Goal: Information Seeking & Learning: Learn about a topic

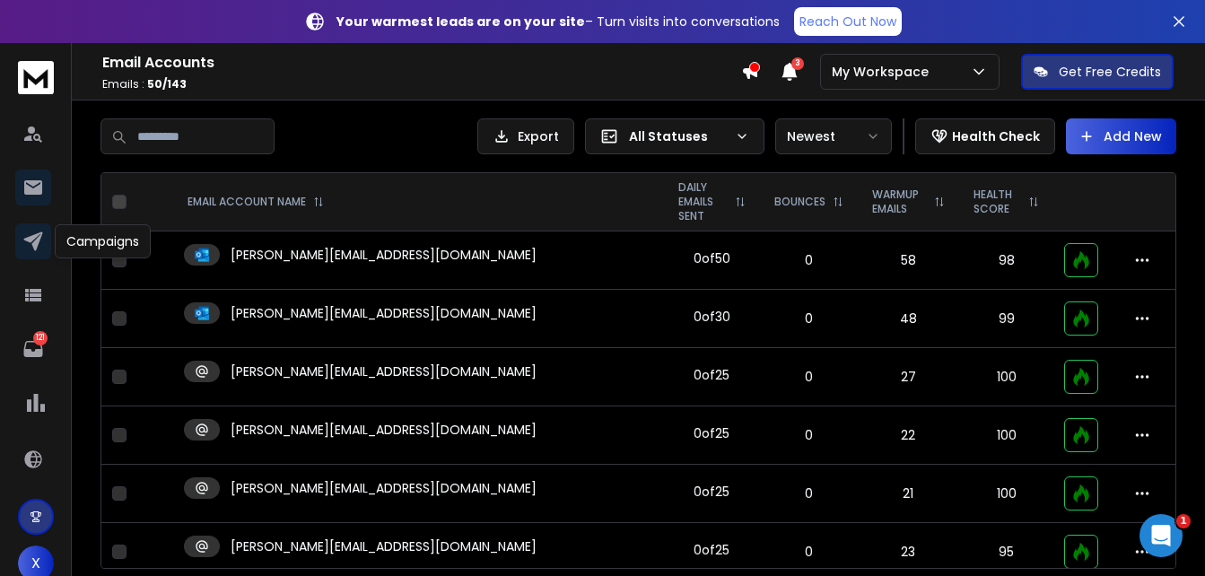
click at [22, 241] on icon at bounding box center [33, 242] width 22 height 22
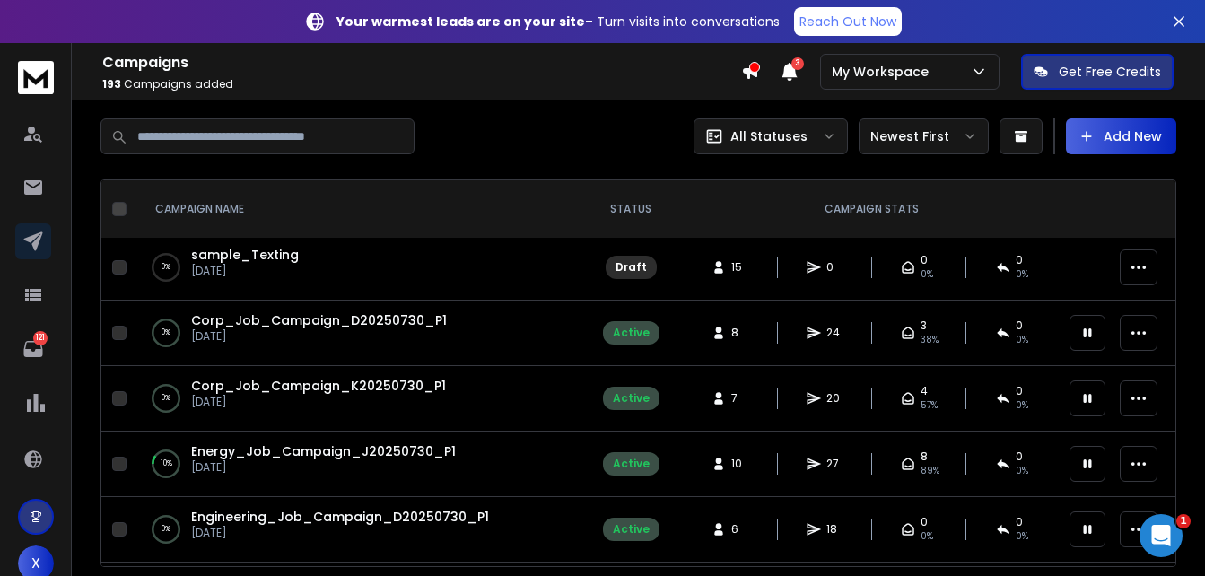
scroll to position [199, 0]
click at [379, 386] on span "Corp_Job_Campaign_K20250730_P1" at bounding box center [318, 387] width 255 height 18
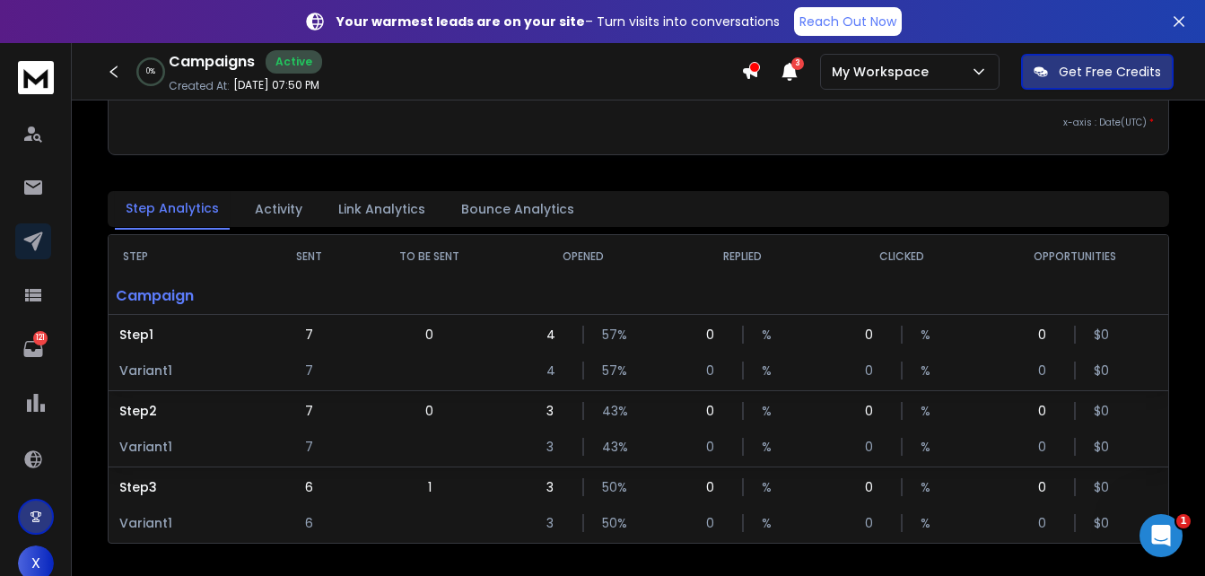
scroll to position [482, 0]
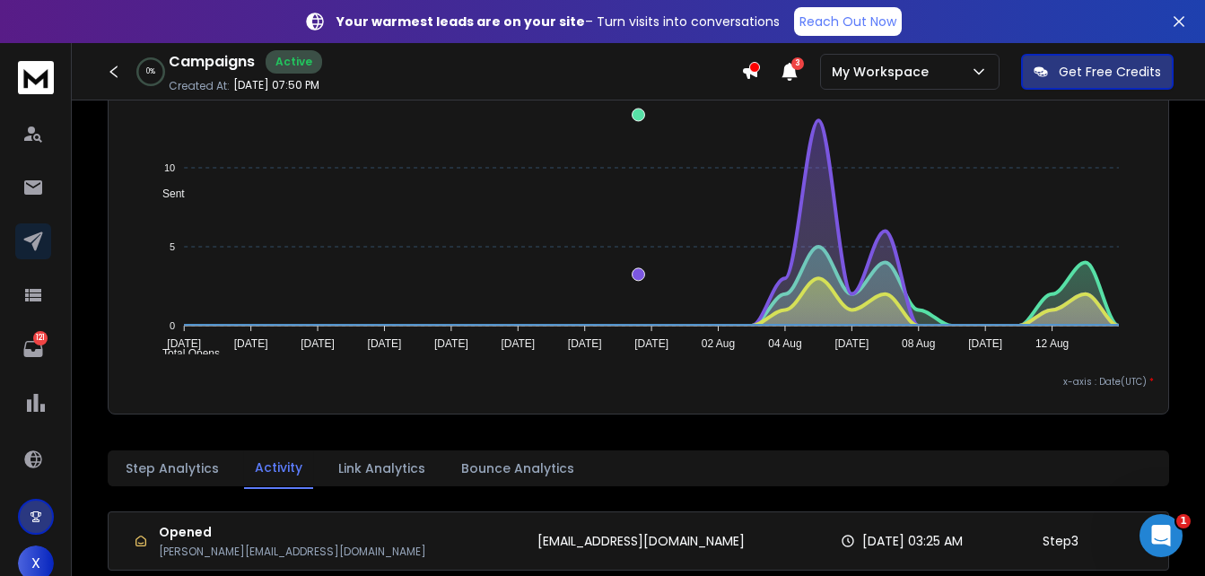
click at [260, 473] on button "Activity" at bounding box center [278, 468] width 69 height 41
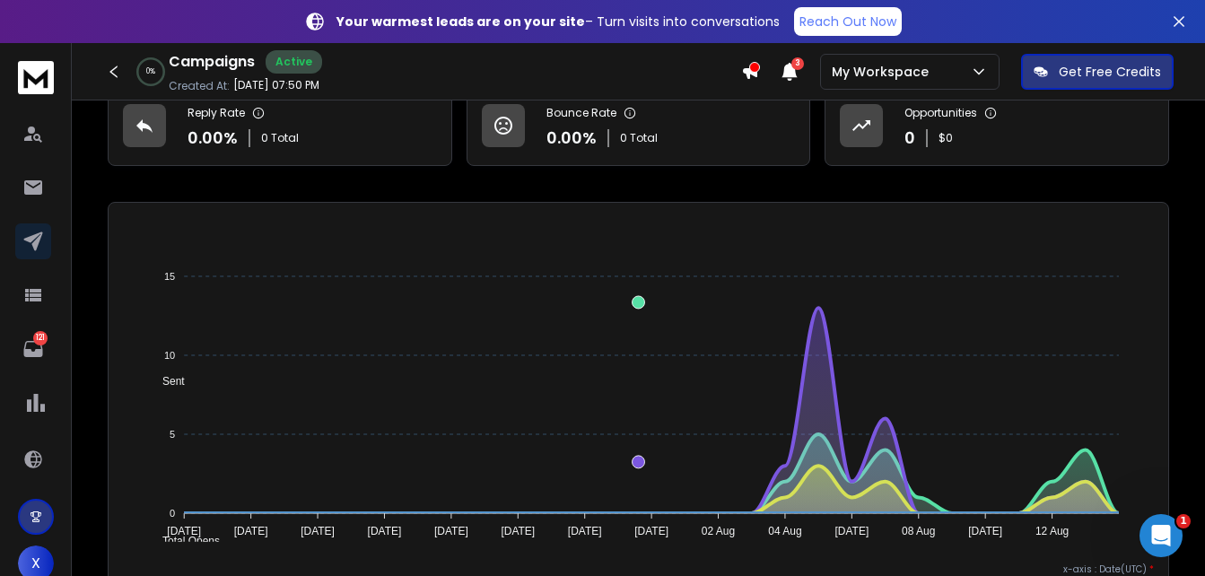
scroll to position [0, 0]
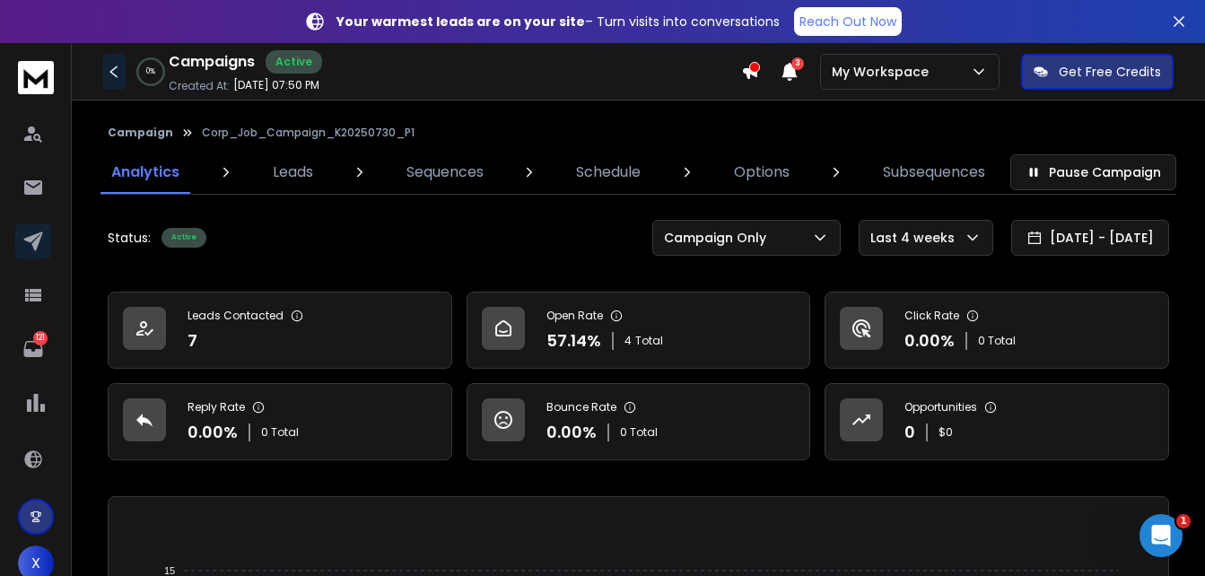
click at [119, 76] on icon at bounding box center [114, 72] width 16 height 16
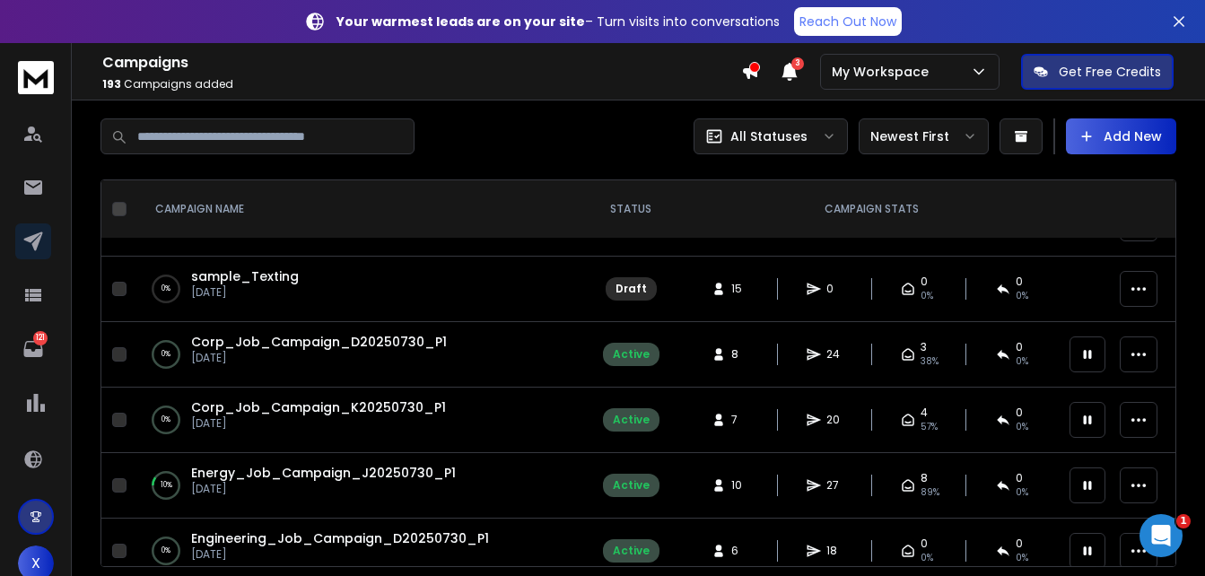
scroll to position [182, 0]
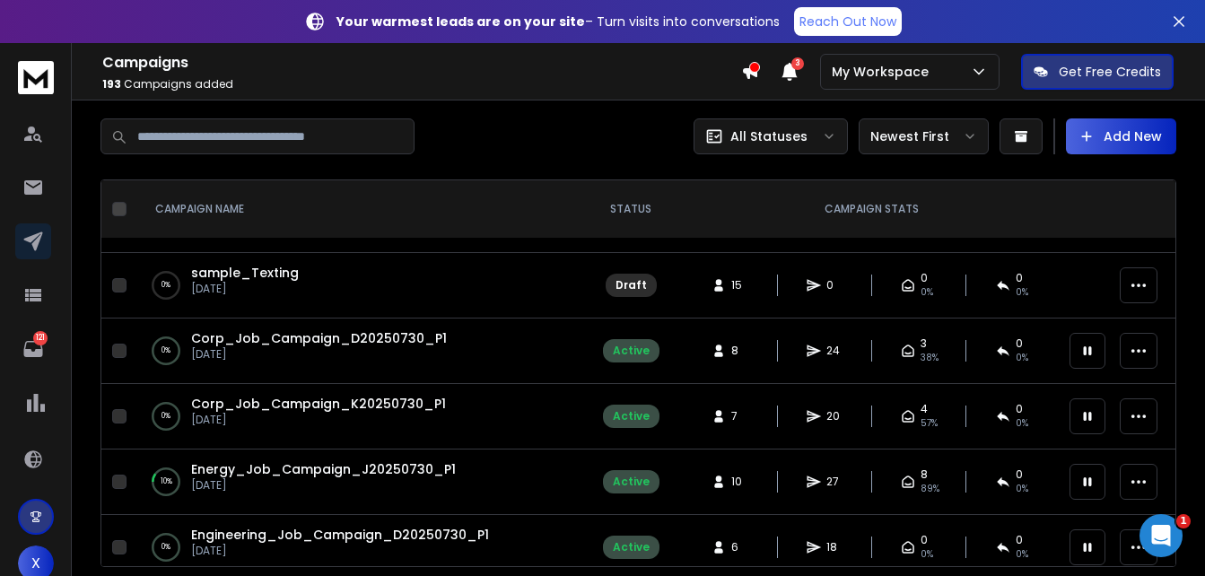
click at [371, 339] on span "Corp_Job_Campaign_D20250730_P1" at bounding box center [319, 338] width 256 height 18
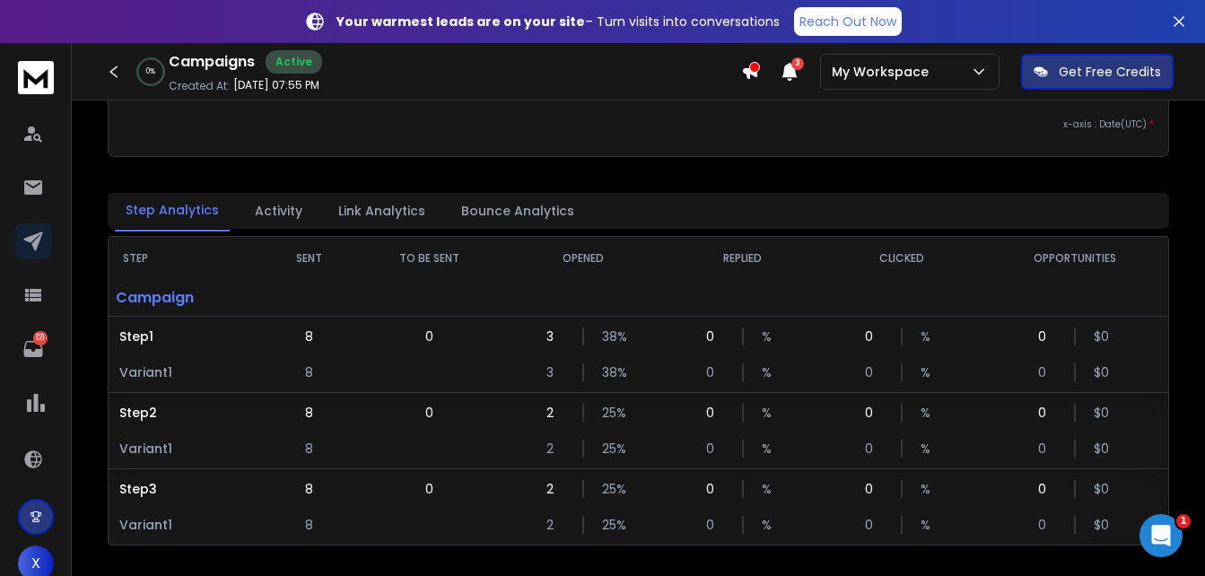
scroll to position [741, 0]
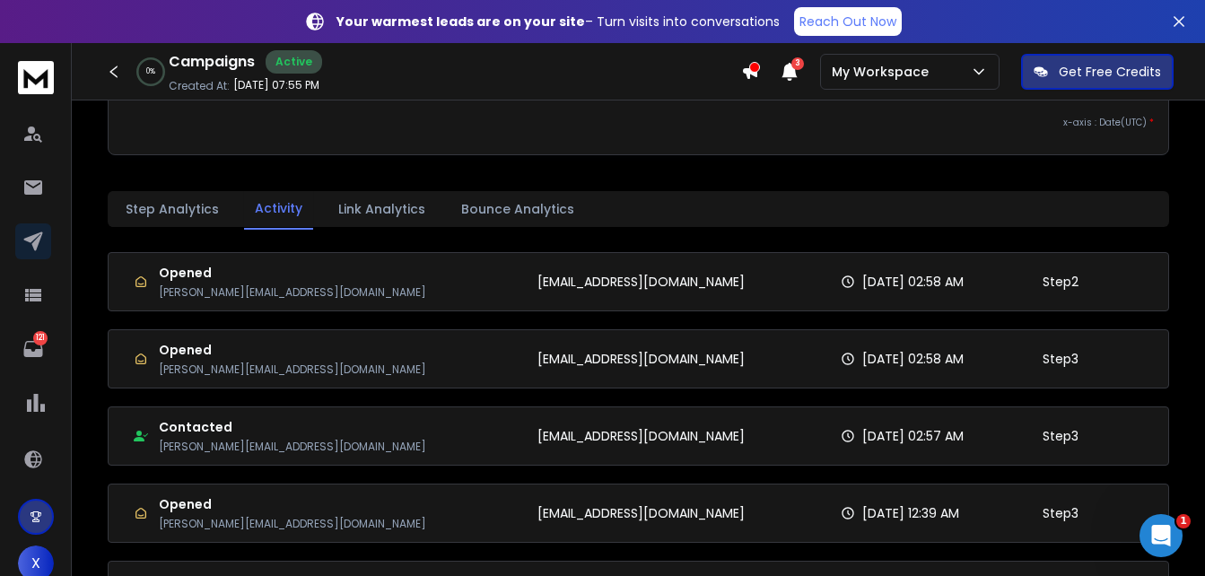
click at [275, 214] on button "Activity" at bounding box center [278, 208] width 69 height 41
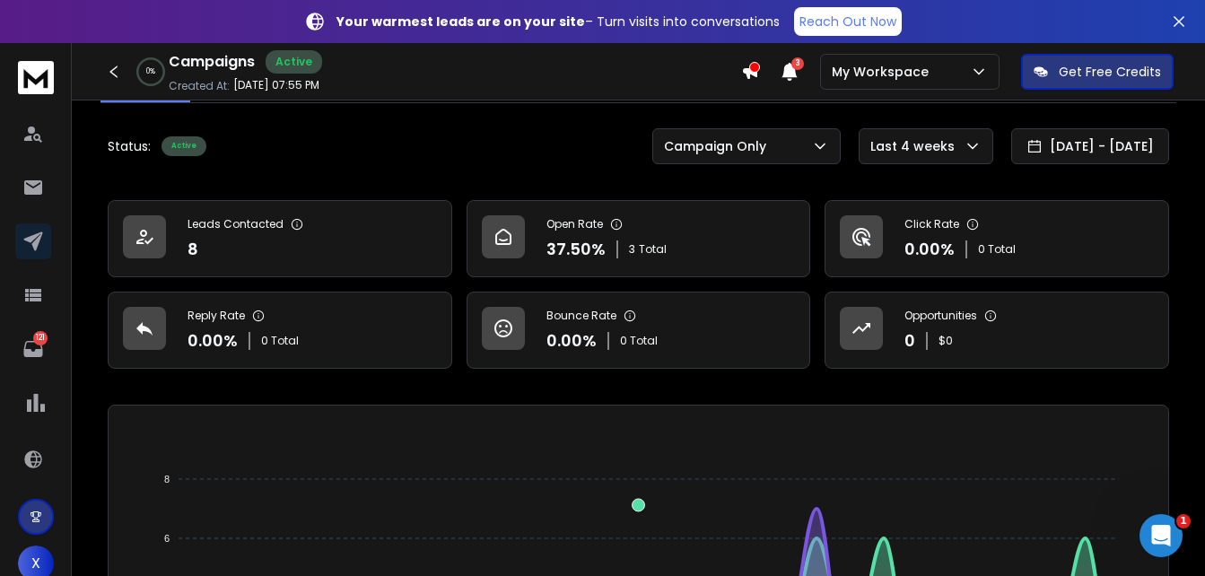
scroll to position [0, 0]
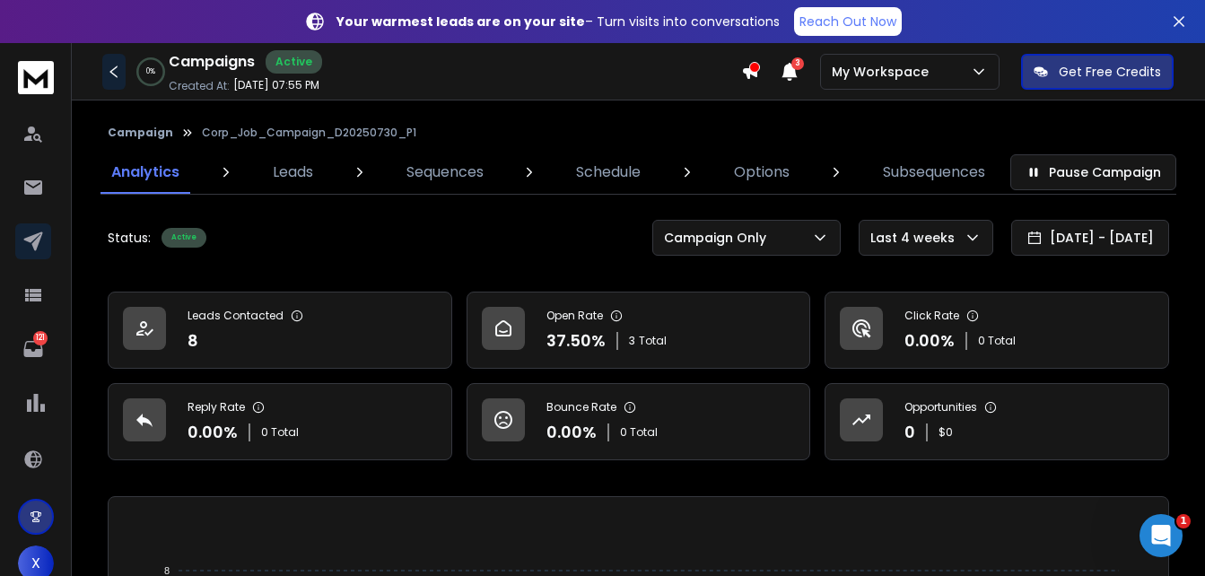
click at [117, 75] on icon at bounding box center [112, 71] width 7 height 12
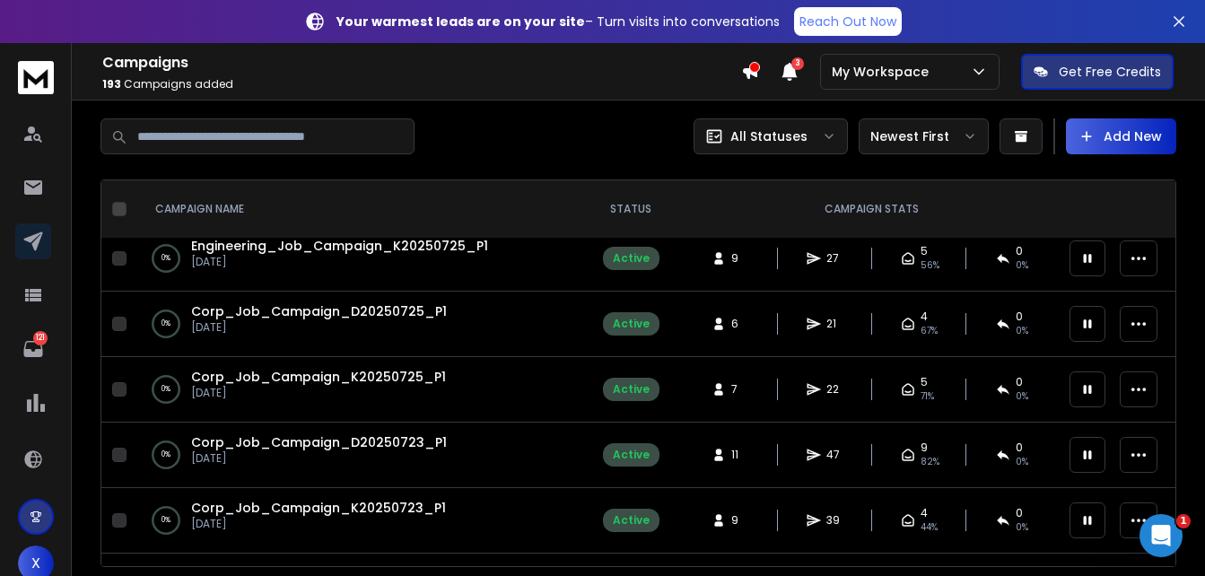
scroll to position [930, 0]
click at [373, 386] on p "[DATE]" at bounding box center [318, 392] width 255 height 14
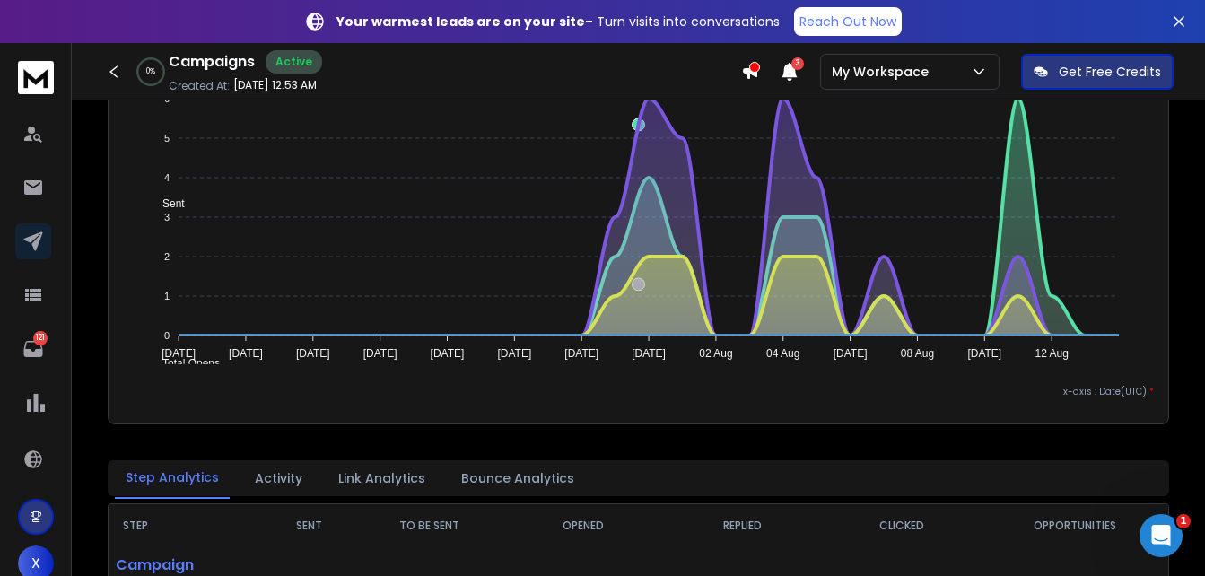
scroll to position [817, 0]
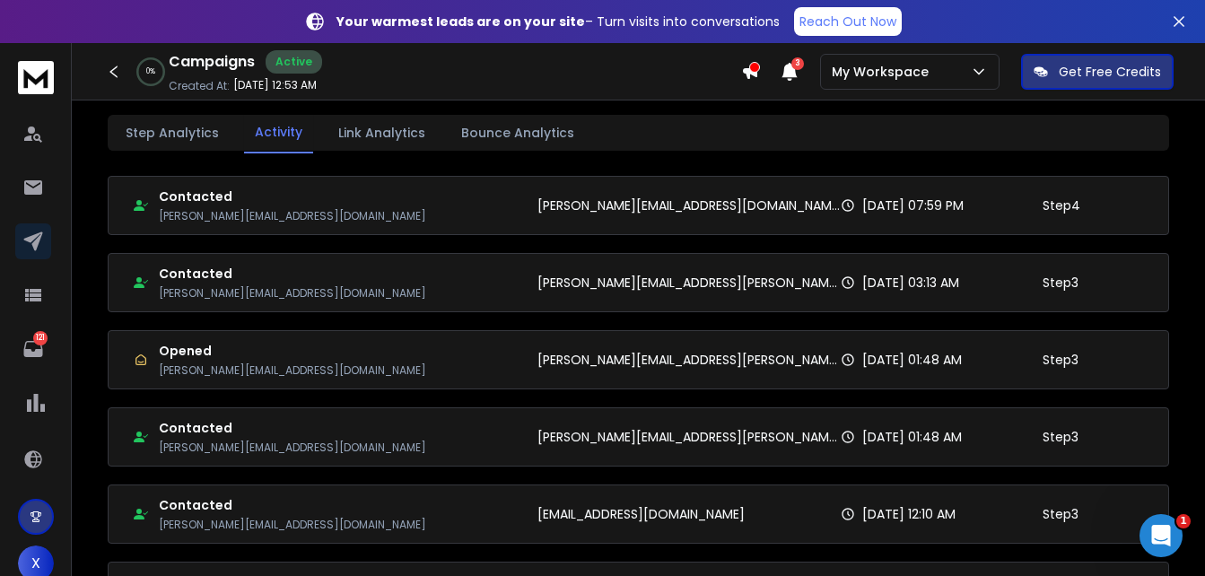
click at [287, 149] on button "Activity" at bounding box center [278, 132] width 69 height 41
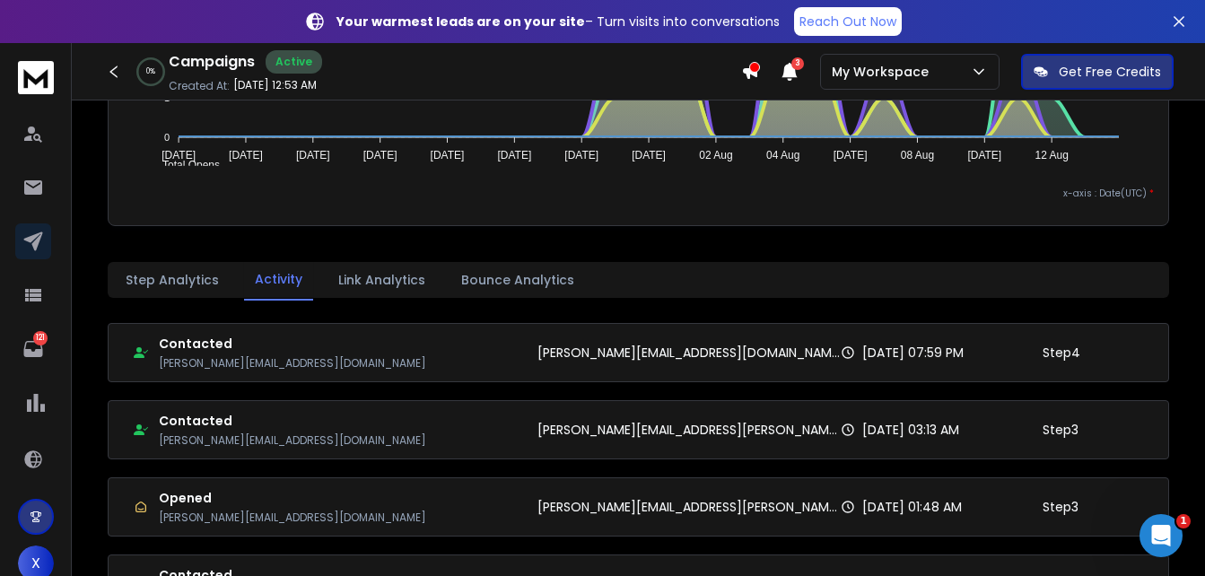
scroll to position [0, 0]
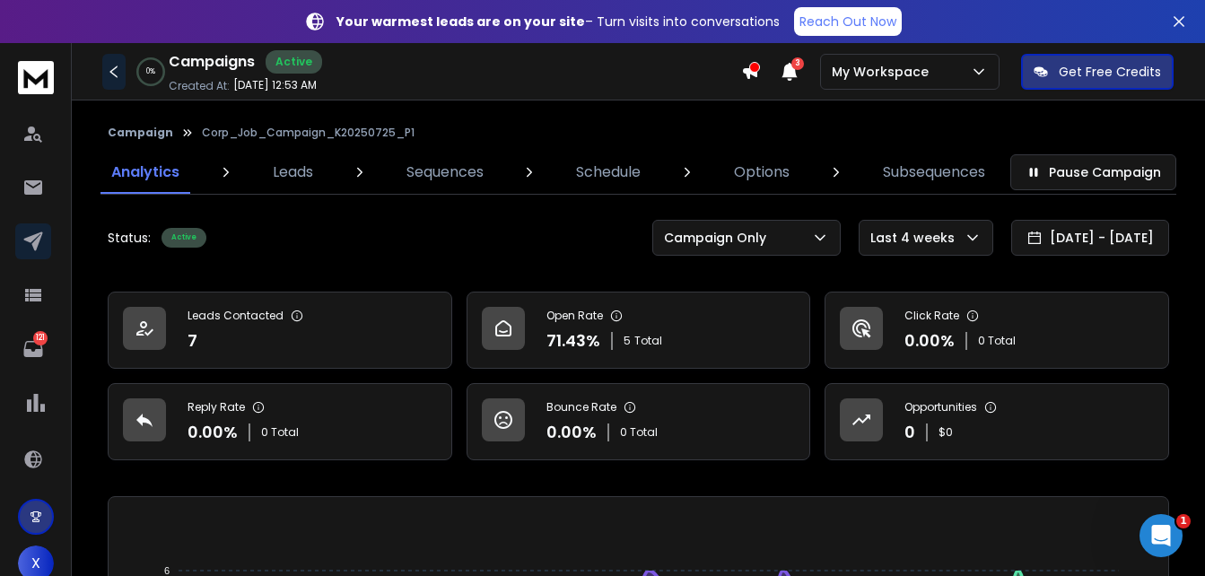
click at [111, 75] on icon at bounding box center [114, 72] width 16 height 16
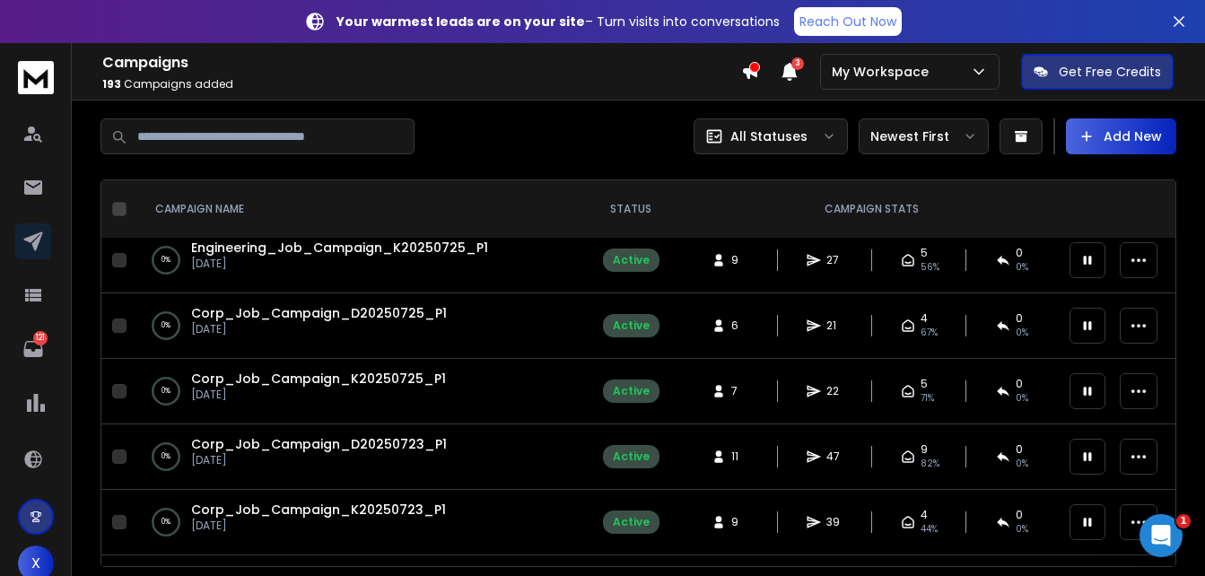
scroll to position [930, 0]
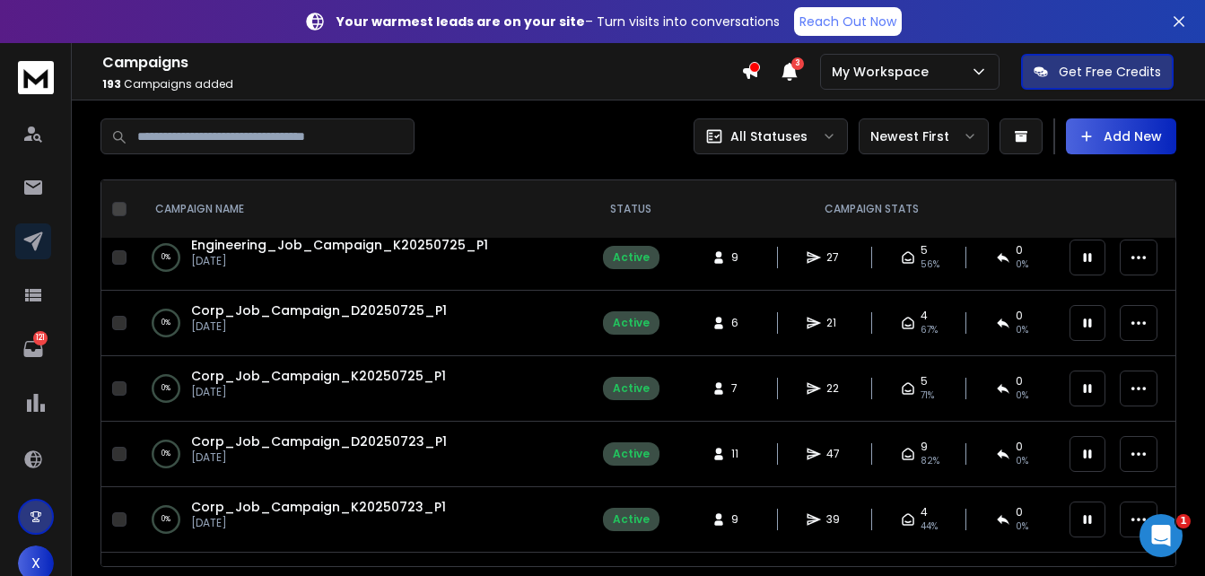
click at [356, 304] on span "Corp_Job_Campaign_D20250725_P1" at bounding box center [319, 310] width 256 height 18
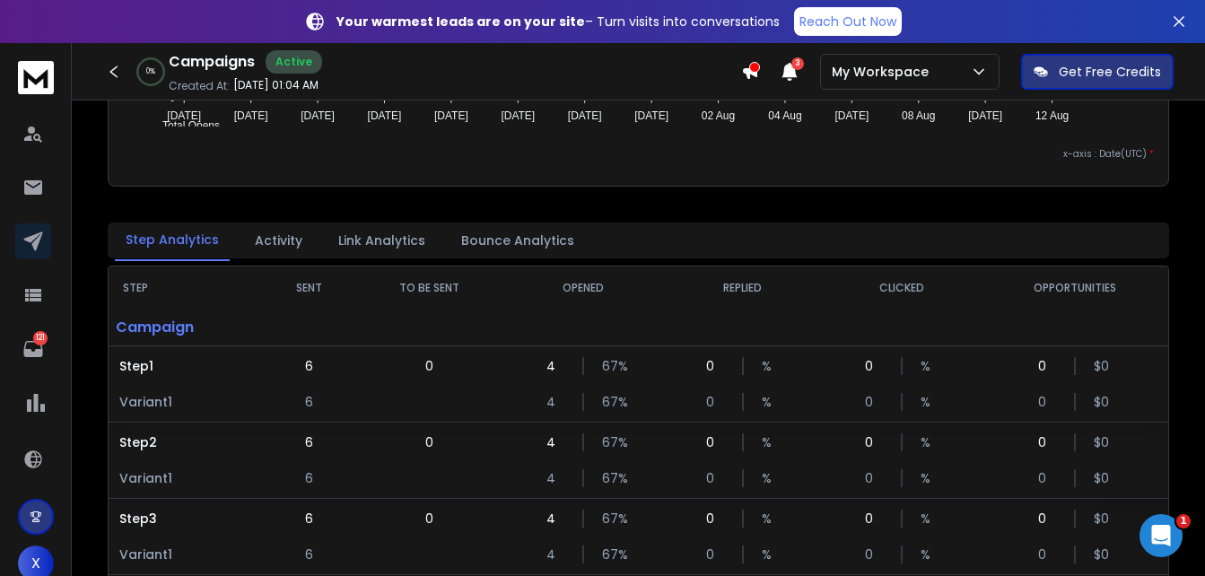
scroll to position [696, 0]
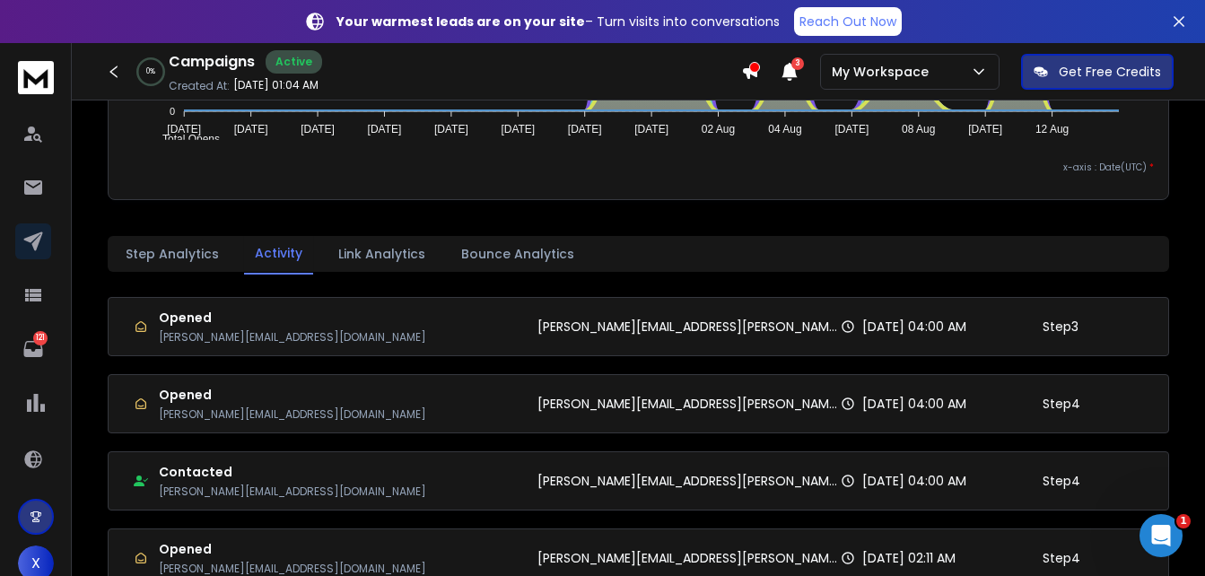
click at [286, 267] on button "Activity" at bounding box center [278, 253] width 69 height 41
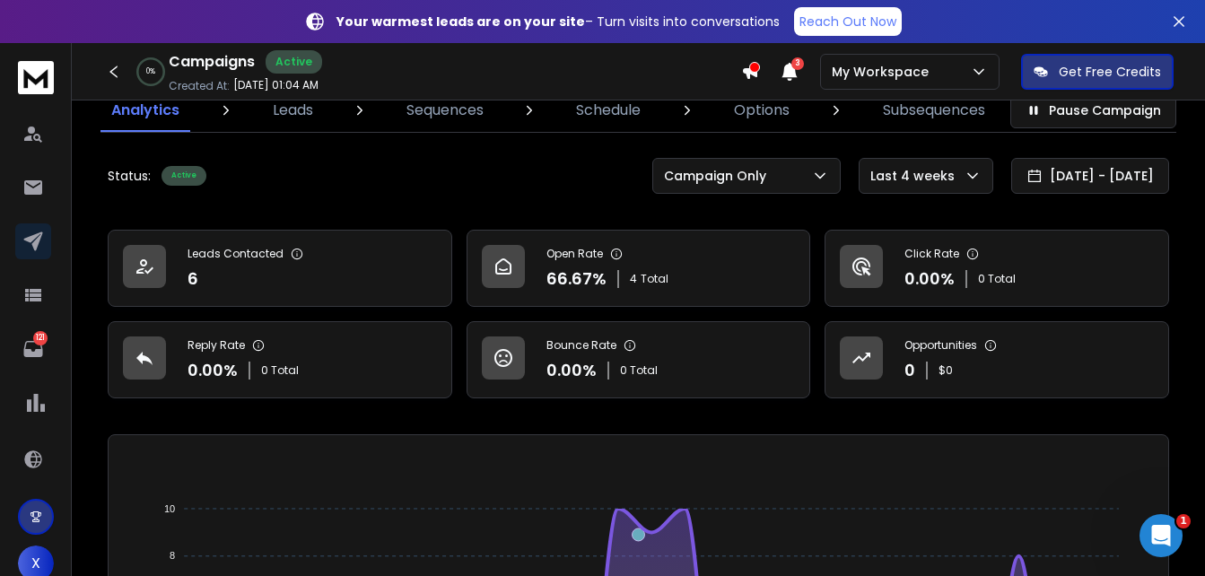
scroll to position [0, 0]
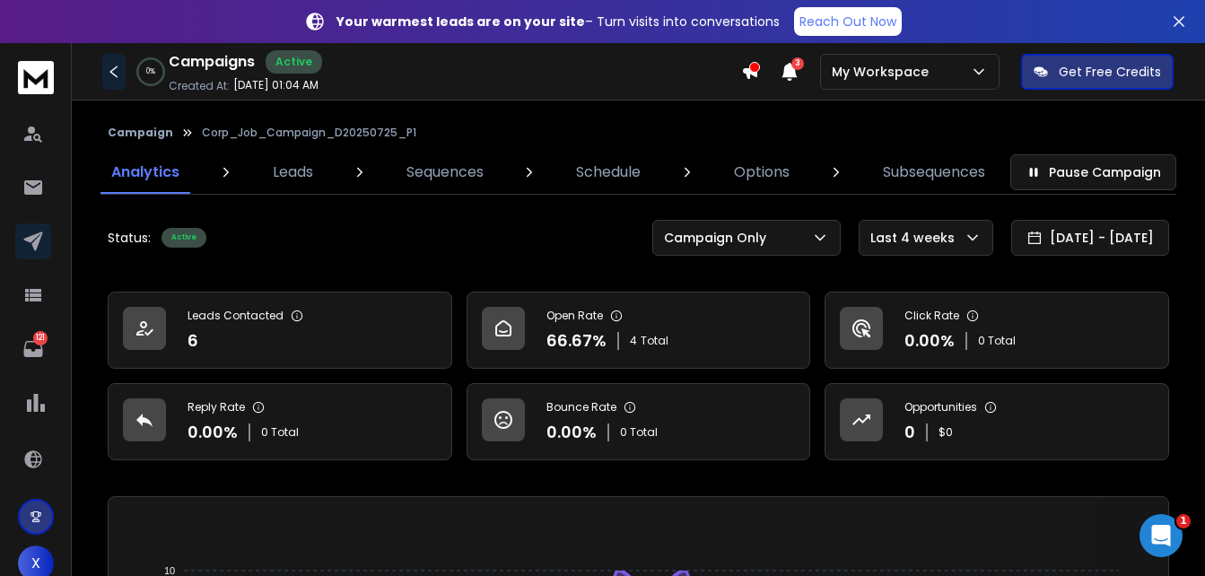
click at [113, 75] on icon at bounding box center [114, 72] width 16 height 16
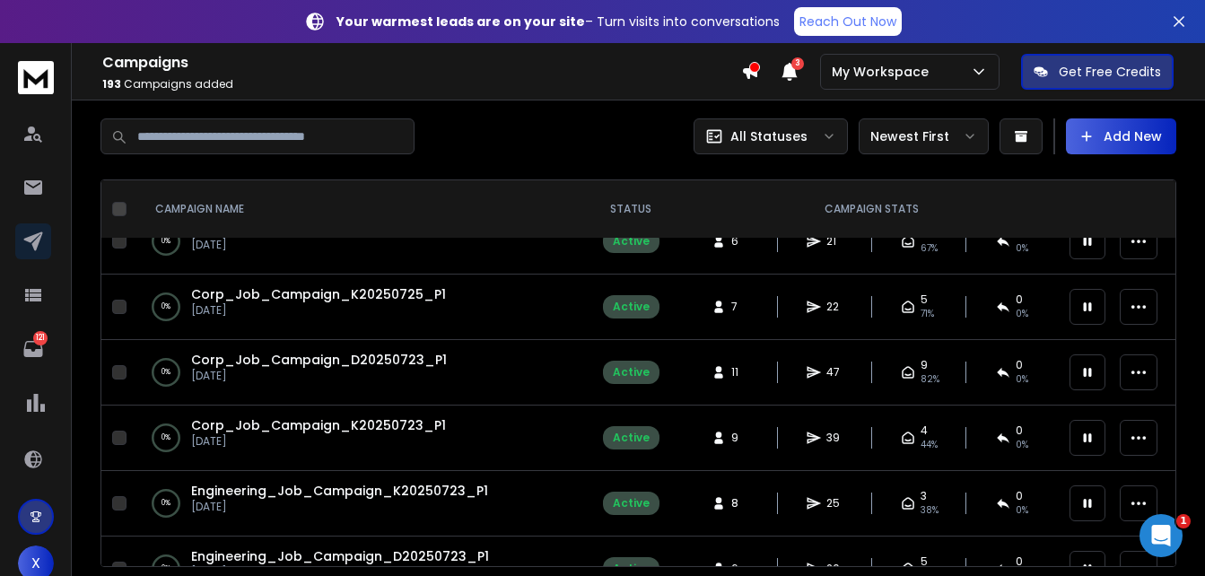
scroll to position [1011, 0]
click at [377, 422] on span "Corp_Job_Campaign_K20250723_P1" at bounding box center [318, 426] width 255 height 18
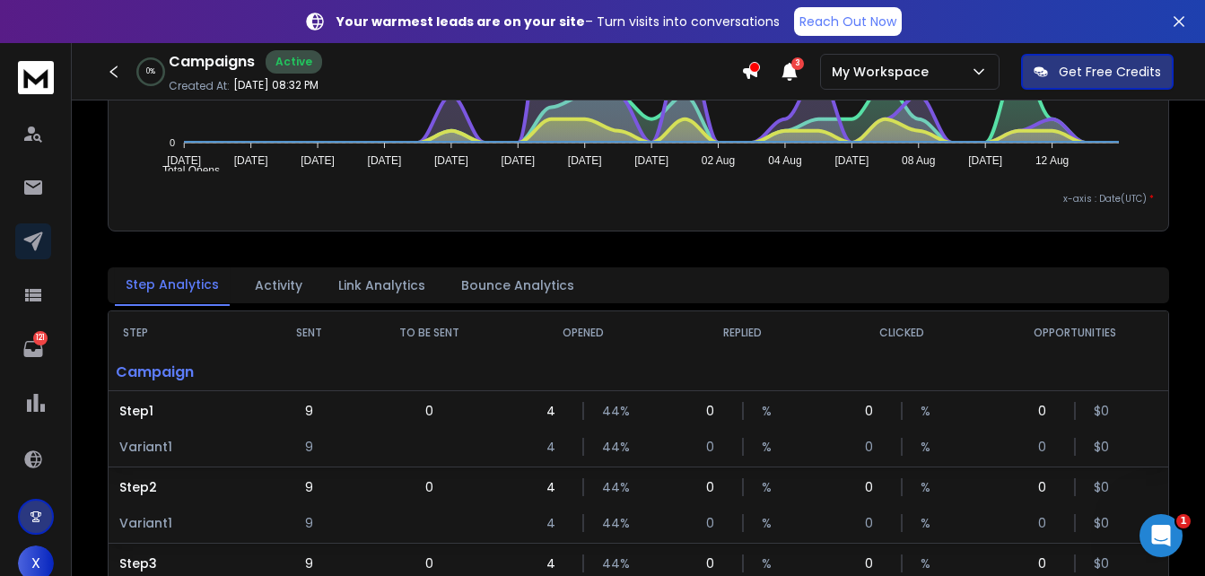
scroll to position [664, 0]
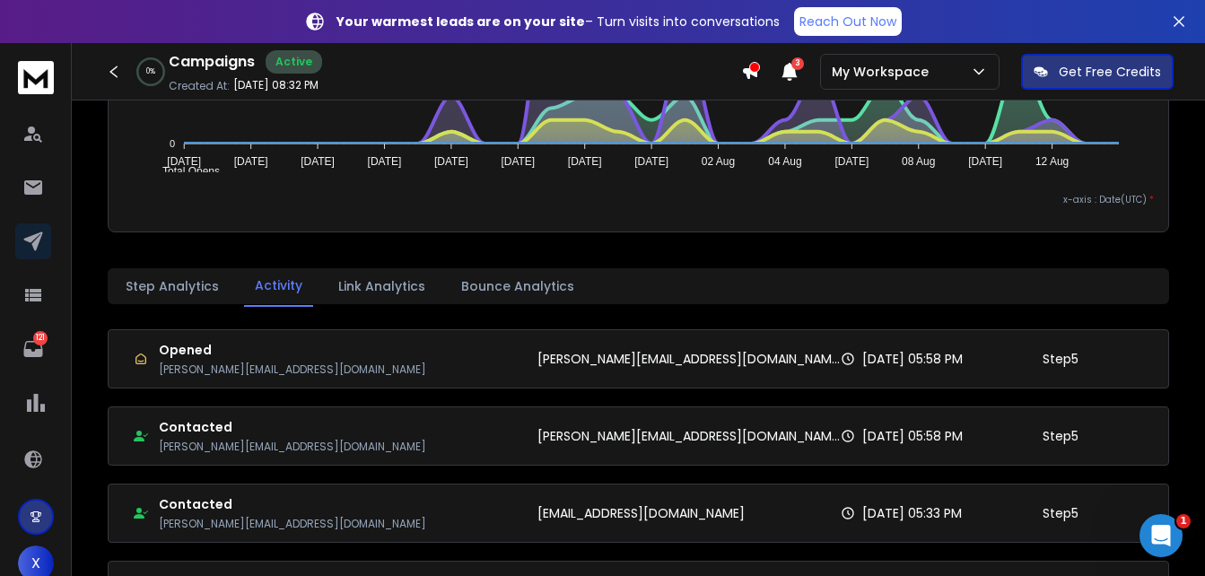
click at [281, 296] on button "Activity" at bounding box center [278, 286] width 69 height 41
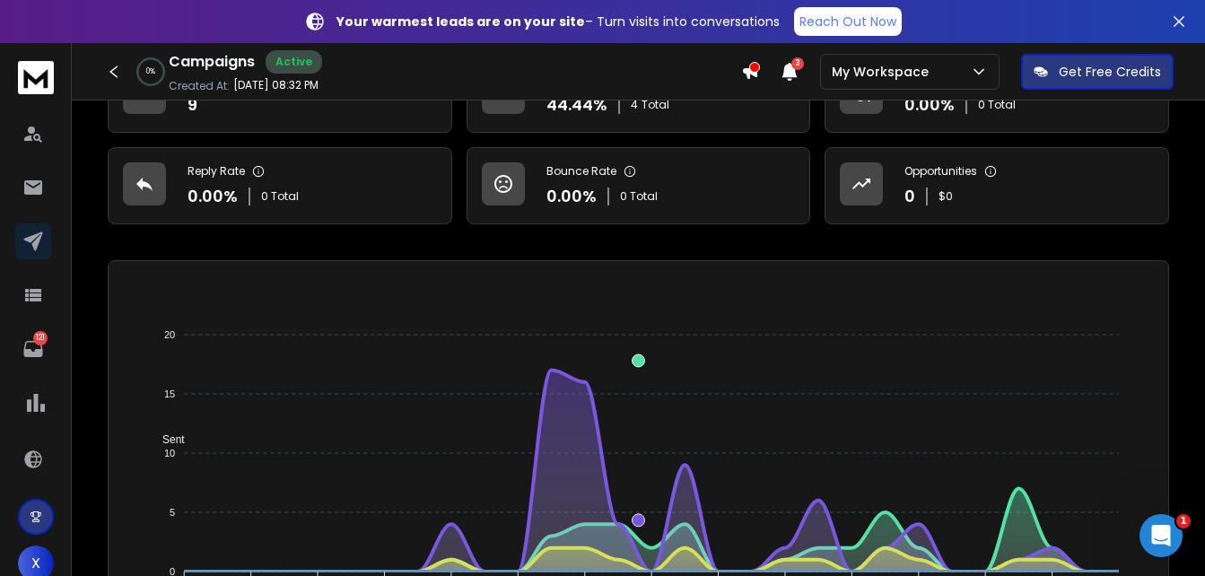
scroll to position [0, 0]
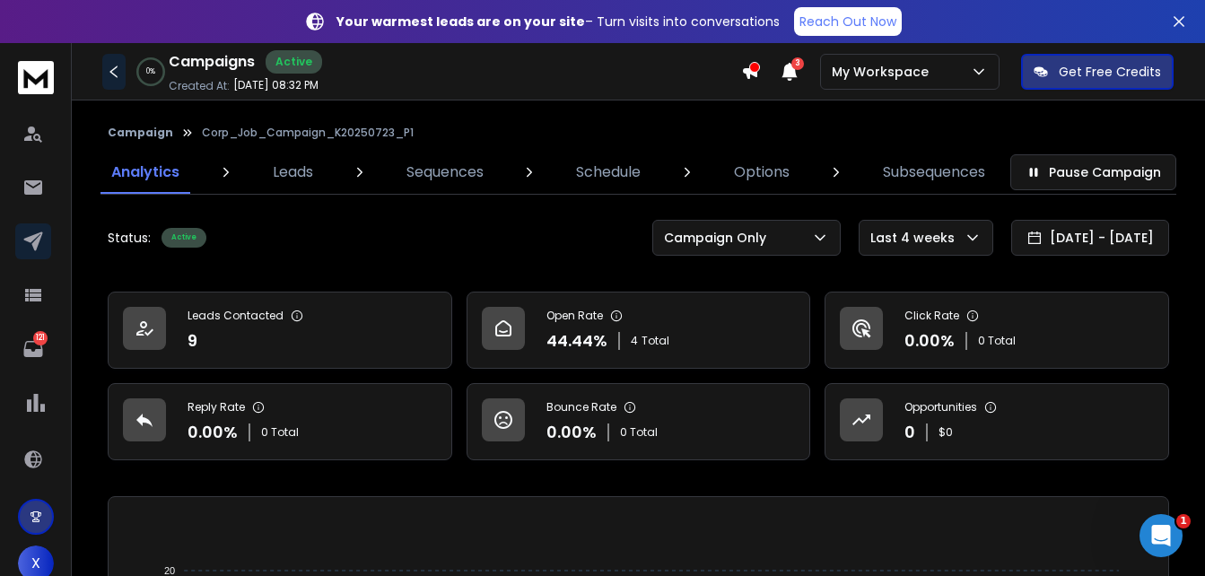
click at [104, 69] on button at bounding box center [113, 72] width 23 height 36
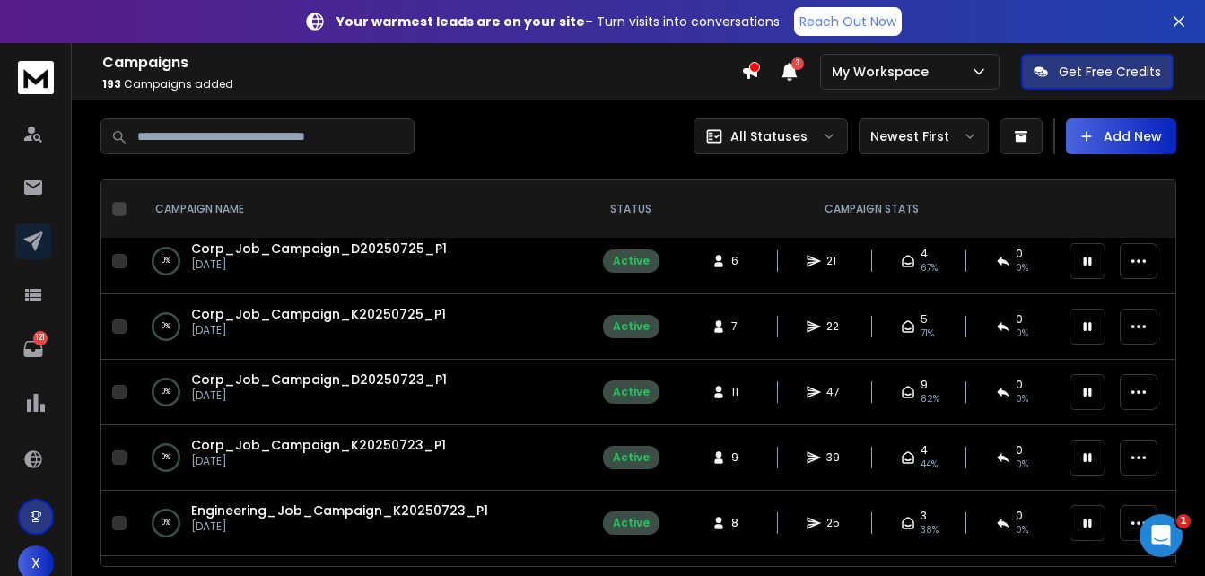
scroll to position [1002, 0]
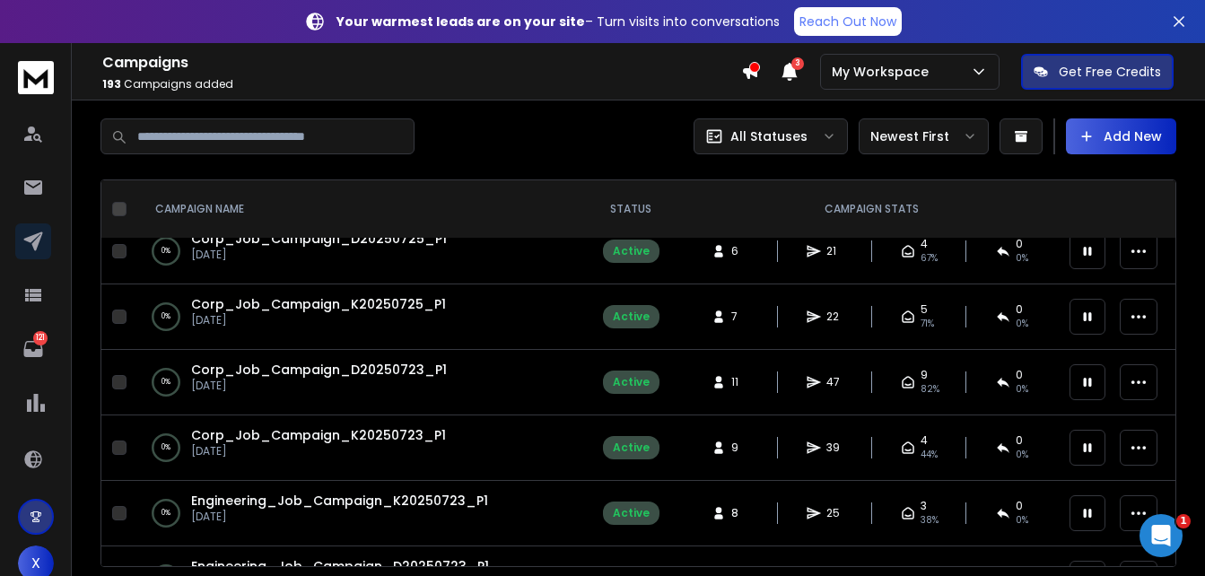
click at [358, 373] on span "Corp_Job_Campaign_D20250723_P1" at bounding box center [319, 370] width 256 height 18
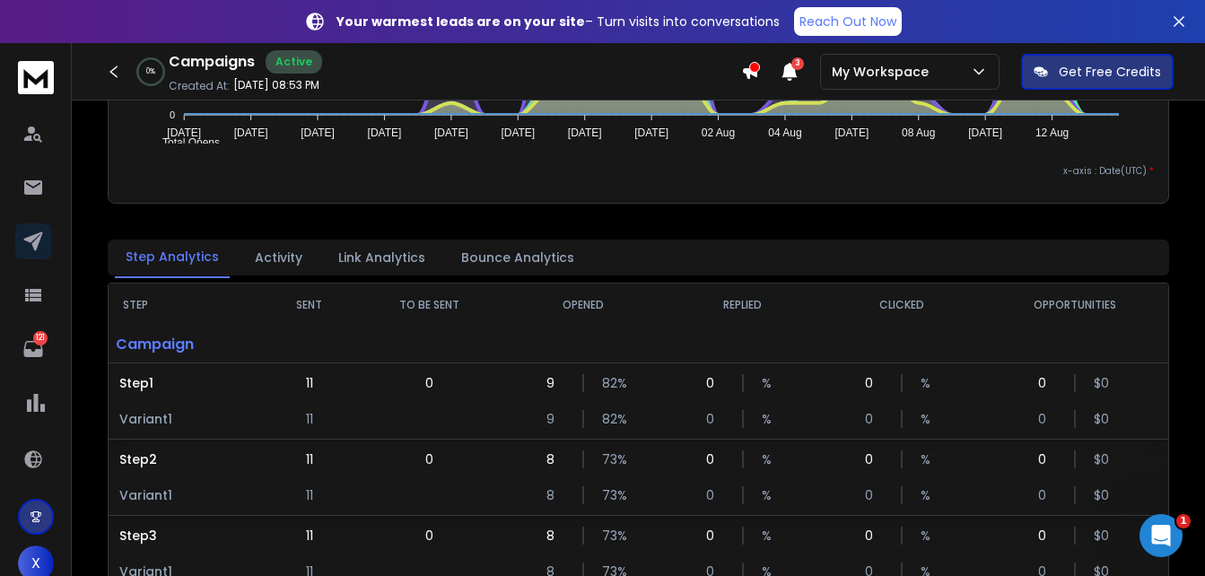
scroll to position [682, 0]
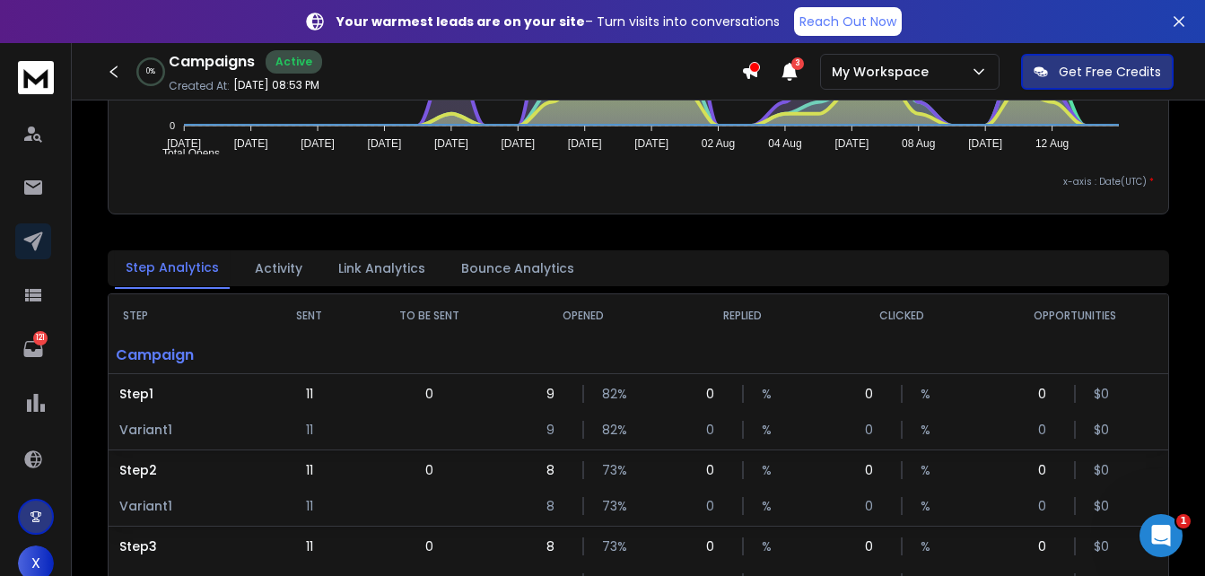
click at [277, 276] on button "Activity" at bounding box center [278, 267] width 69 height 39
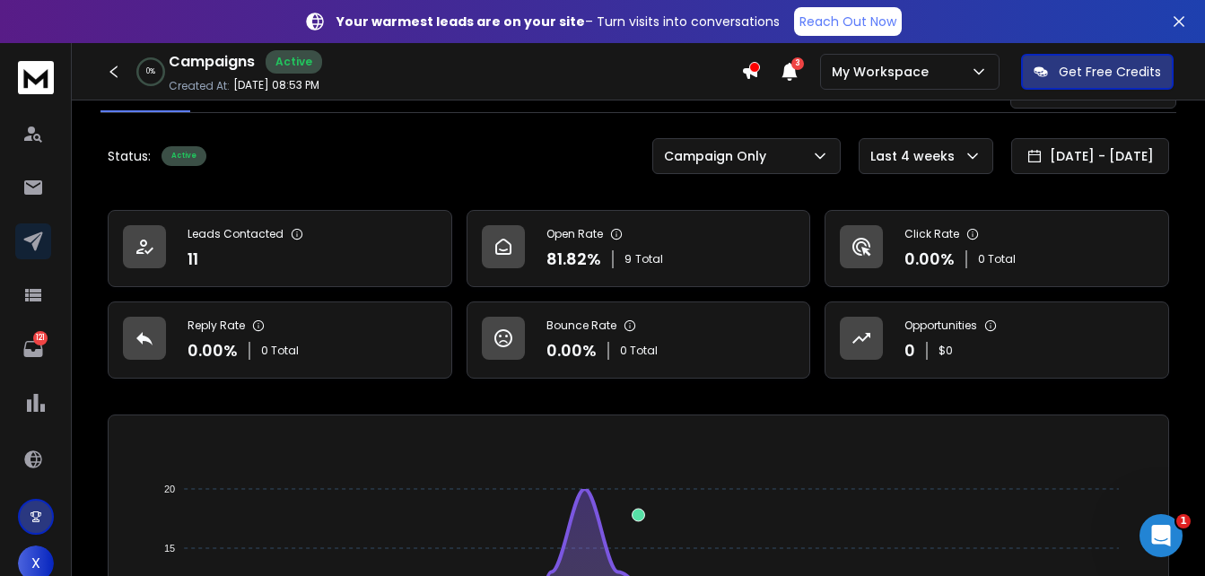
scroll to position [0, 0]
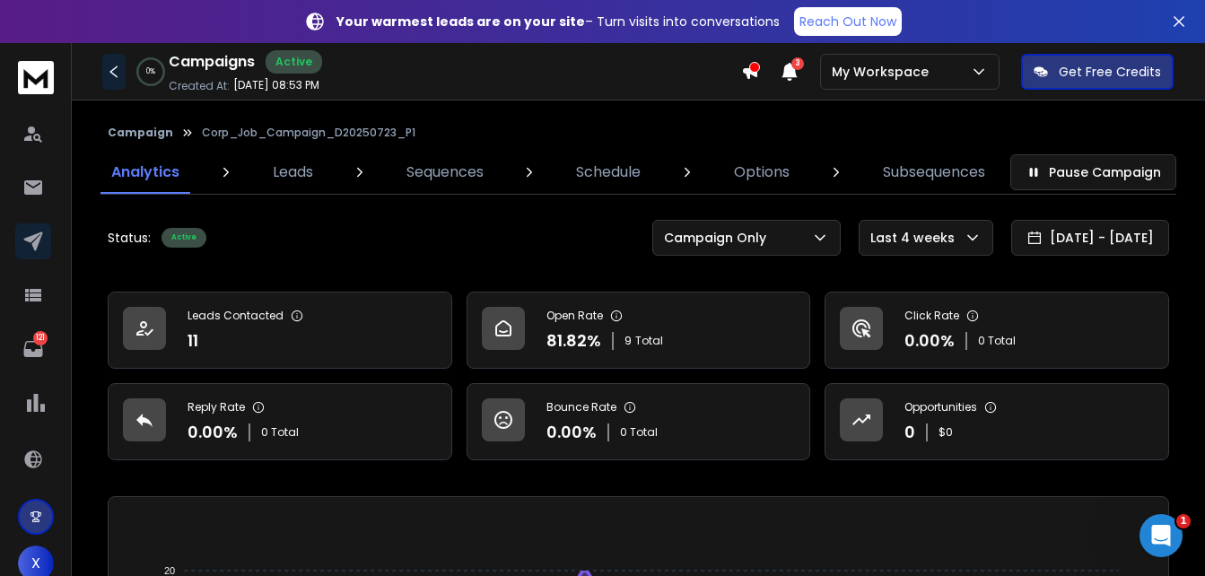
click at [116, 74] on icon at bounding box center [114, 72] width 16 height 16
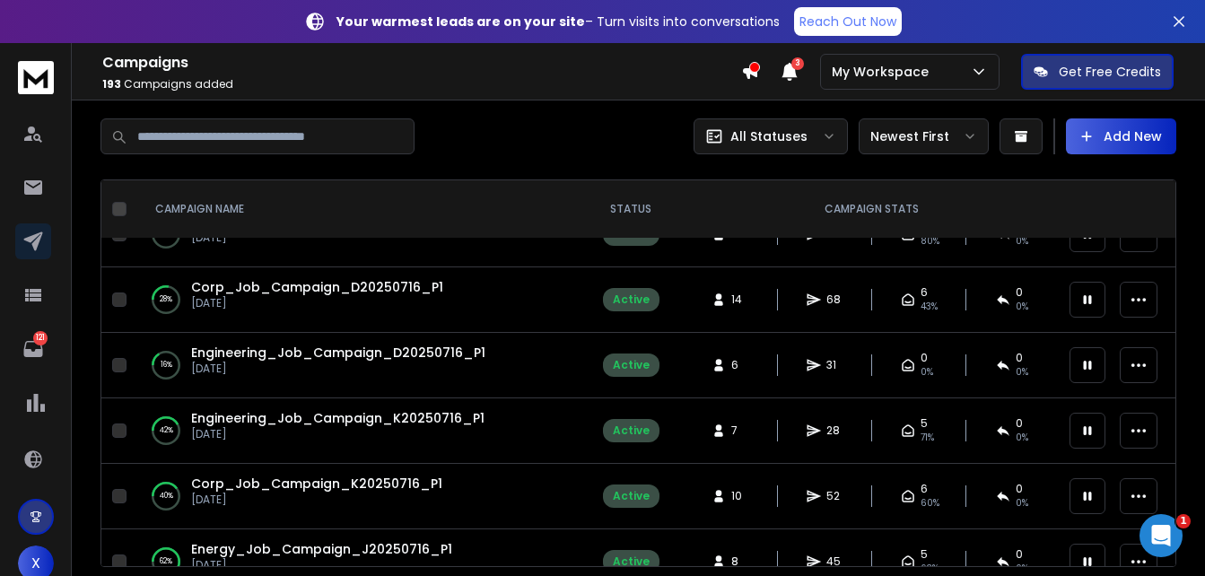
scroll to position [1416, 0]
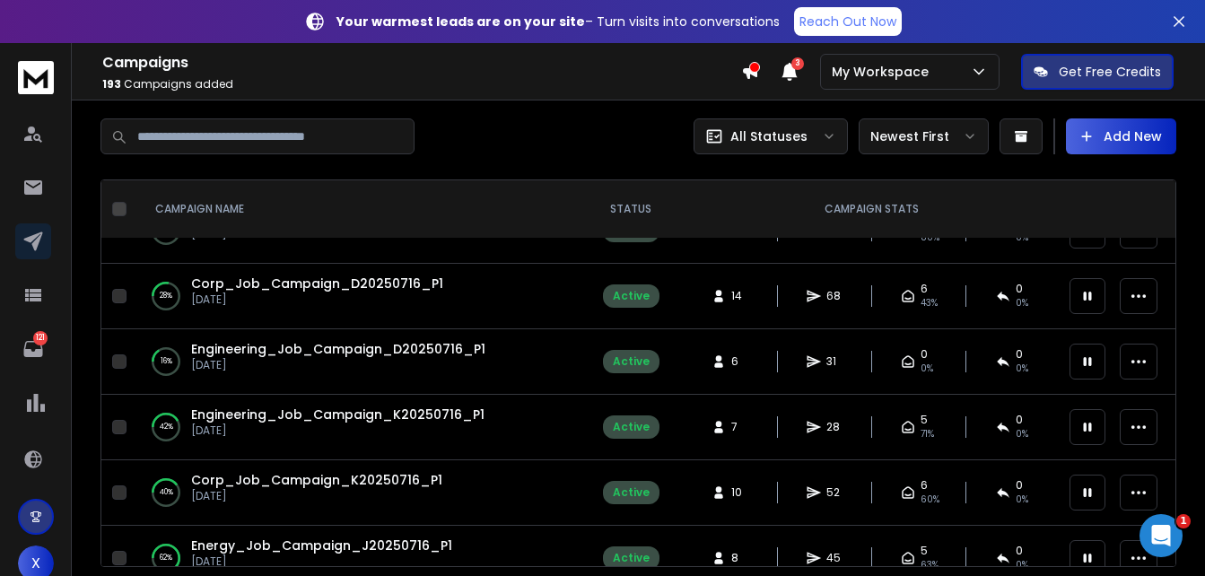
click at [378, 477] on span "Corp_Job_Campaign_K20250716_P1" at bounding box center [316, 480] width 251 height 18
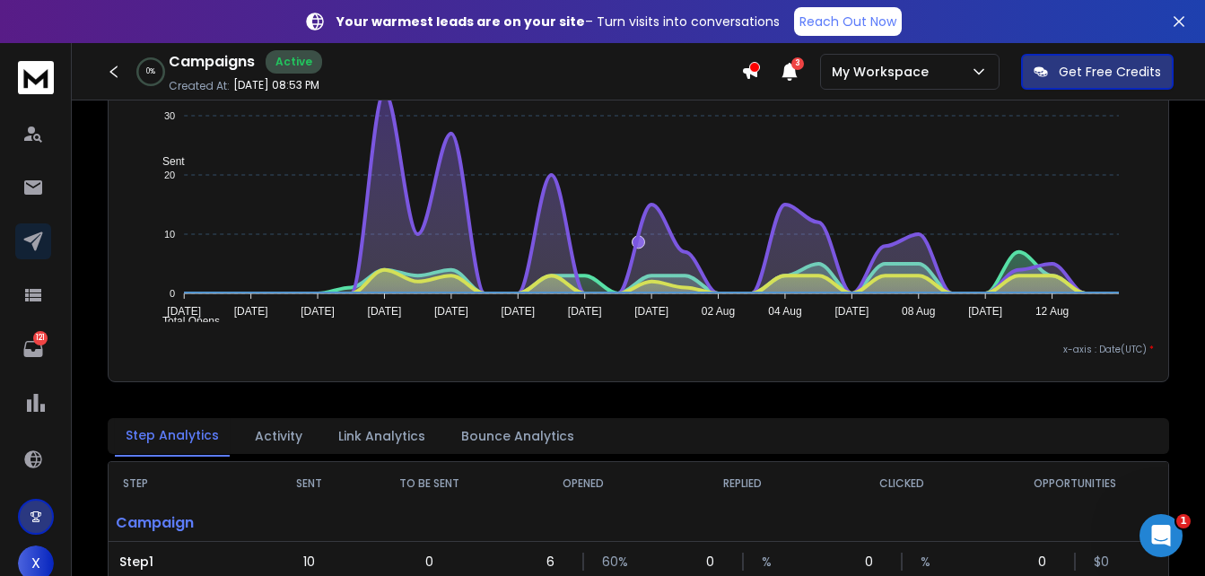
scroll to position [630, 0]
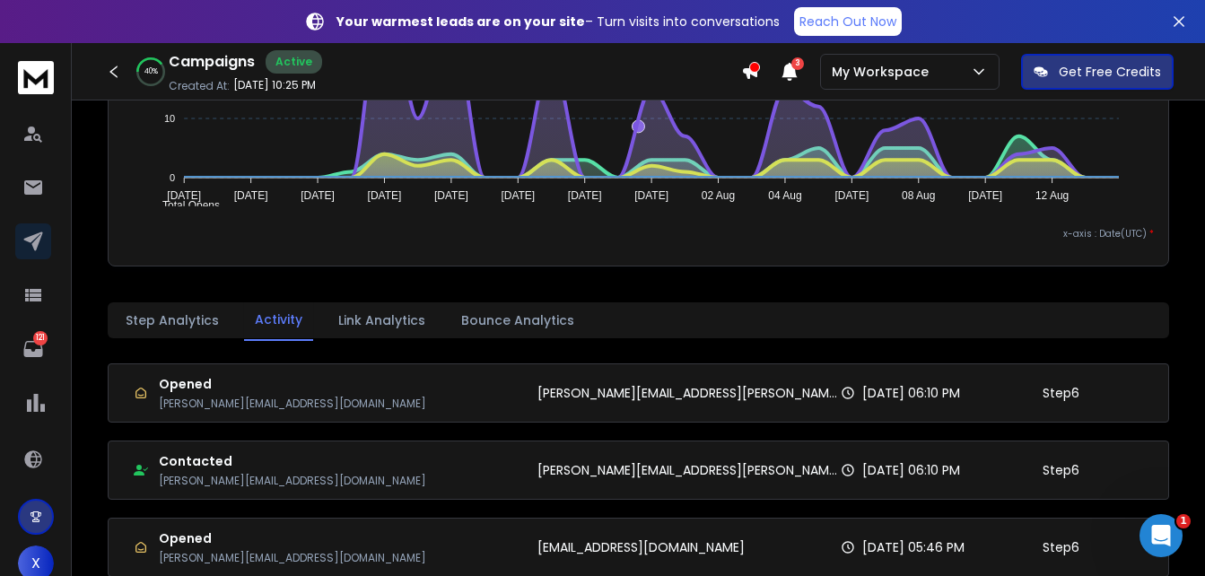
click at [297, 334] on button "Activity" at bounding box center [278, 320] width 69 height 41
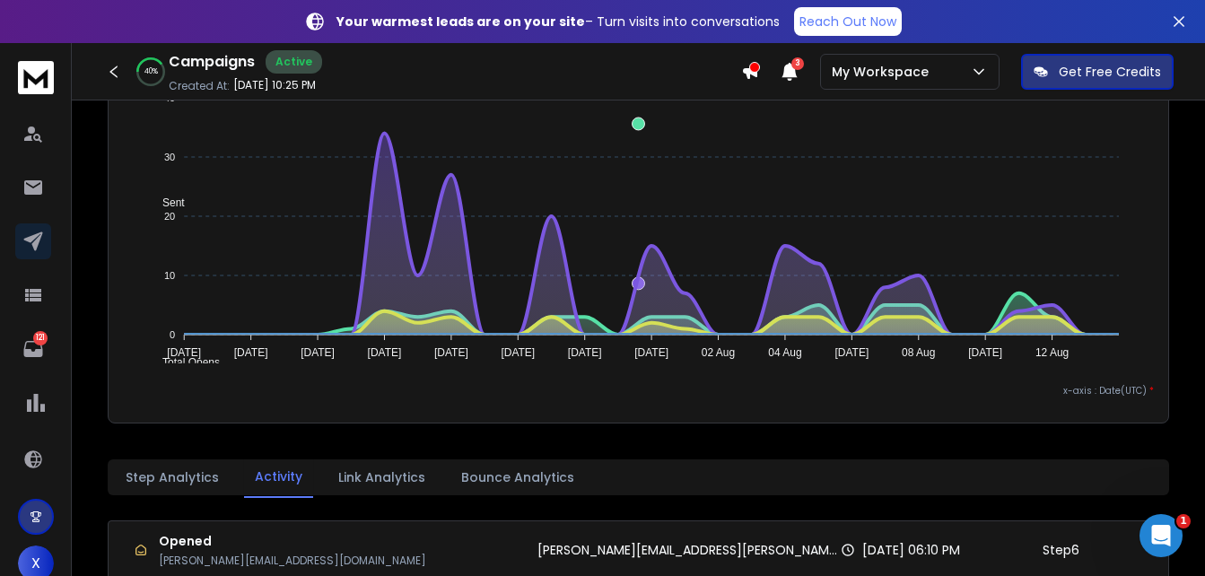
scroll to position [0, 0]
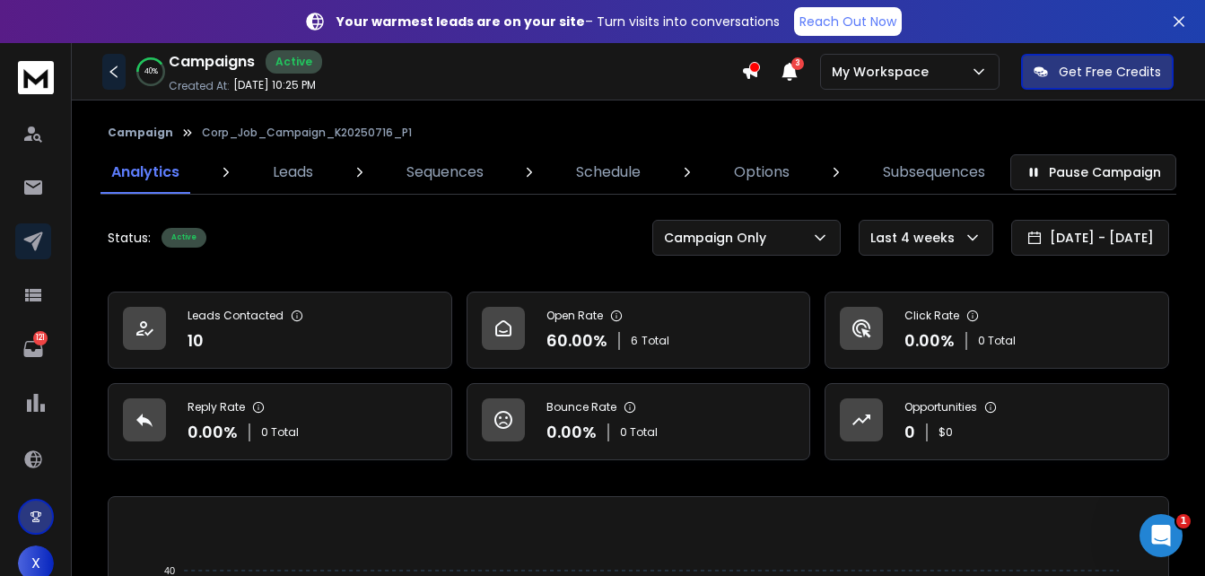
click at [119, 82] on button at bounding box center [113, 72] width 23 height 36
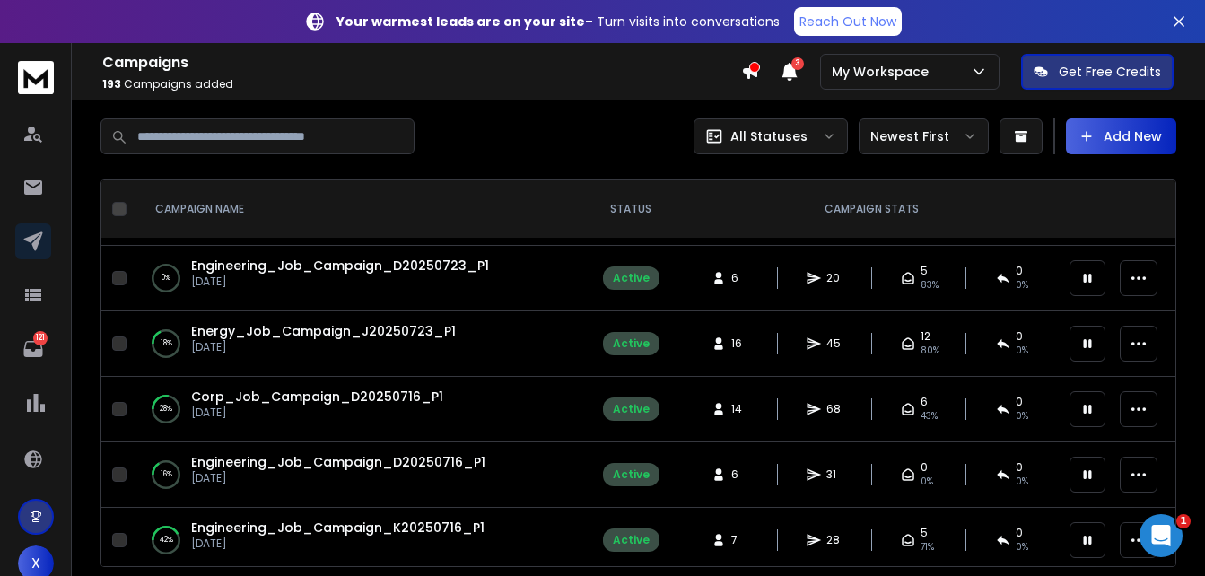
scroll to position [1303, 0]
click at [380, 393] on span "Corp_Job_Campaign_D20250716_P1" at bounding box center [317, 396] width 252 height 18
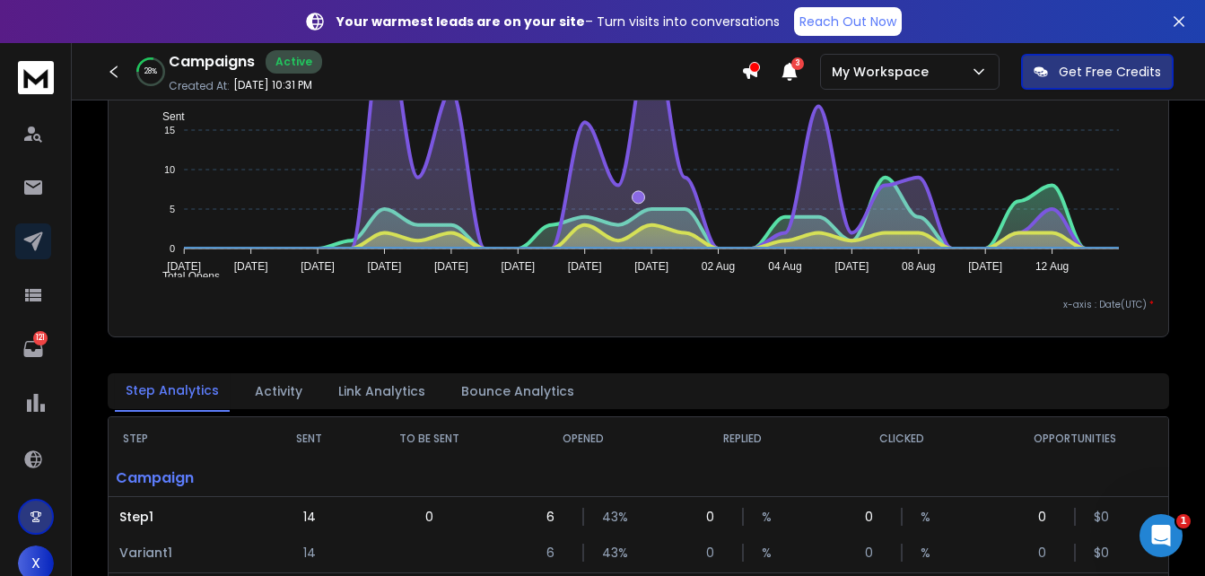
scroll to position [561, 0]
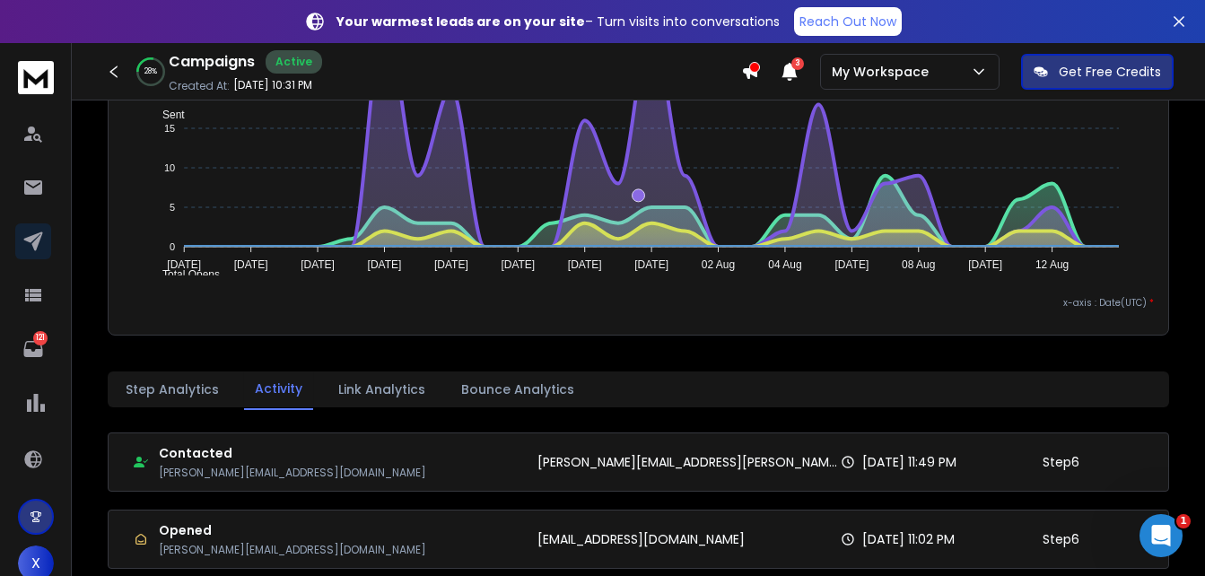
click at [283, 399] on button "Activity" at bounding box center [278, 389] width 69 height 41
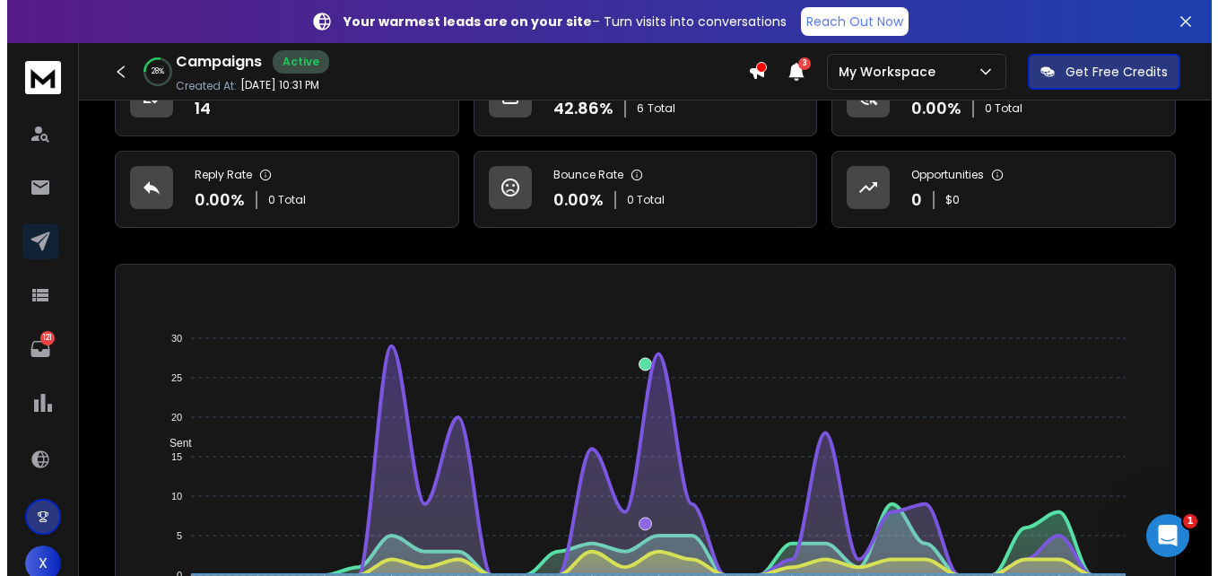
scroll to position [0, 0]
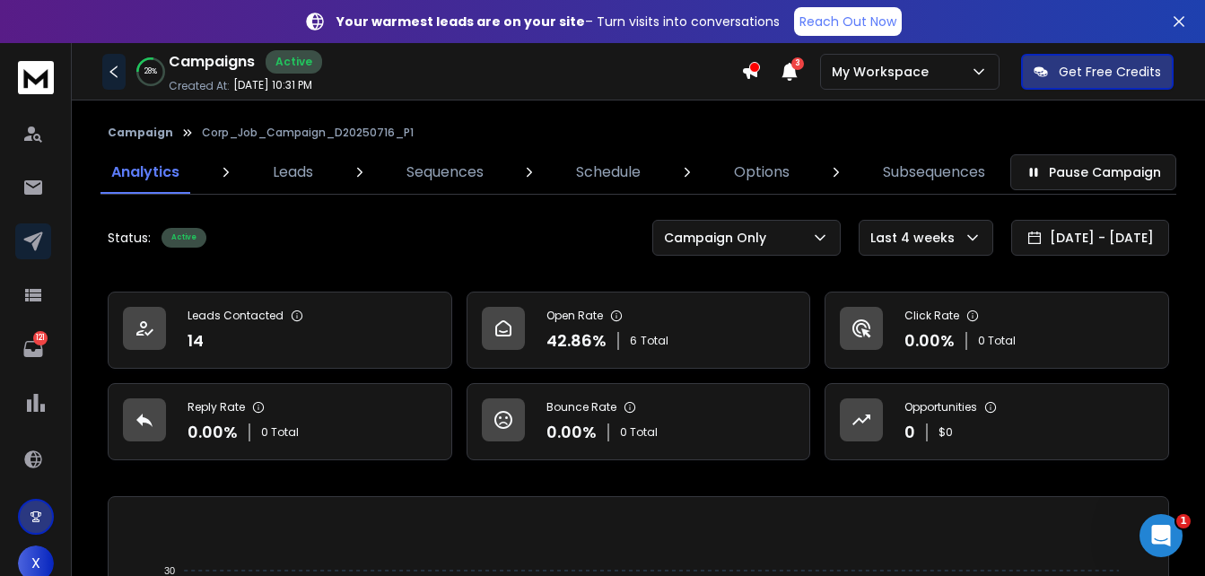
click at [111, 73] on icon at bounding box center [112, 71] width 7 height 12
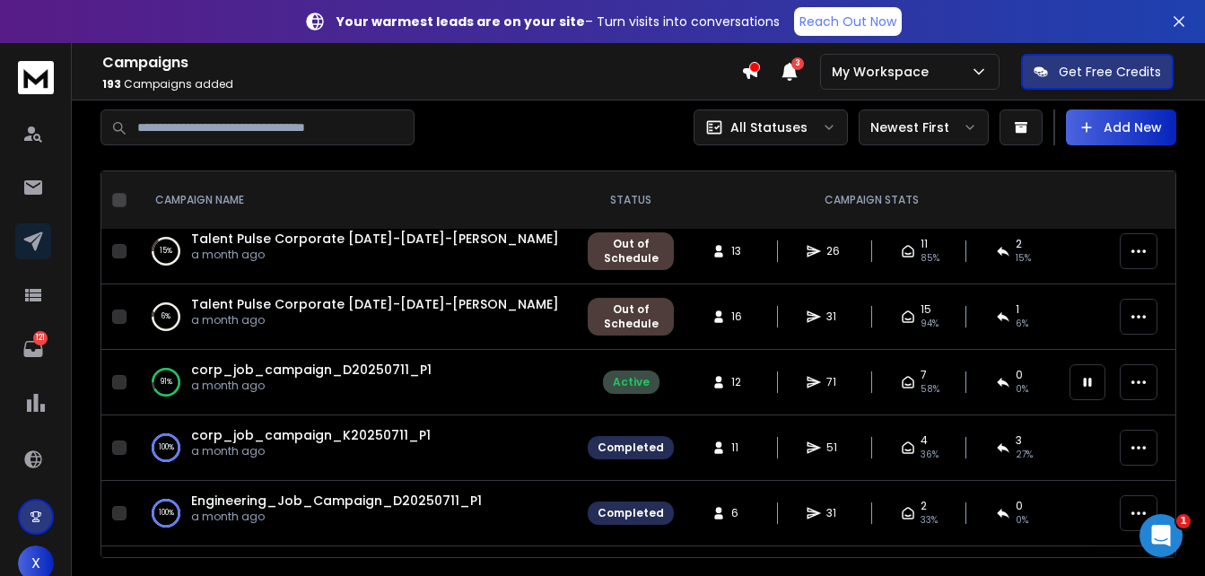
scroll to position [2173, 0]
click at [372, 369] on span "corp_job_campaign_D20250711_P1" at bounding box center [311, 369] width 240 height 18
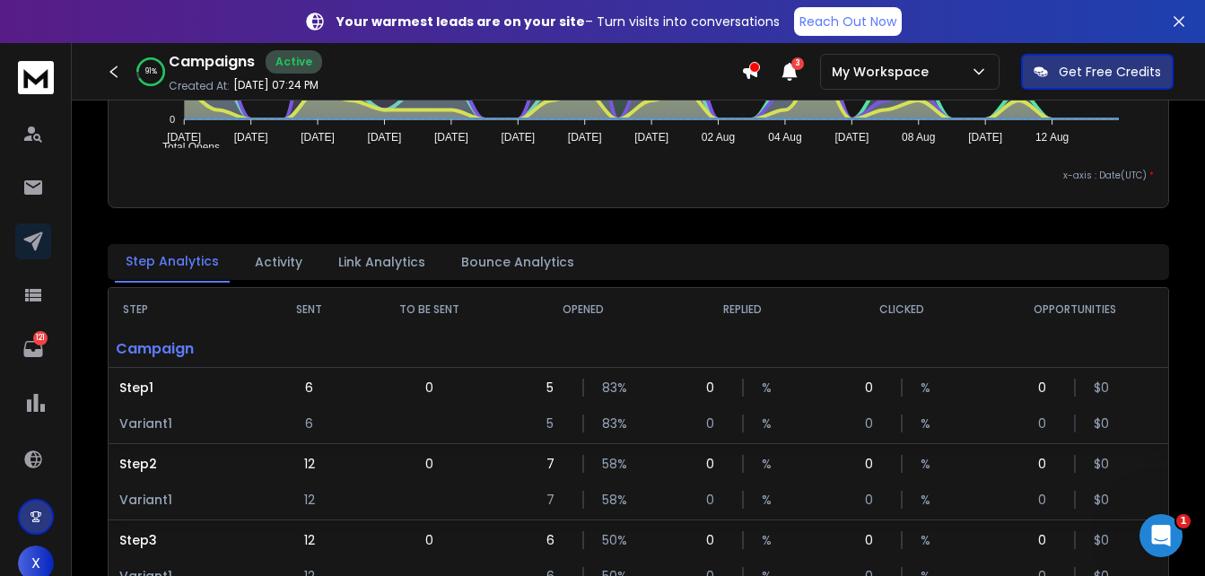
scroll to position [687, 0]
click at [266, 257] on button "Activity" at bounding box center [278, 262] width 69 height 39
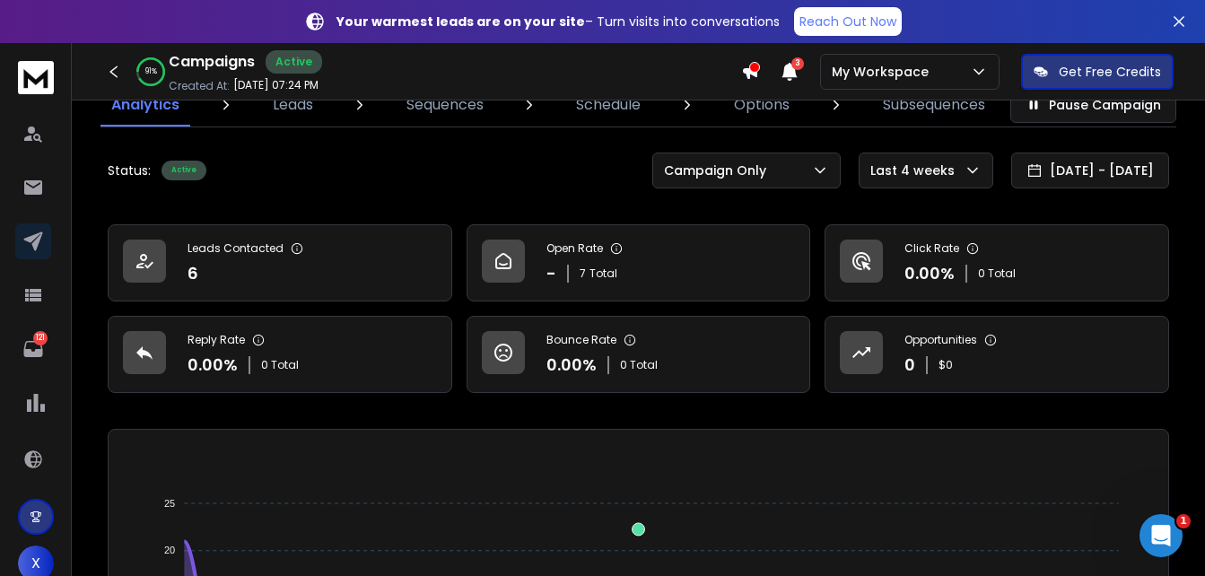
scroll to position [0, 0]
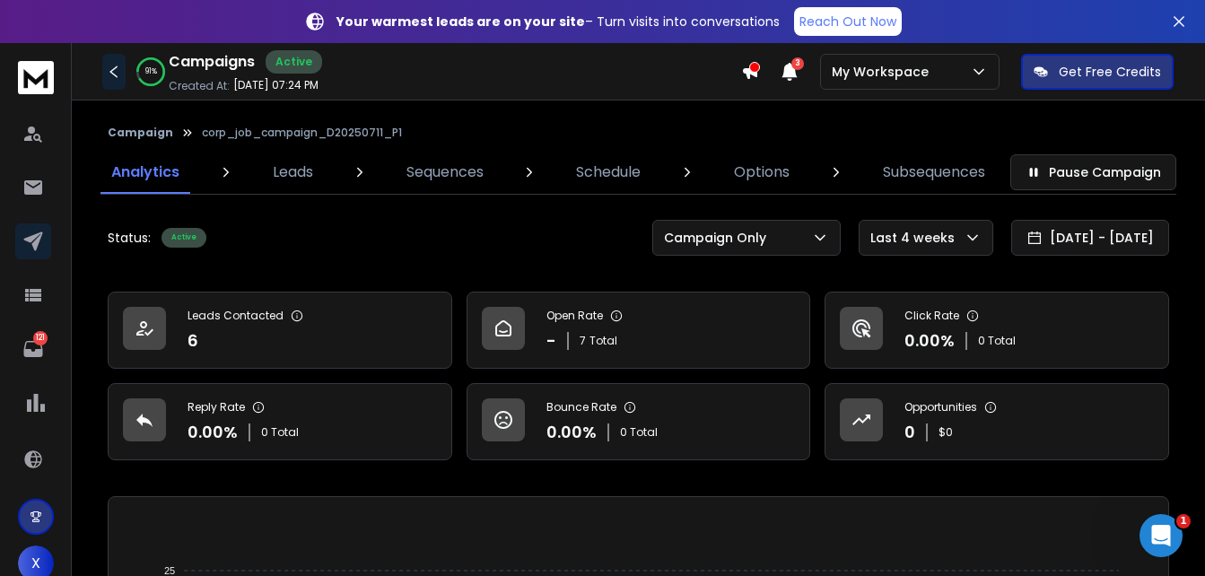
click at [113, 77] on icon at bounding box center [114, 72] width 16 height 16
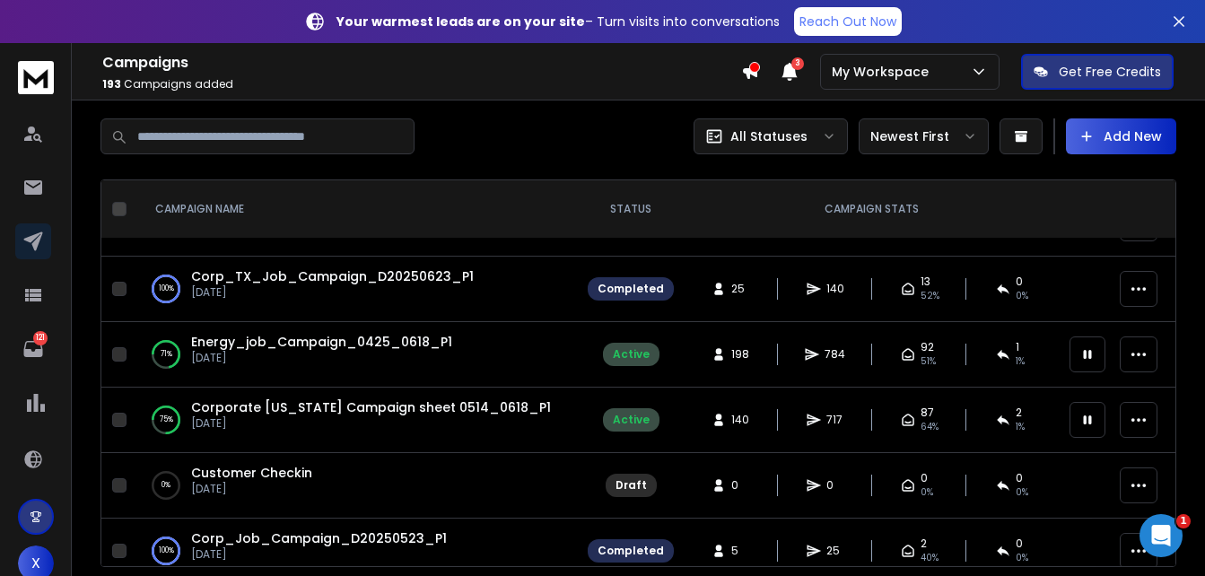
scroll to position [5286, 0]
click at [386, 423] on p "[DATE]" at bounding box center [371, 424] width 360 height 14
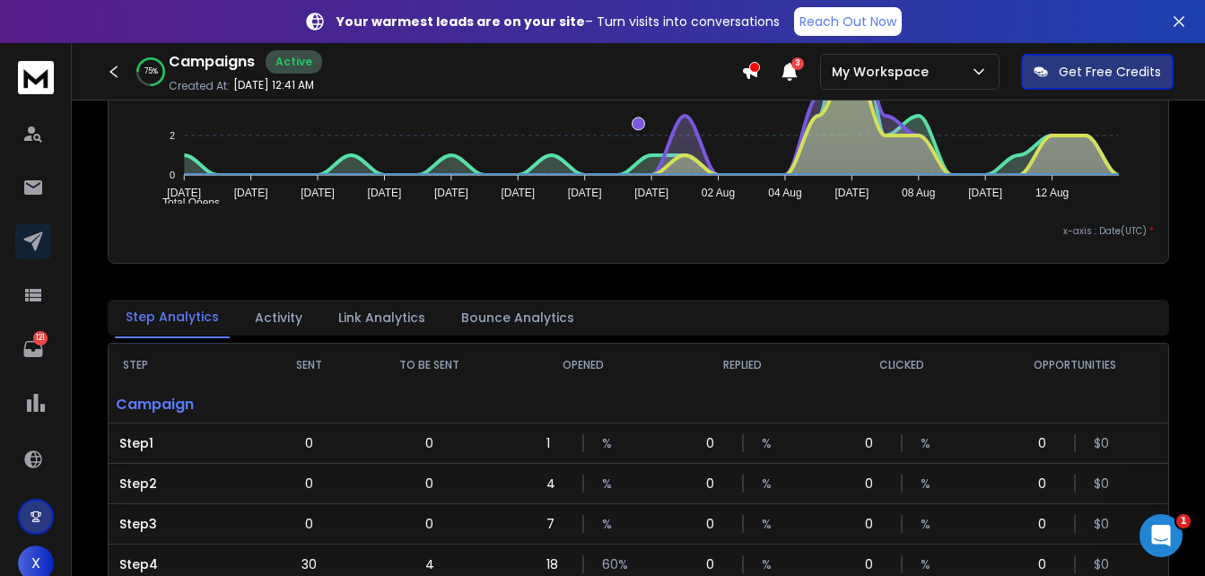
scroll to position [750, 0]
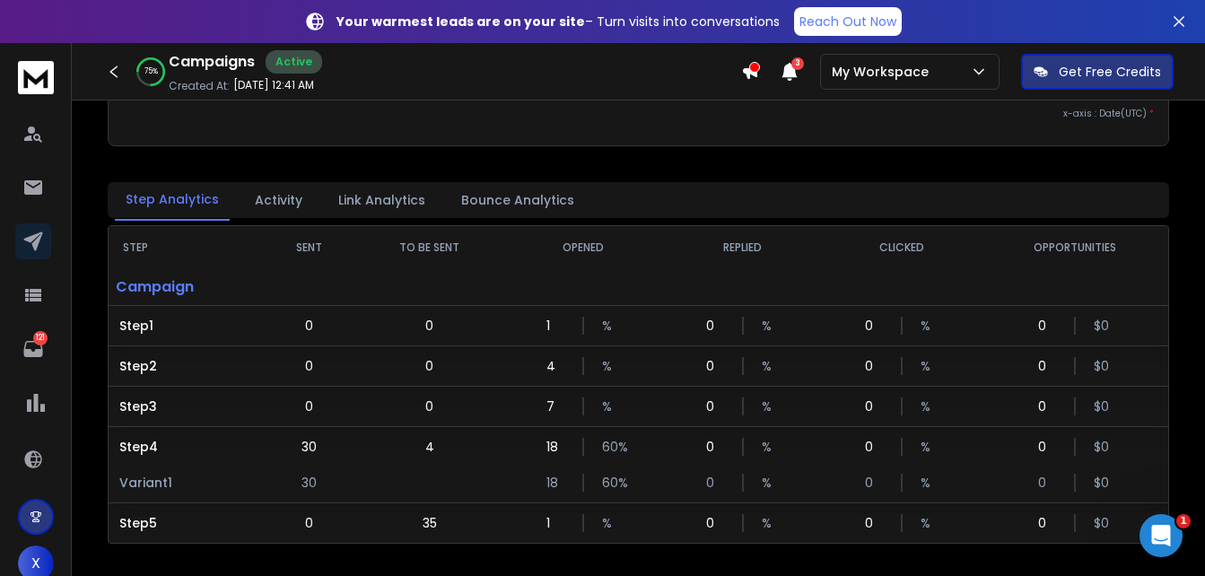
click at [263, 205] on button "Activity" at bounding box center [278, 199] width 69 height 39
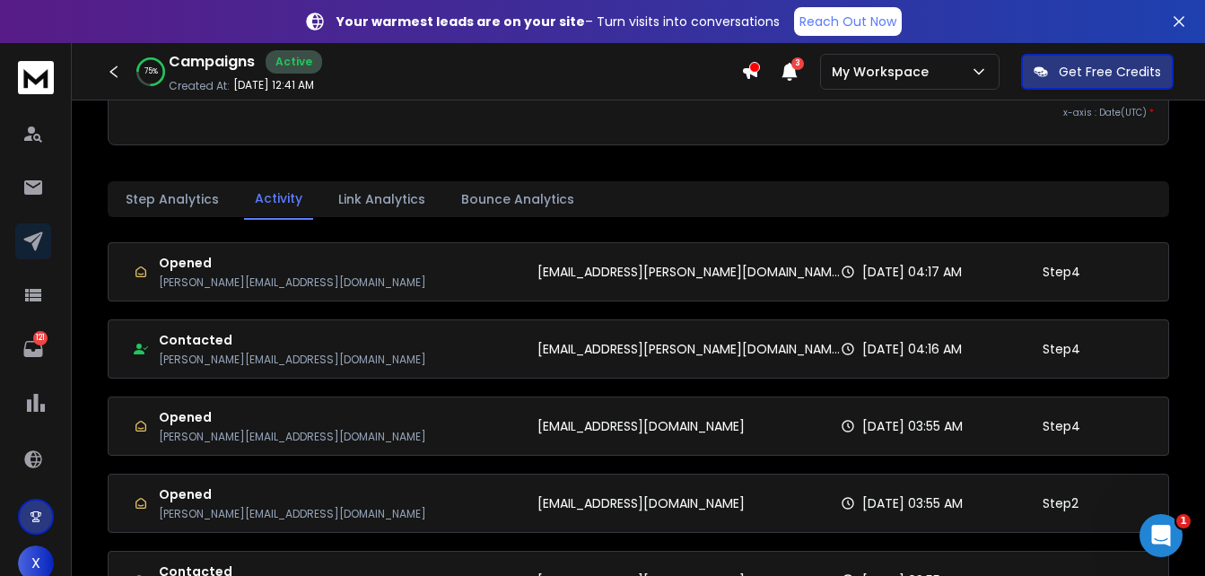
scroll to position [754, 0]
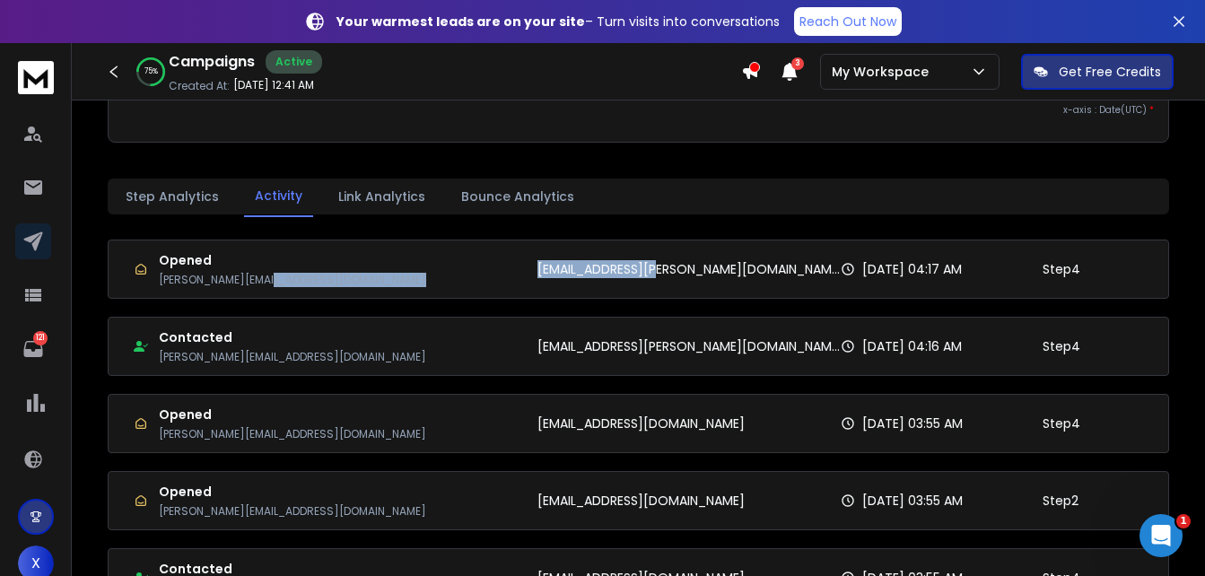
copy div "[EMAIL_ADDRESS][PERSON_NAME][DOMAIN_NAME]"
drag, startPoint x: 683, startPoint y: 261, endPoint x: 533, endPoint y: 275, distance: 150.5
click at [533, 275] on div "Opened [PERSON_NAME][EMAIL_ADDRESS][DOMAIN_NAME] [PERSON_NAME][DOMAIN_NAME][EMA…" at bounding box center [638, 269] width 1061 height 59
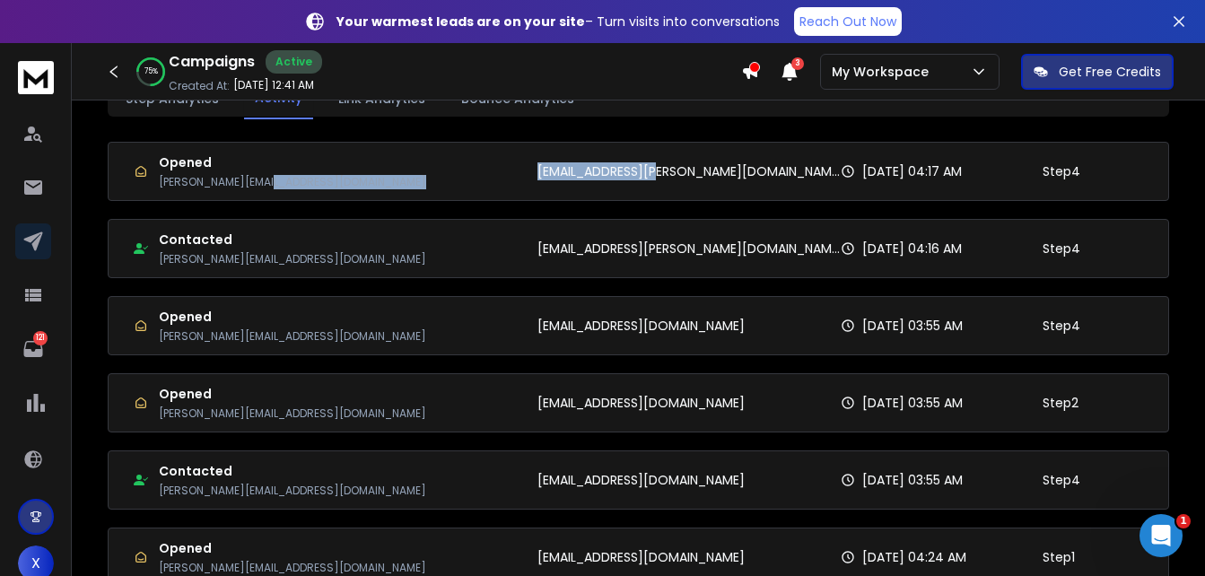
scroll to position [852, 0]
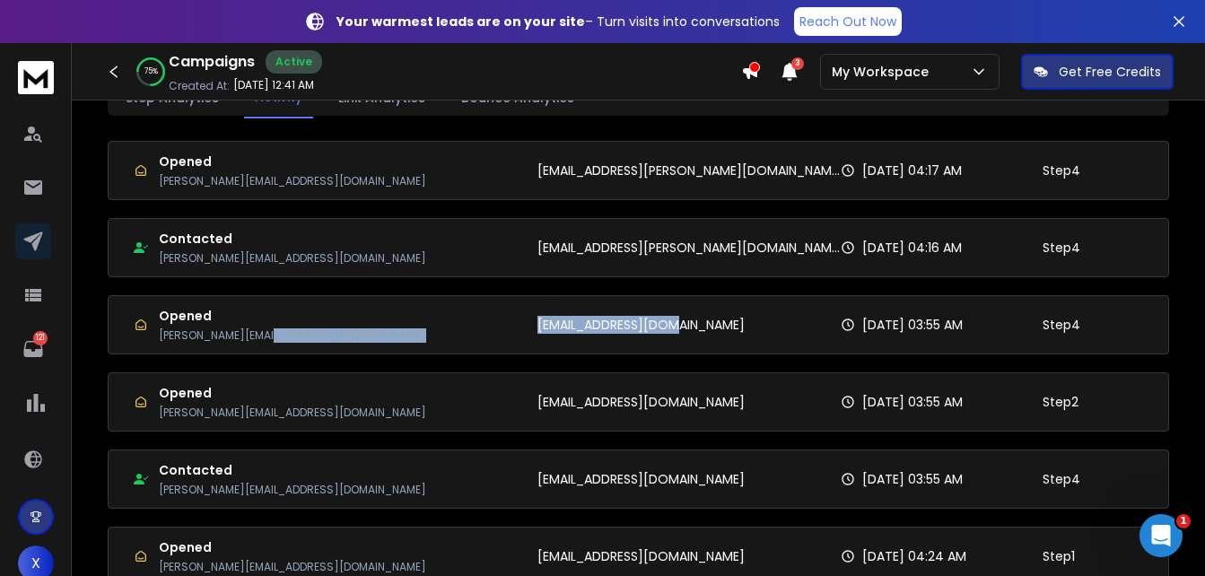
copy div "[EMAIL_ADDRESS][DOMAIN_NAME]"
drag, startPoint x: 699, startPoint y: 323, endPoint x: 527, endPoint y: 336, distance: 172.8
click at [527, 336] on div "Opened [PERSON_NAME][EMAIL_ADDRESS][DOMAIN_NAME] [EMAIL_ADDRESS][DOMAIN_NAME] […" at bounding box center [638, 324] width 1061 height 59
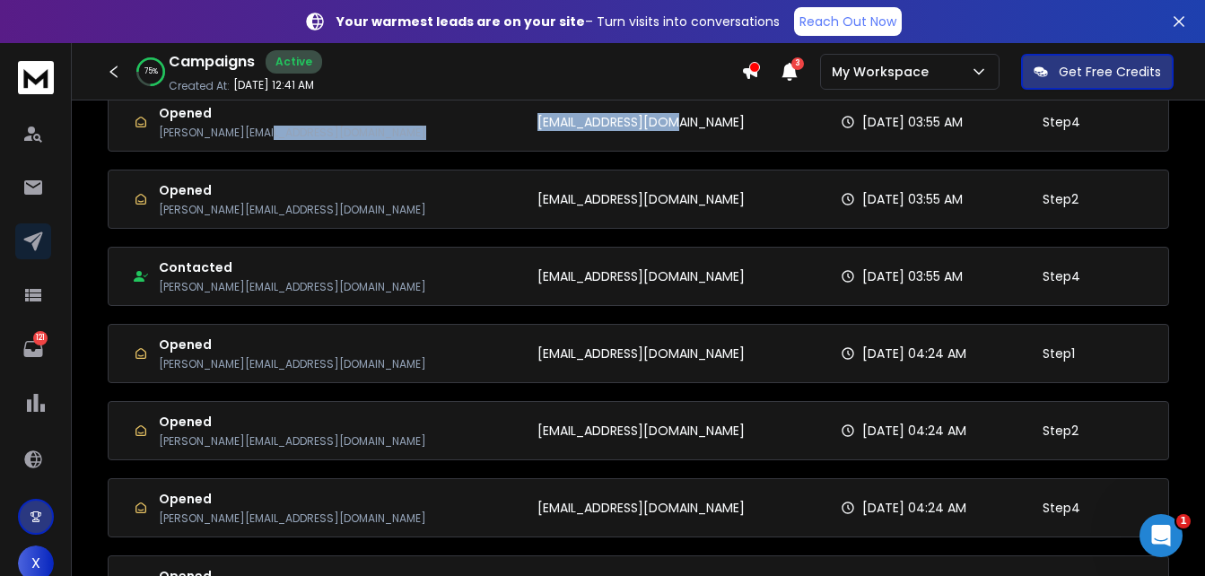
scroll to position [1097, 0]
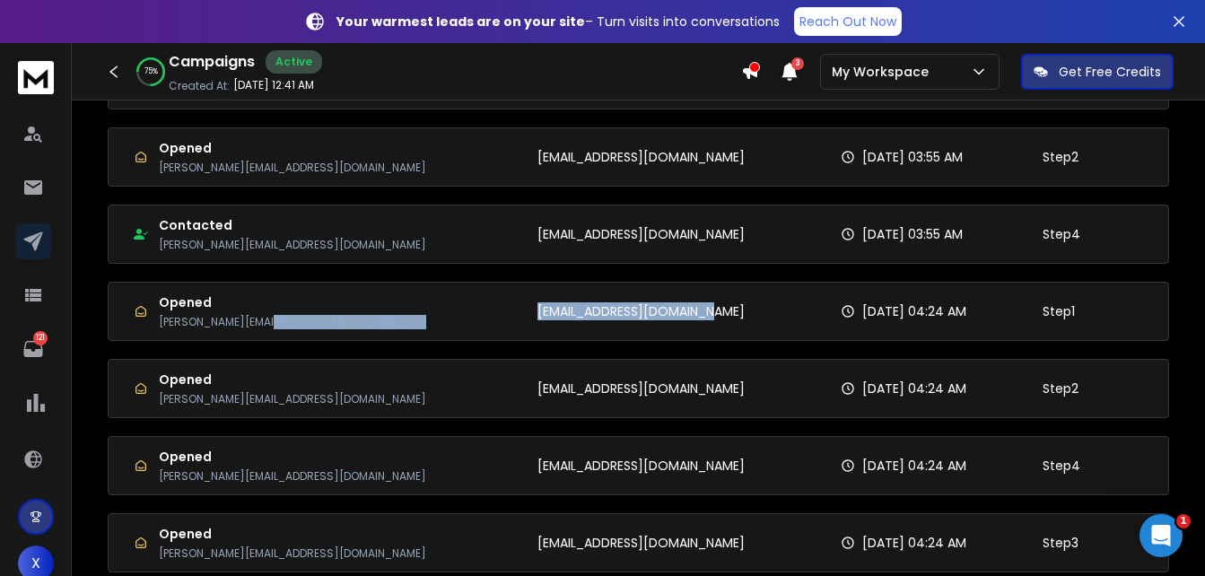
copy div "[EMAIL_ADDRESS][DOMAIN_NAME]"
drag, startPoint x: 728, startPoint y: 315, endPoint x: 534, endPoint y: 330, distance: 194.4
click at [534, 330] on div "Opened [PERSON_NAME][EMAIL_ADDRESS][DOMAIN_NAME] [EMAIL_ADDRESS][DOMAIN_NAME] […" at bounding box center [638, 311] width 1061 height 59
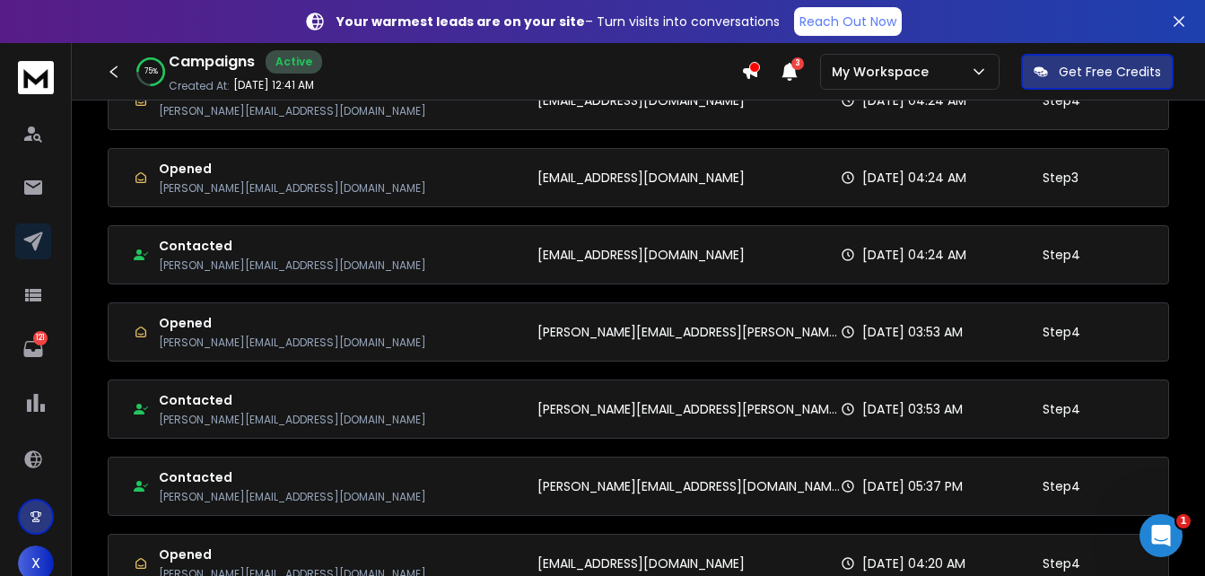
scroll to position [1487, 0]
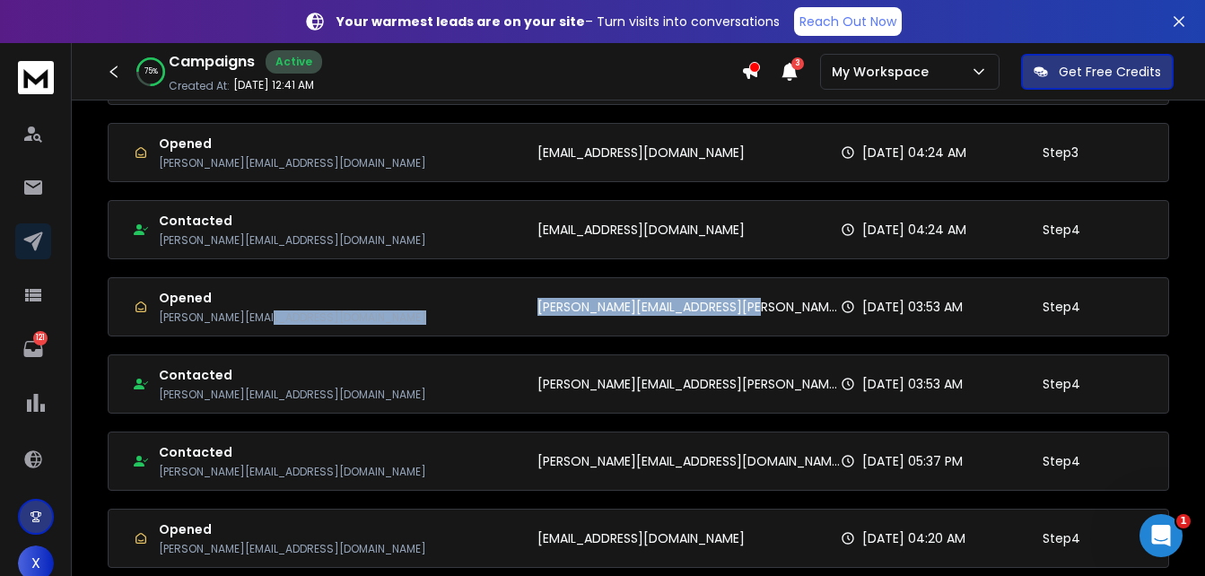
copy div "[PERSON_NAME][EMAIL_ADDRESS][PERSON_NAME][DOMAIN_NAME]"
drag, startPoint x: 763, startPoint y: 307, endPoint x: 536, endPoint y: 330, distance: 229.1
click at [536, 330] on div "Opened [PERSON_NAME][EMAIL_ADDRESS][DOMAIN_NAME] [PERSON_NAME][DOMAIN_NAME][EMA…" at bounding box center [638, 306] width 1061 height 59
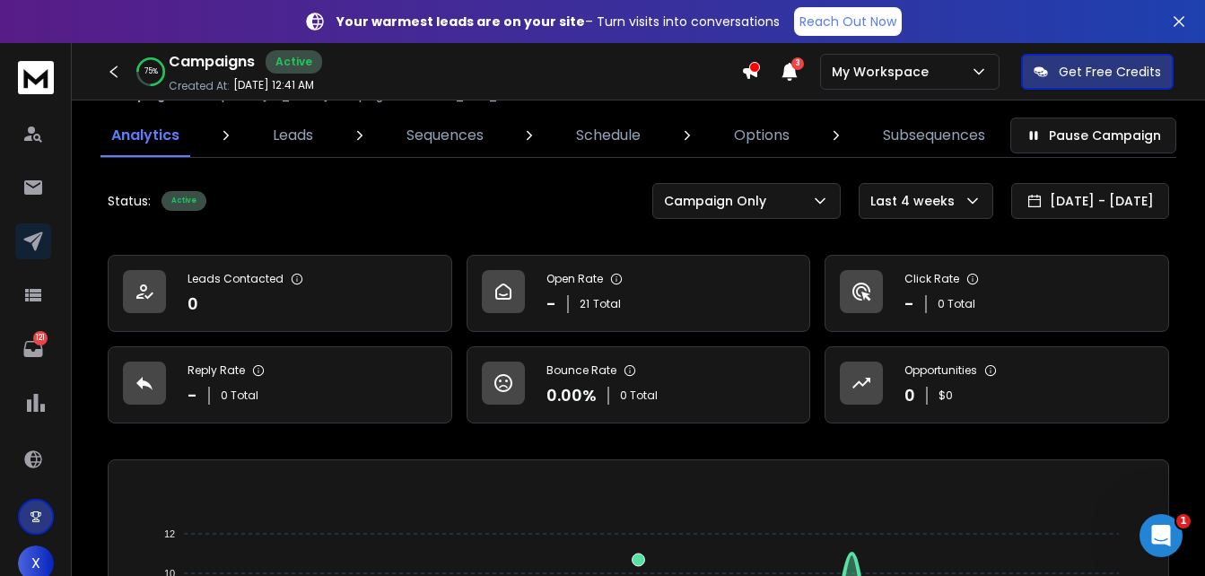
scroll to position [0, 0]
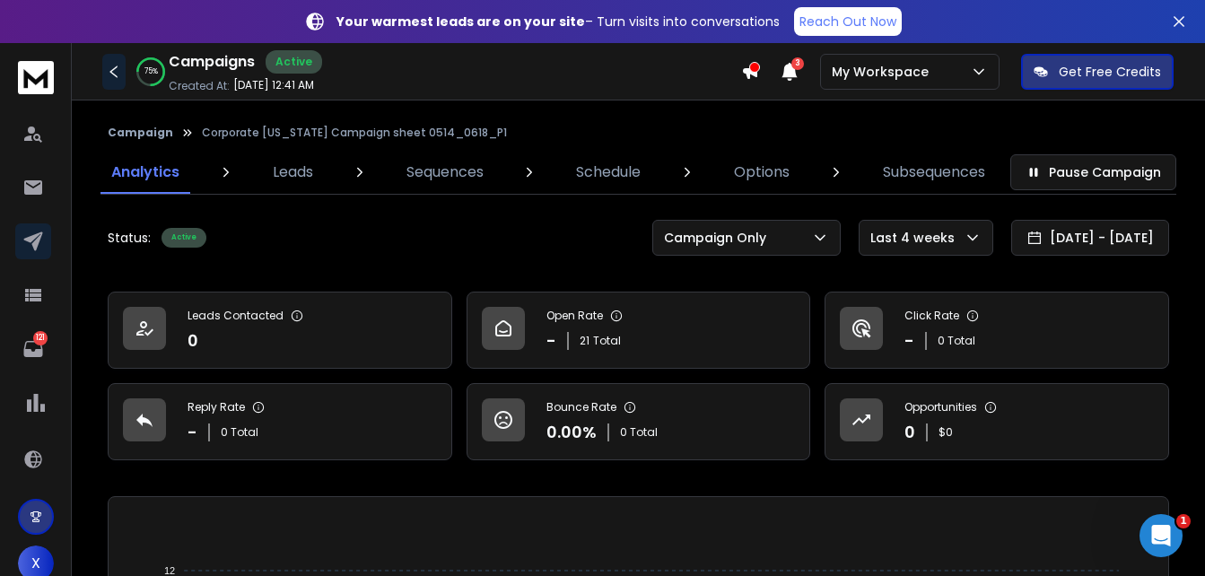
click at [115, 69] on icon at bounding box center [114, 72] width 16 height 16
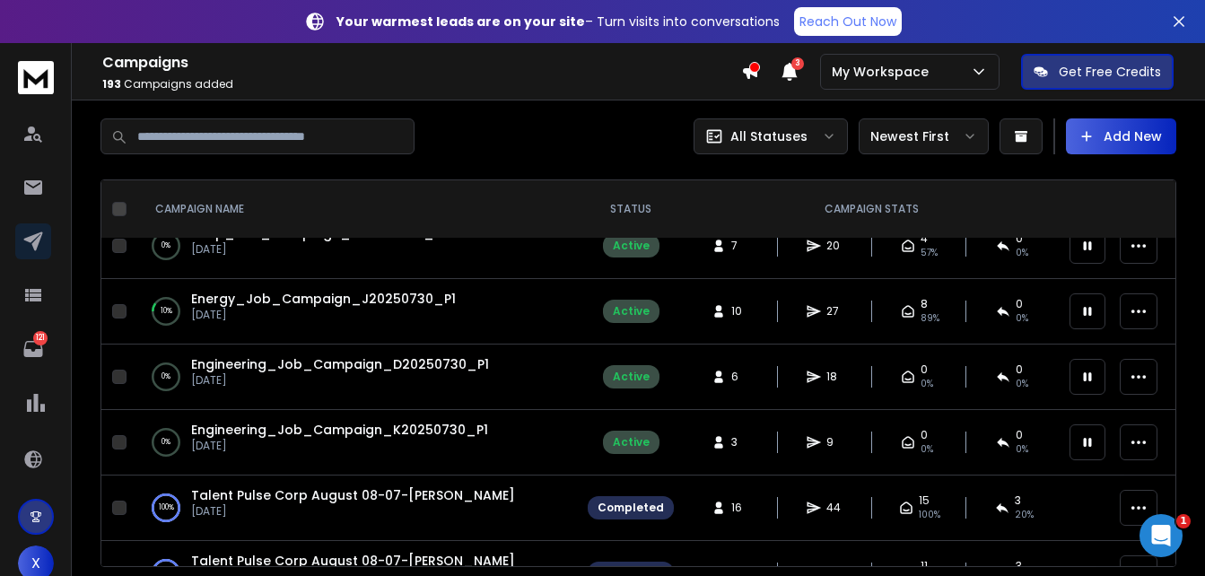
scroll to position [361, 0]
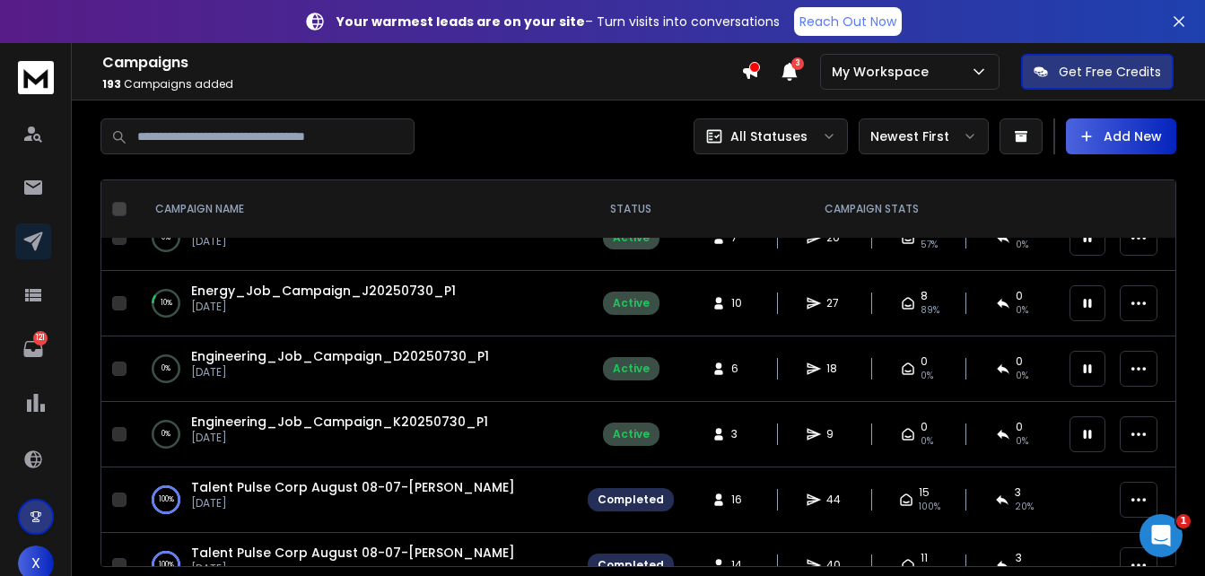
click at [424, 428] on span "Engineering_Job_Campaign_K20250730_P1" at bounding box center [339, 422] width 297 height 18
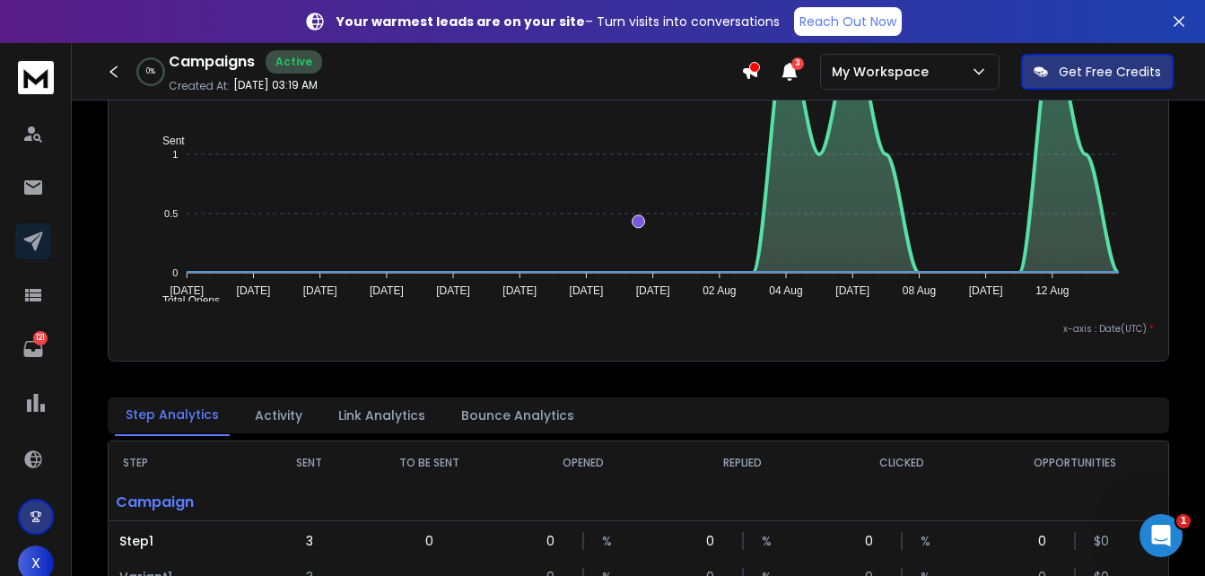
scroll to position [536, 0]
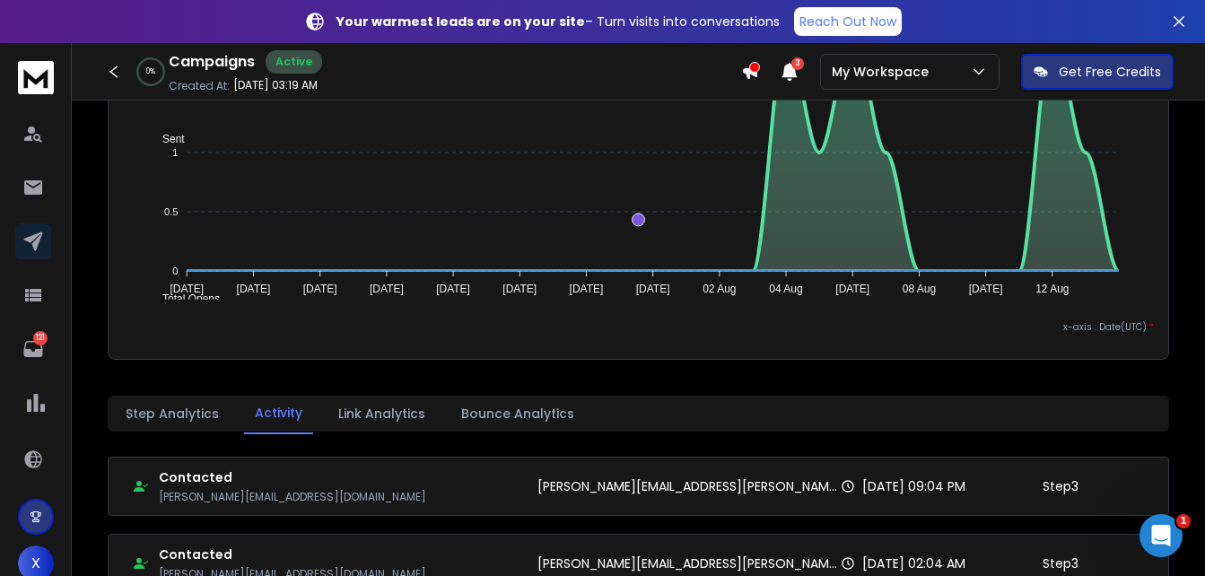
click at [282, 425] on button "Activity" at bounding box center [278, 413] width 69 height 41
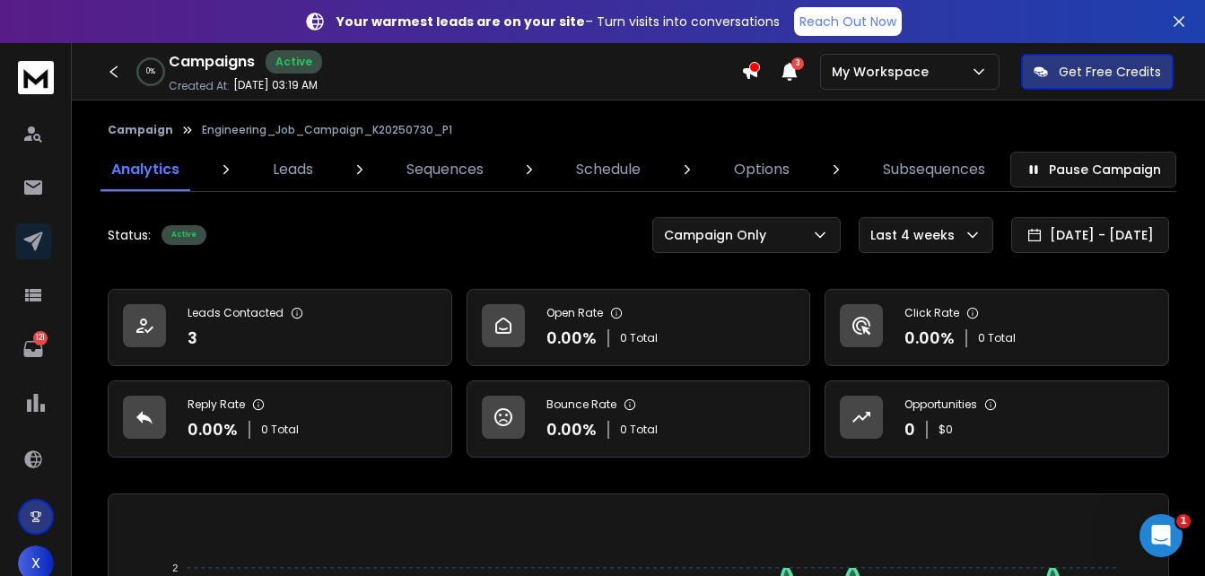
scroll to position [0, 0]
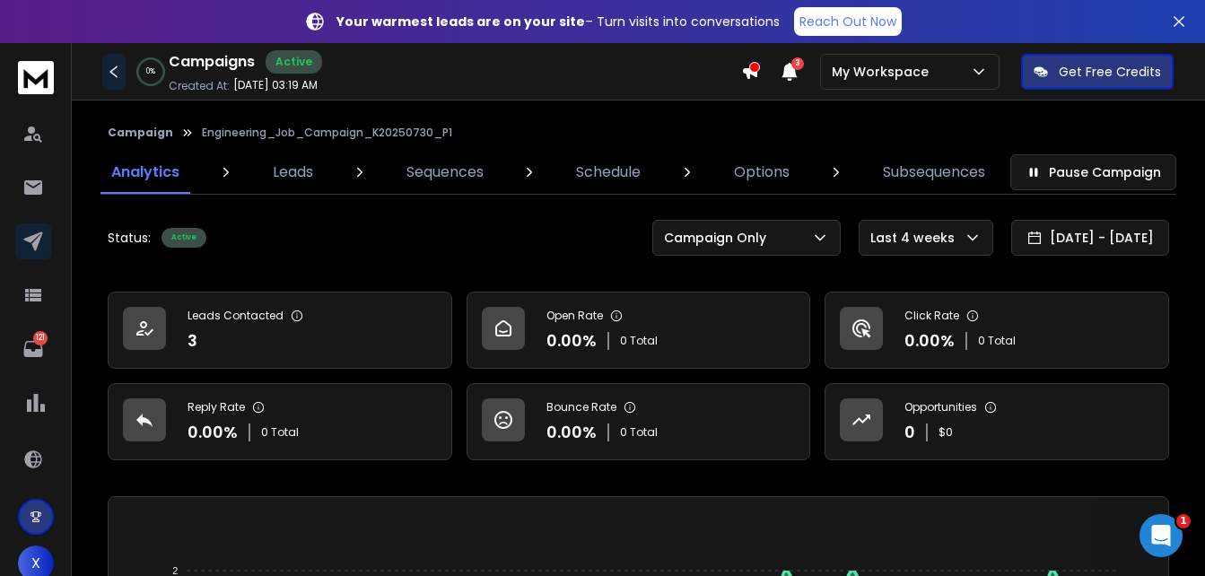
click at [108, 71] on icon at bounding box center [114, 72] width 16 height 16
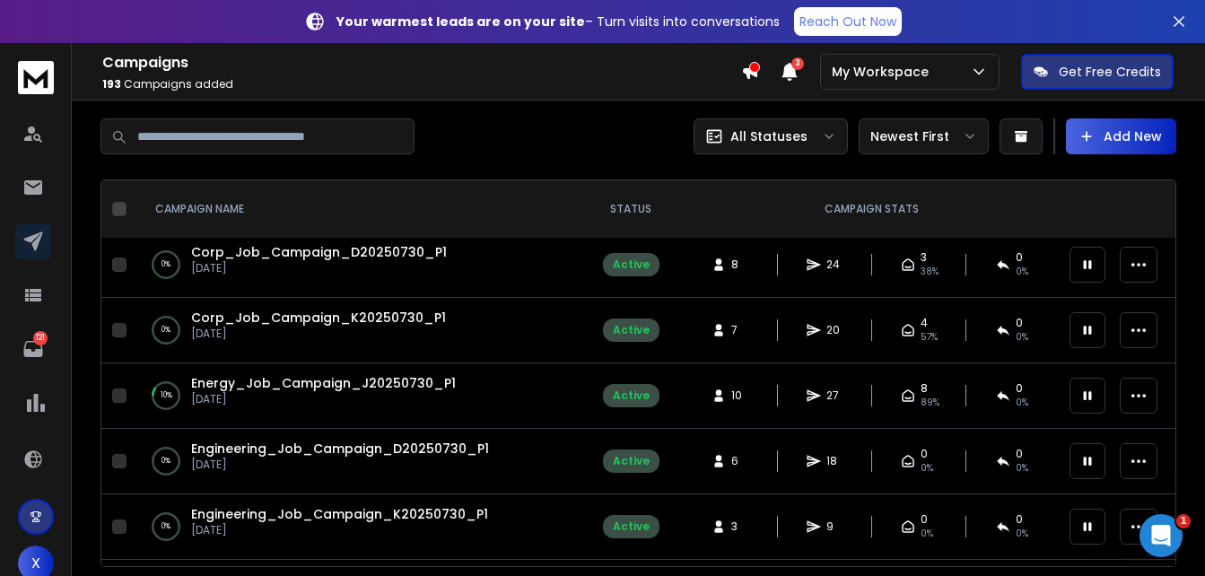
scroll to position [270, 0]
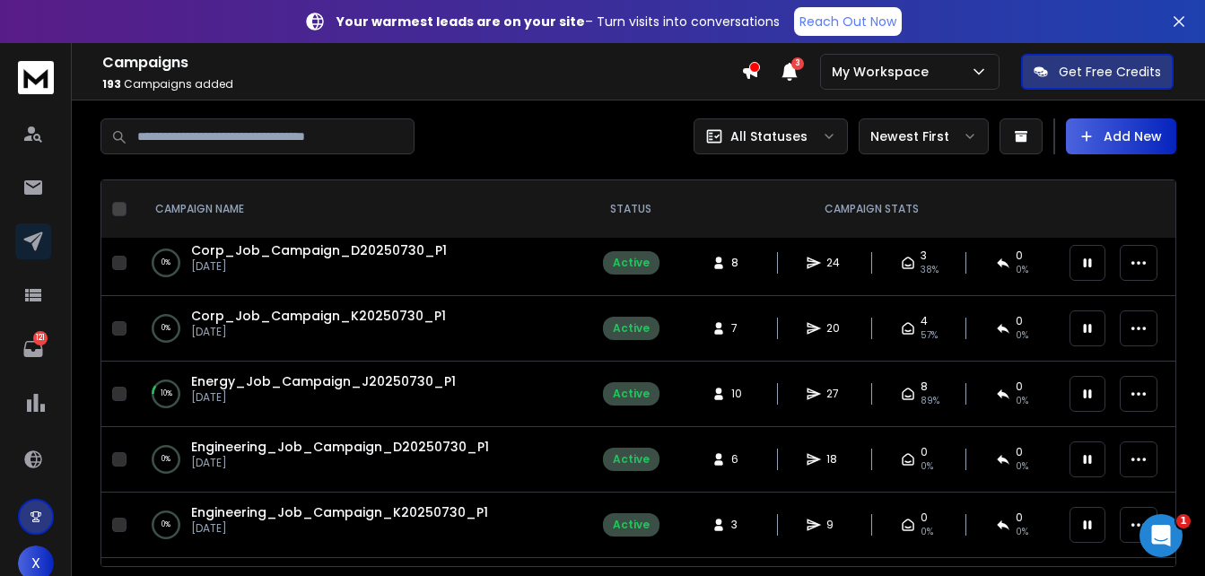
click at [433, 448] on span "Engineering_Job_Campaign_D20250730_P1" at bounding box center [340, 447] width 298 height 18
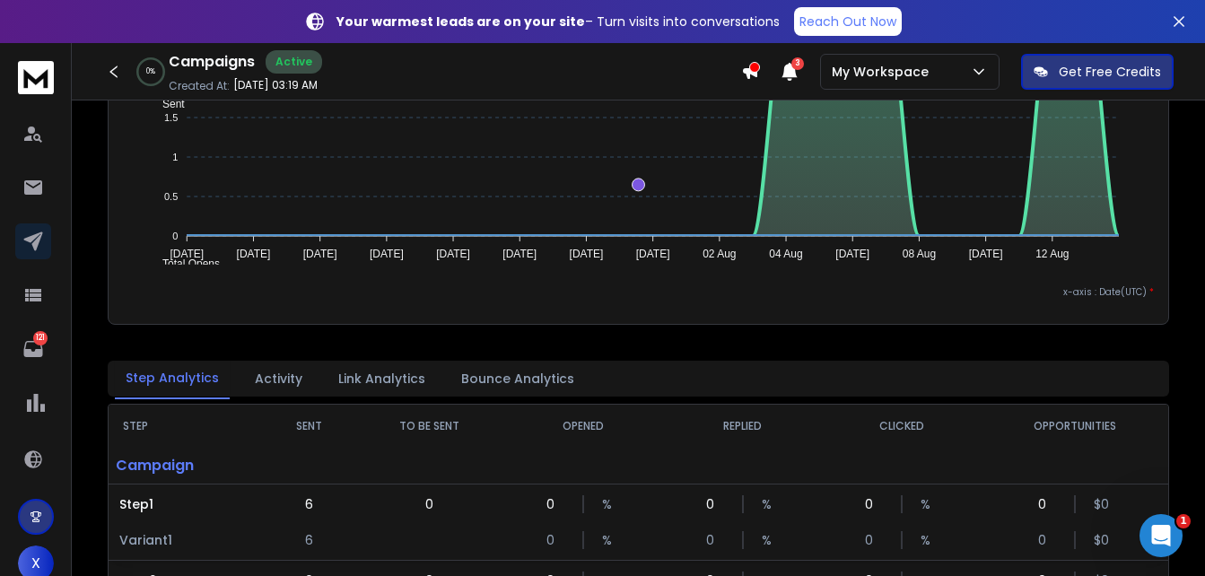
scroll to position [575, 0]
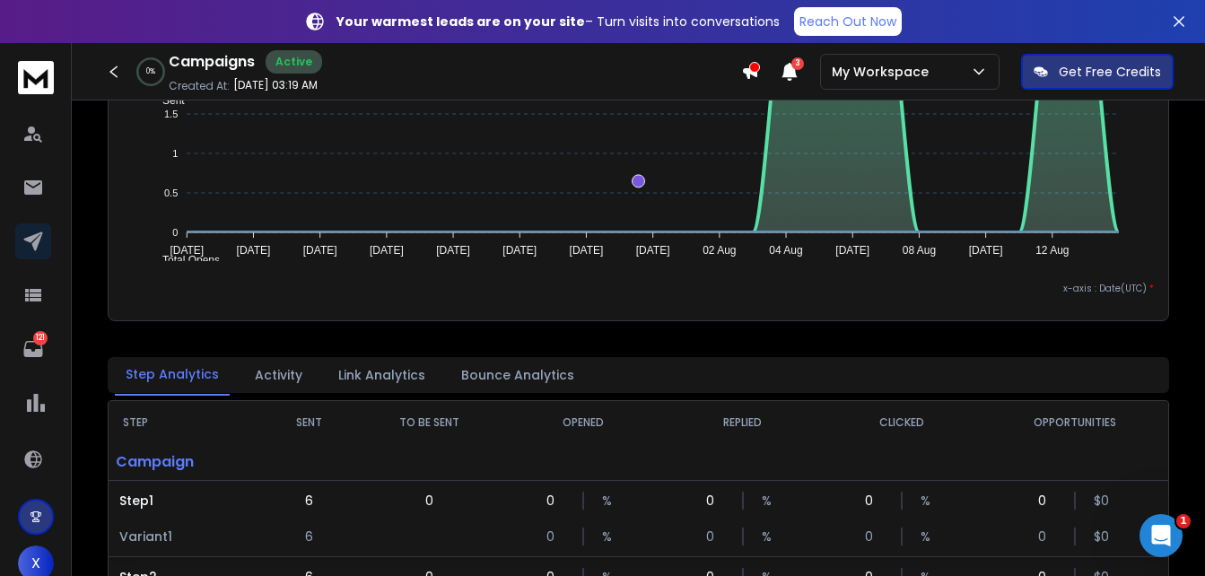
click at [274, 365] on button "Activity" at bounding box center [278, 374] width 69 height 39
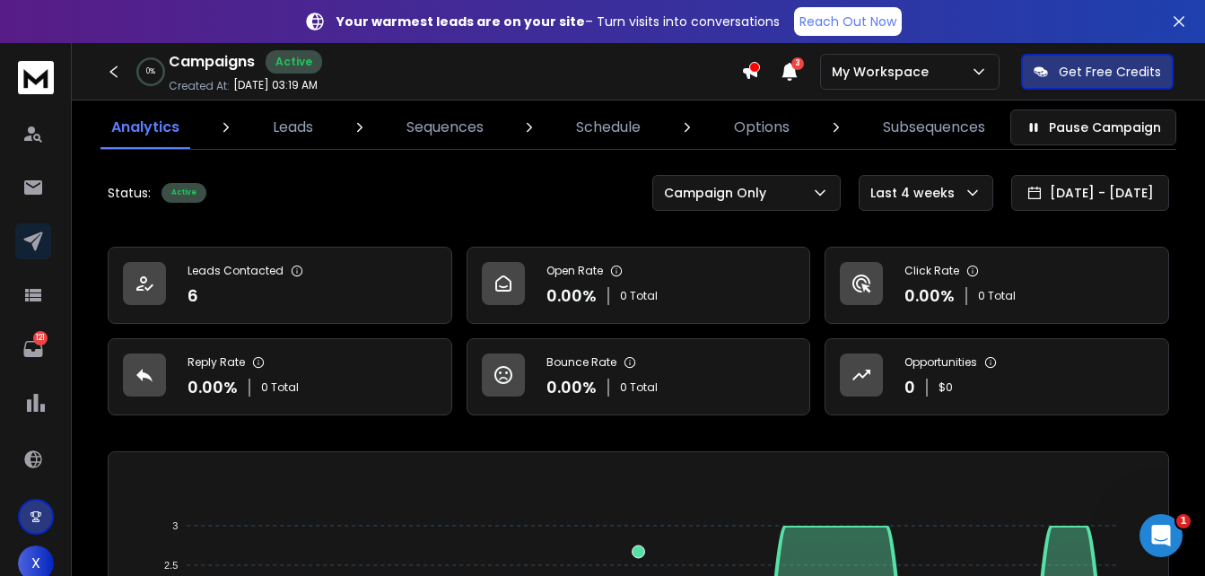
scroll to position [0, 0]
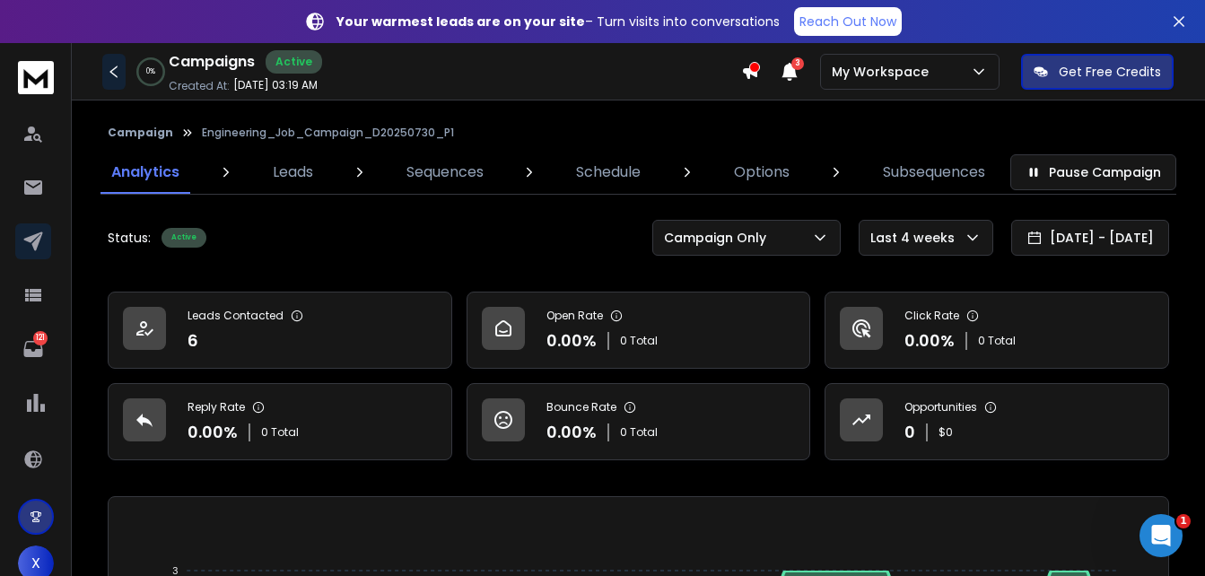
click at [120, 84] on button at bounding box center [113, 72] width 23 height 36
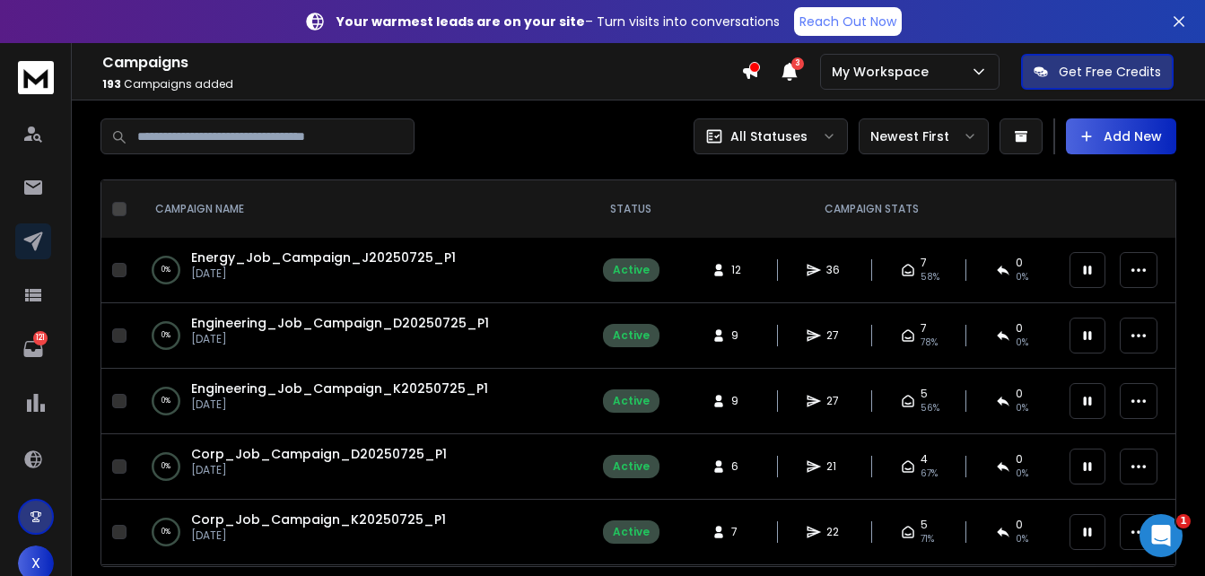
scroll to position [789, 0]
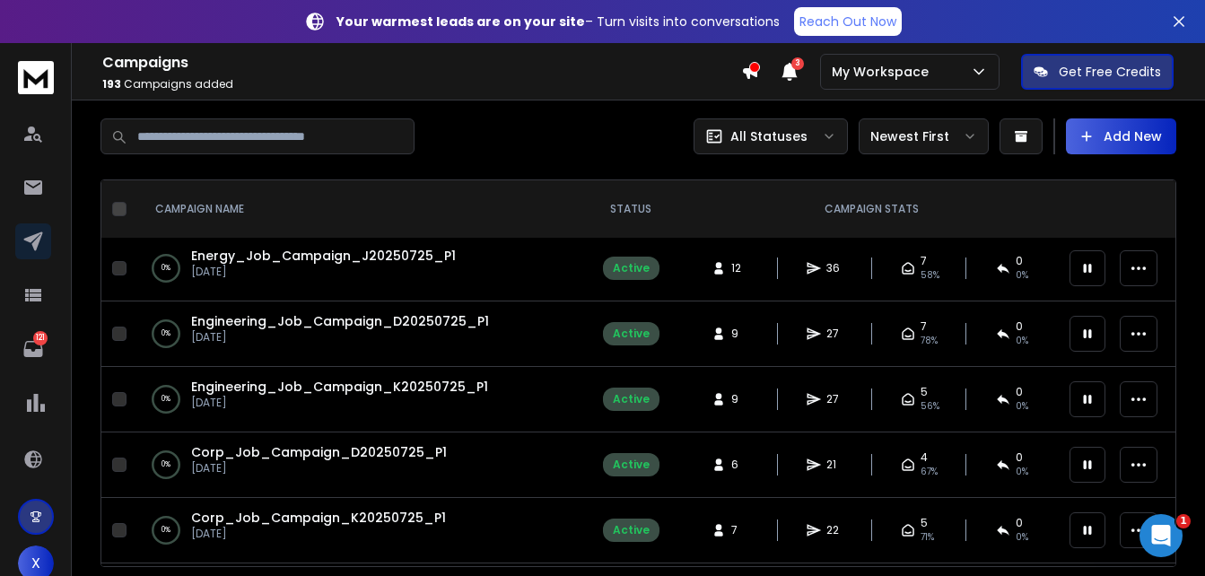
click at [390, 379] on span "Engineering_Job_Campaign_K20250725_P1" at bounding box center [339, 387] width 297 height 18
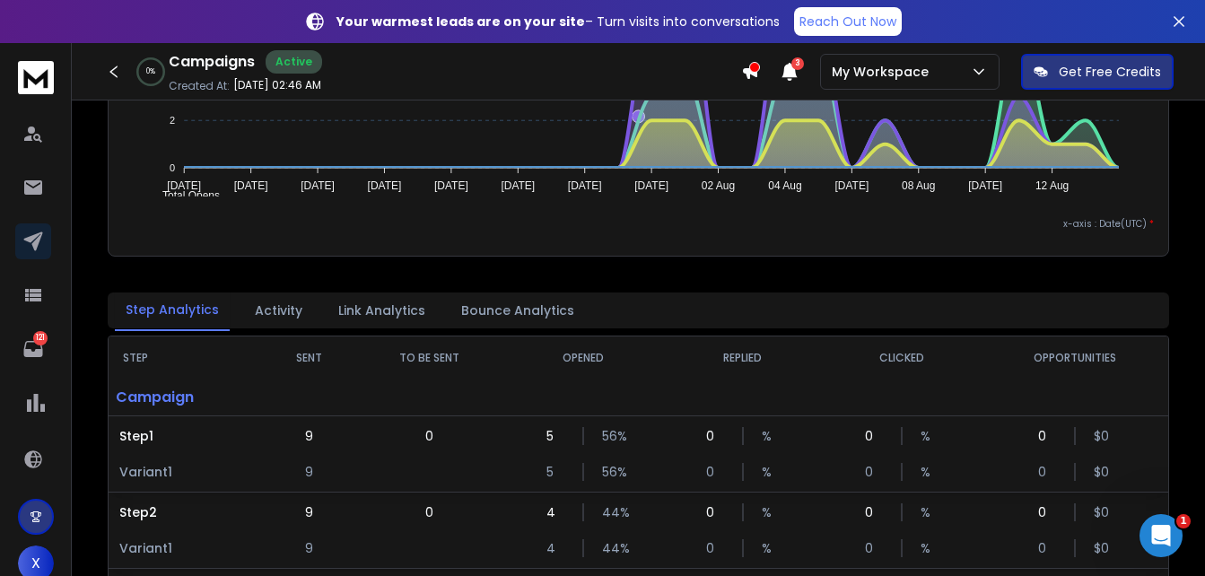
scroll to position [639, 0]
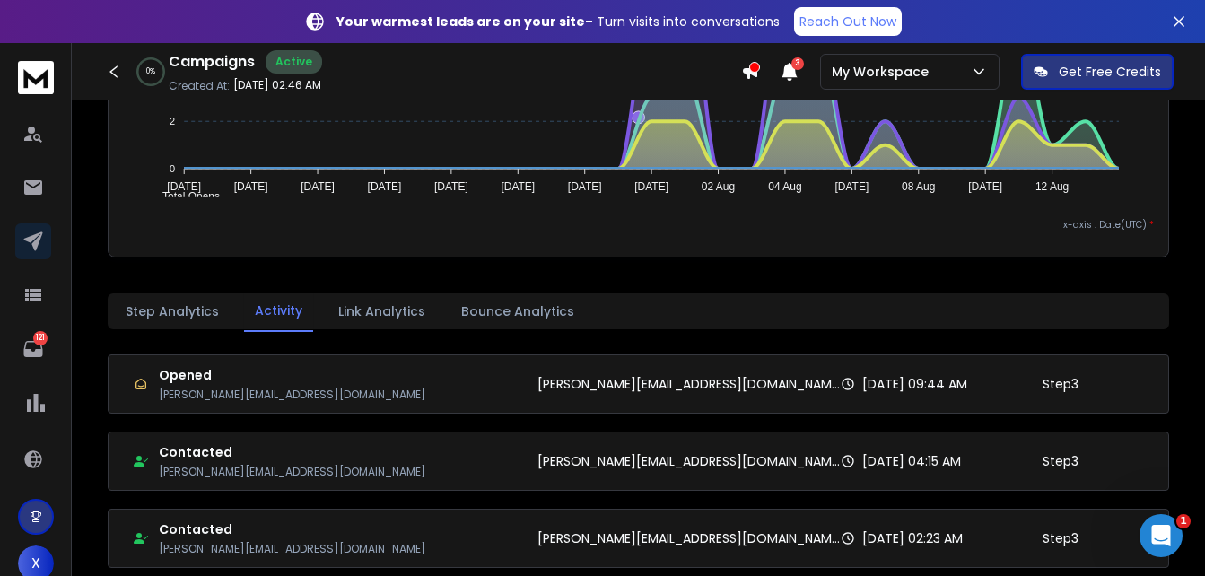
click at [288, 326] on button "Activity" at bounding box center [278, 311] width 69 height 41
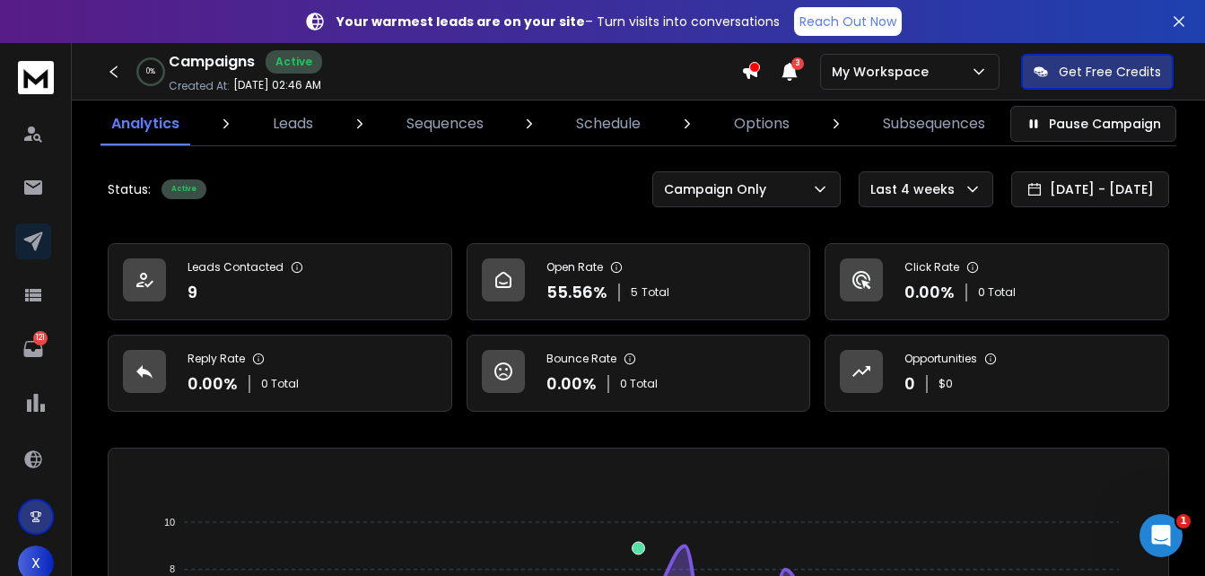
scroll to position [0, 0]
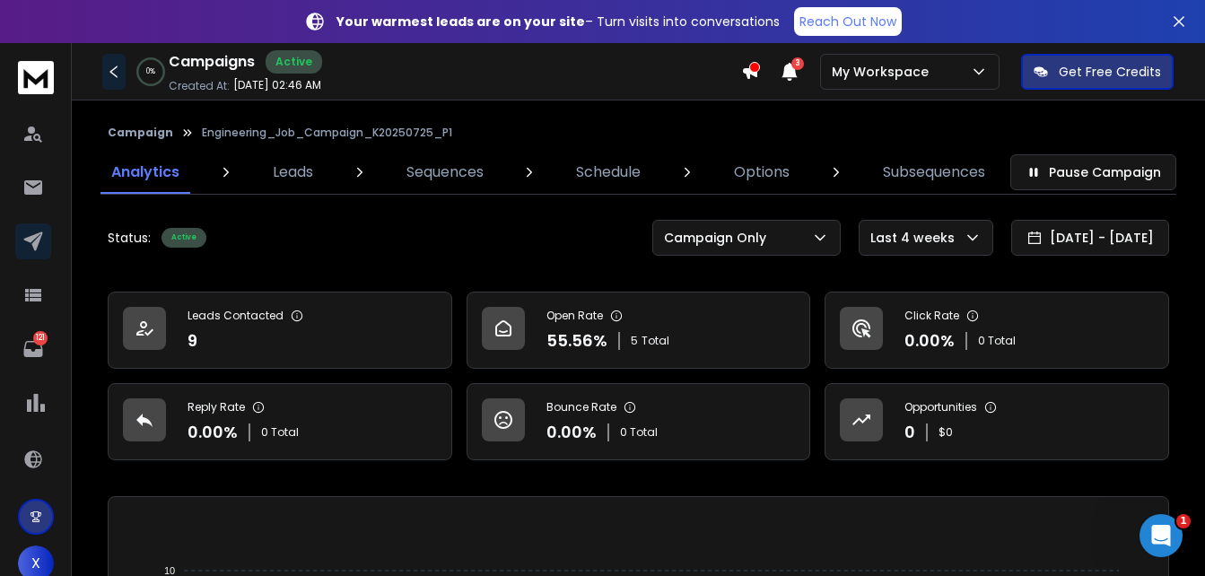
click at [119, 76] on icon at bounding box center [114, 72] width 16 height 16
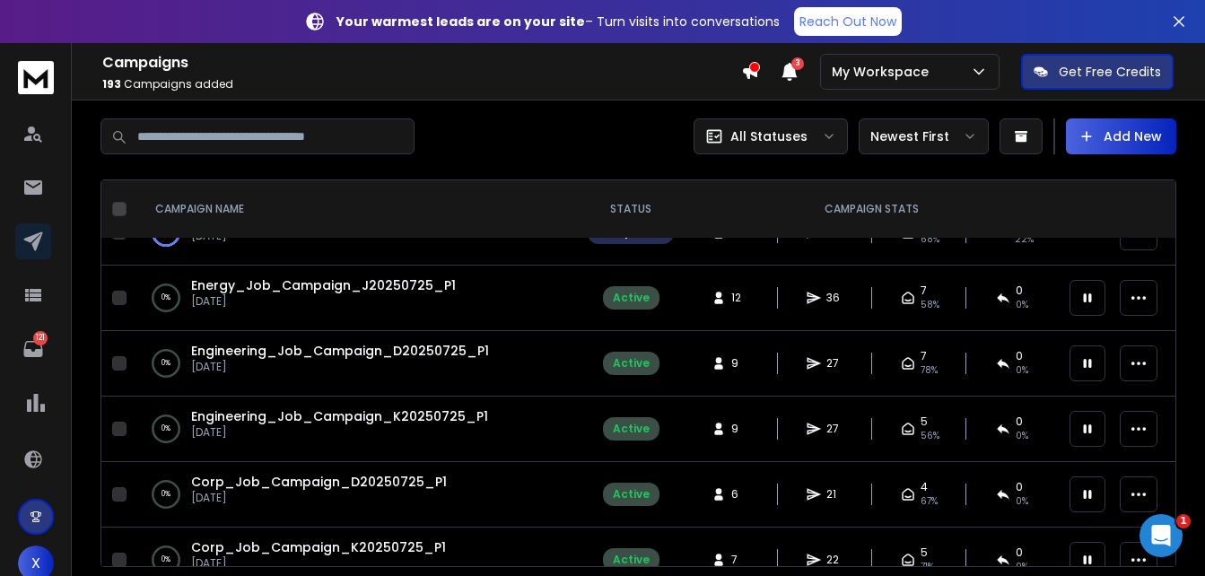
scroll to position [761, 0]
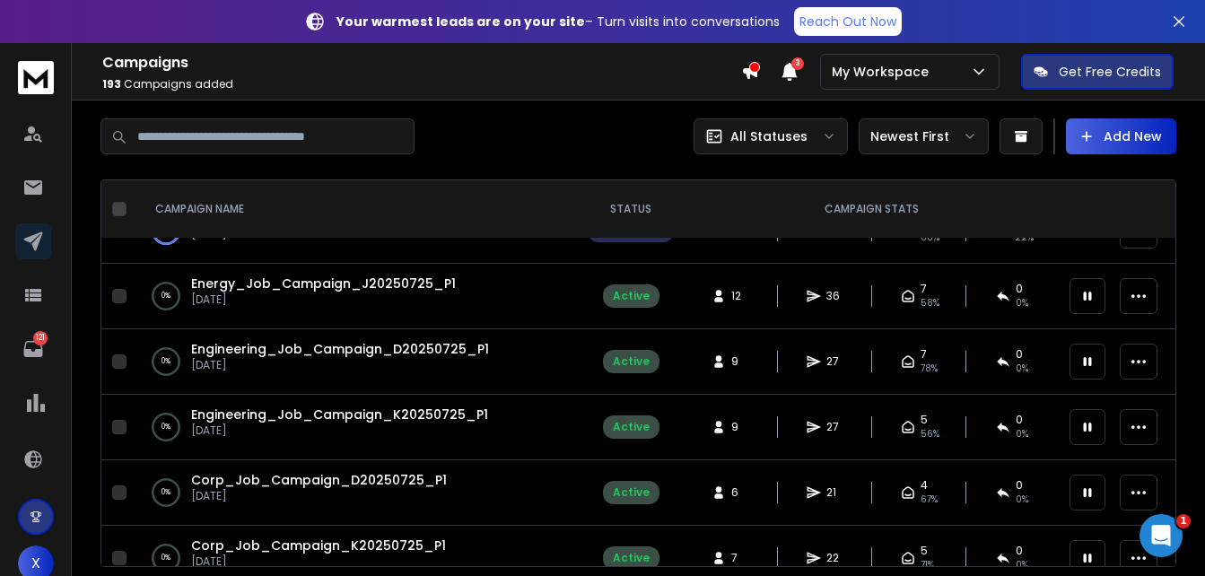
click at [386, 350] on span "Engineering_Job_Campaign_D20250725_P1" at bounding box center [340, 349] width 298 height 18
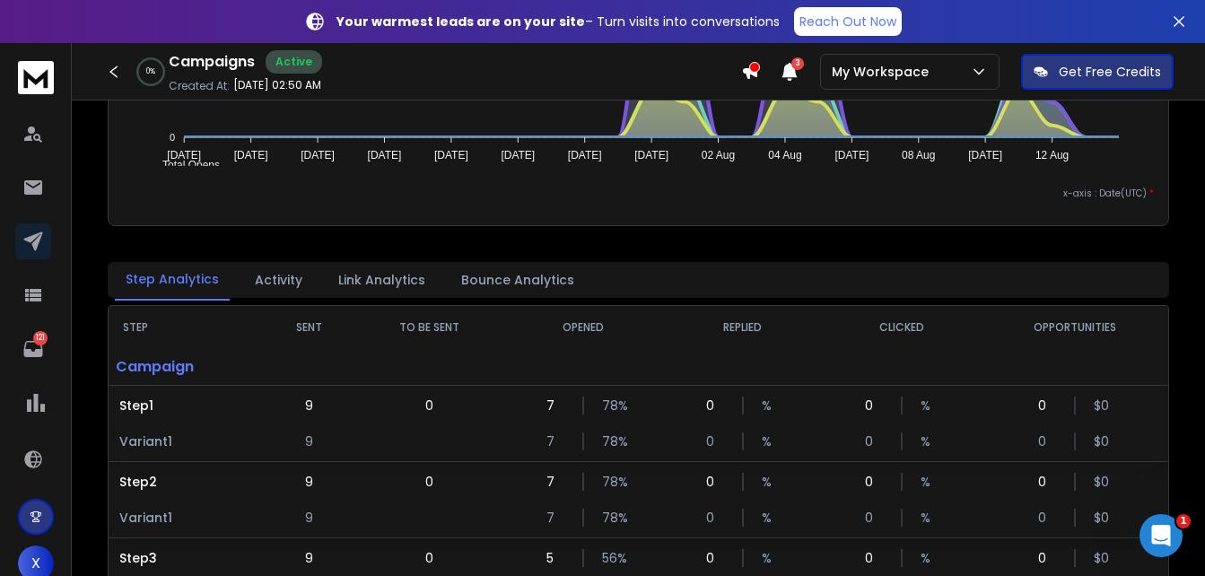
scroll to position [672, 0]
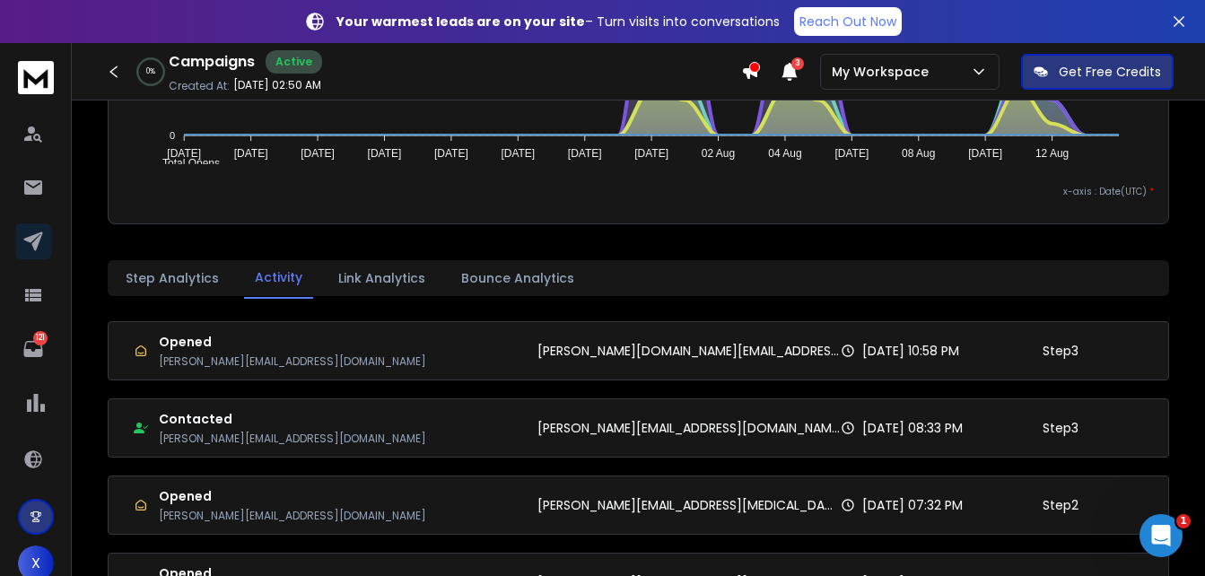
click at [291, 278] on button "Activity" at bounding box center [278, 277] width 69 height 41
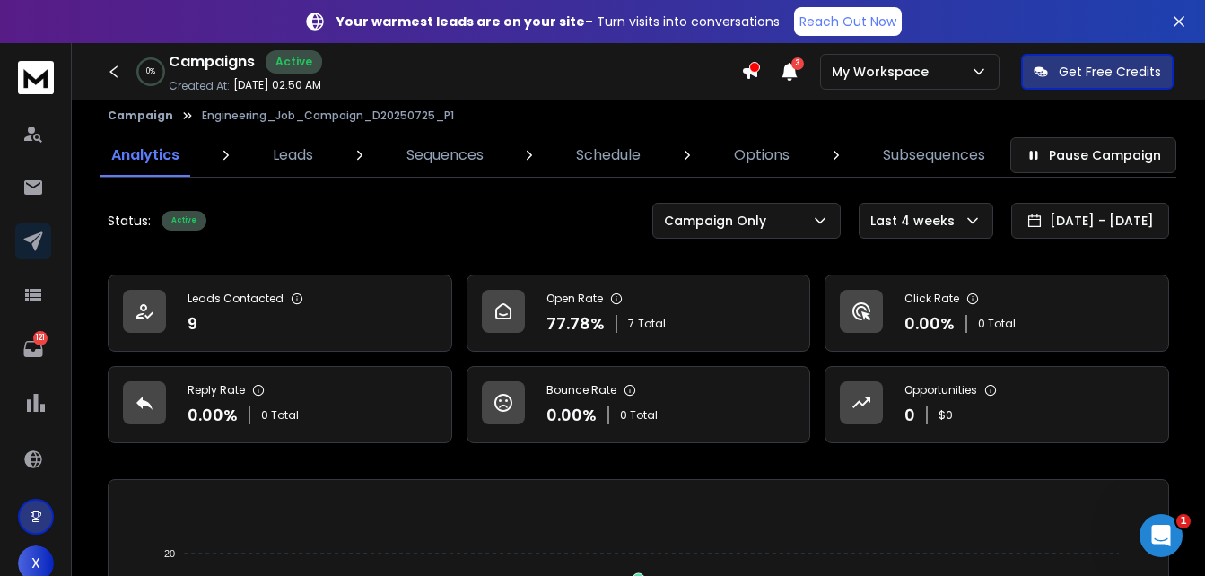
scroll to position [0, 0]
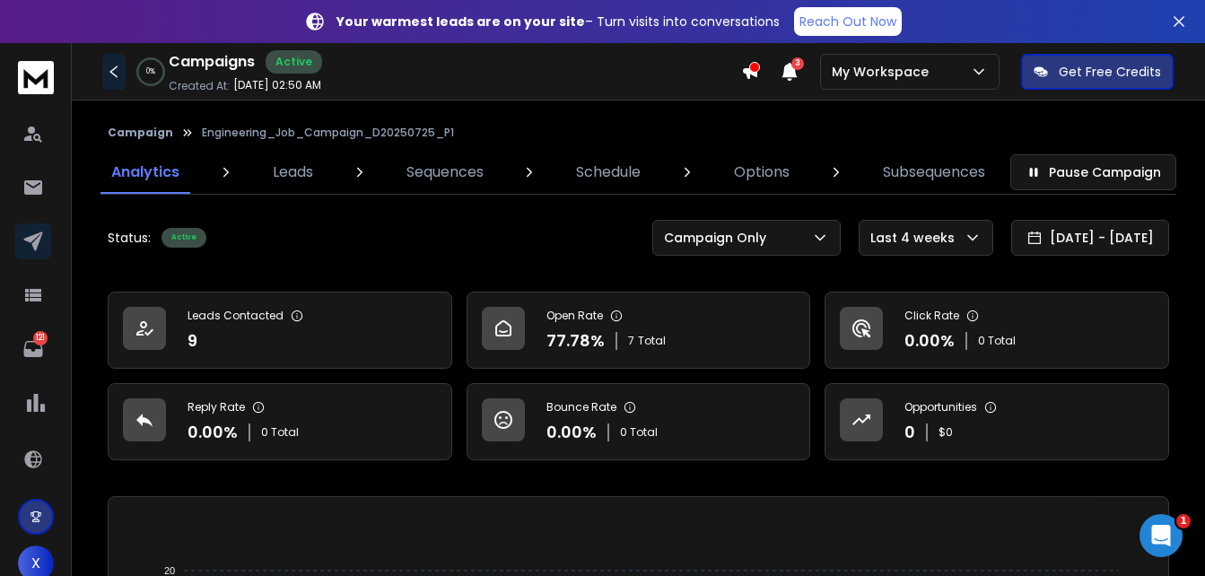
click at [112, 74] on icon at bounding box center [114, 72] width 16 height 16
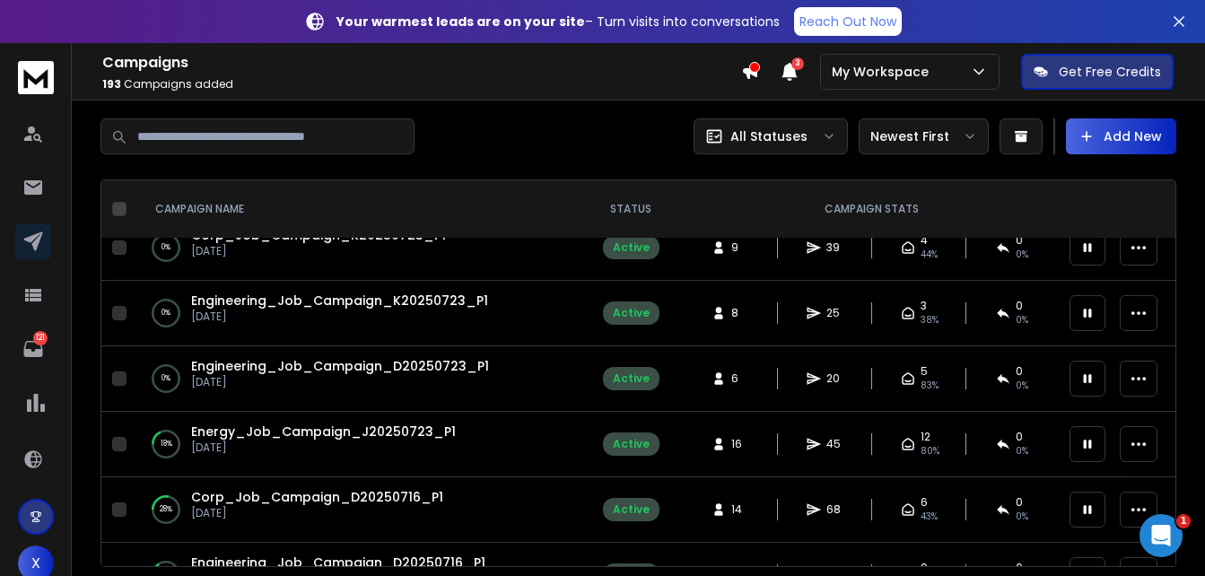
scroll to position [1208, 0]
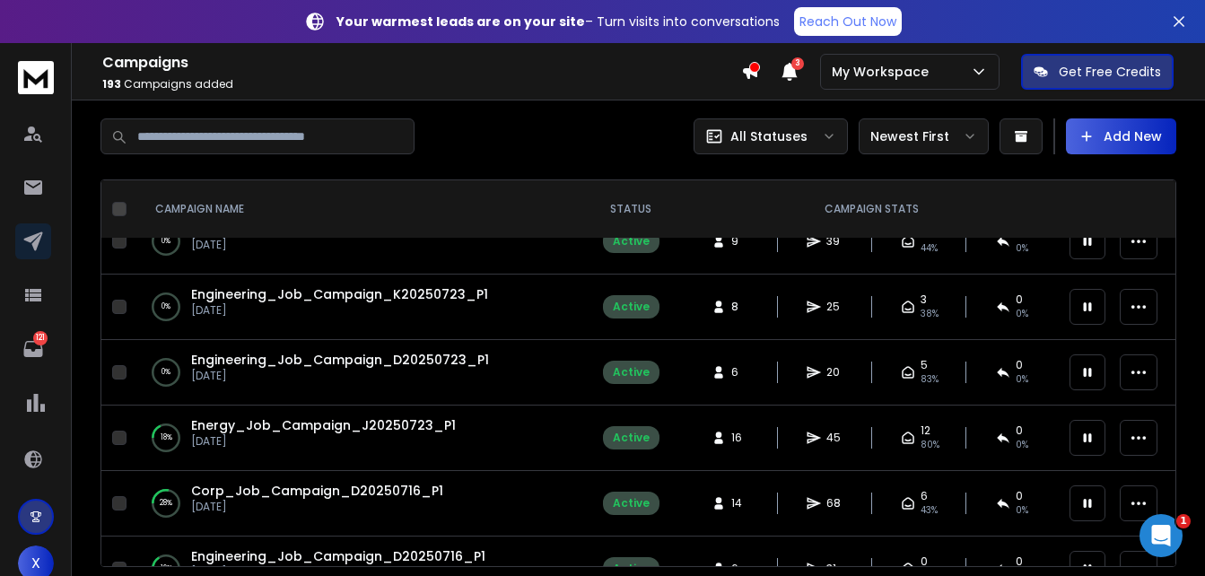
click at [413, 359] on span "Engineering_Job_Campaign_D20250723_P1" at bounding box center [340, 360] width 298 height 18
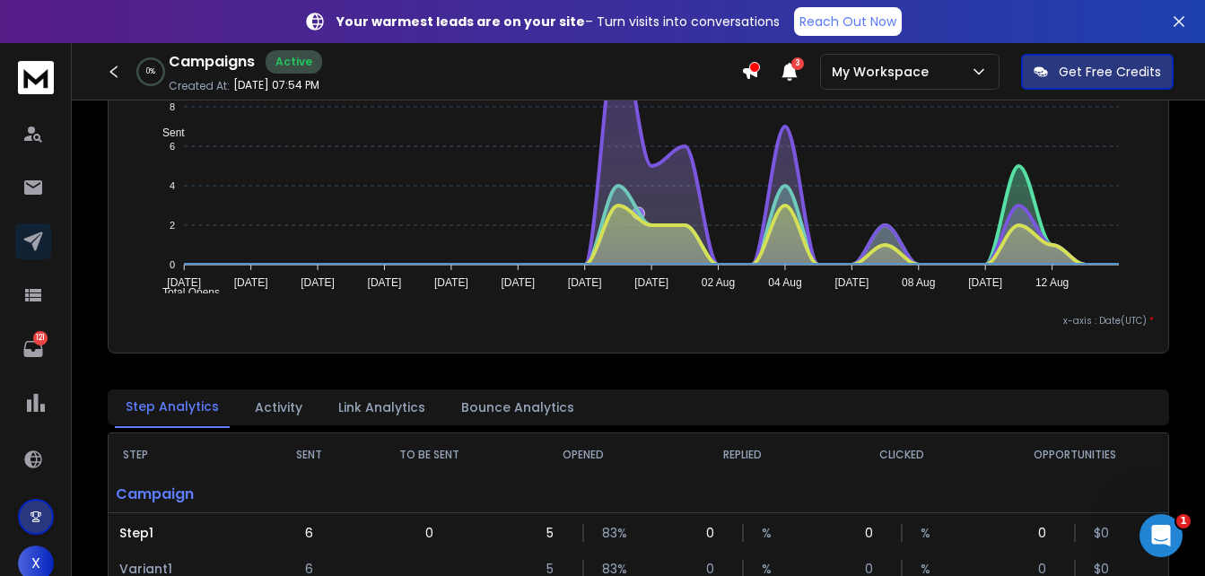
scroll to position [554, 0]
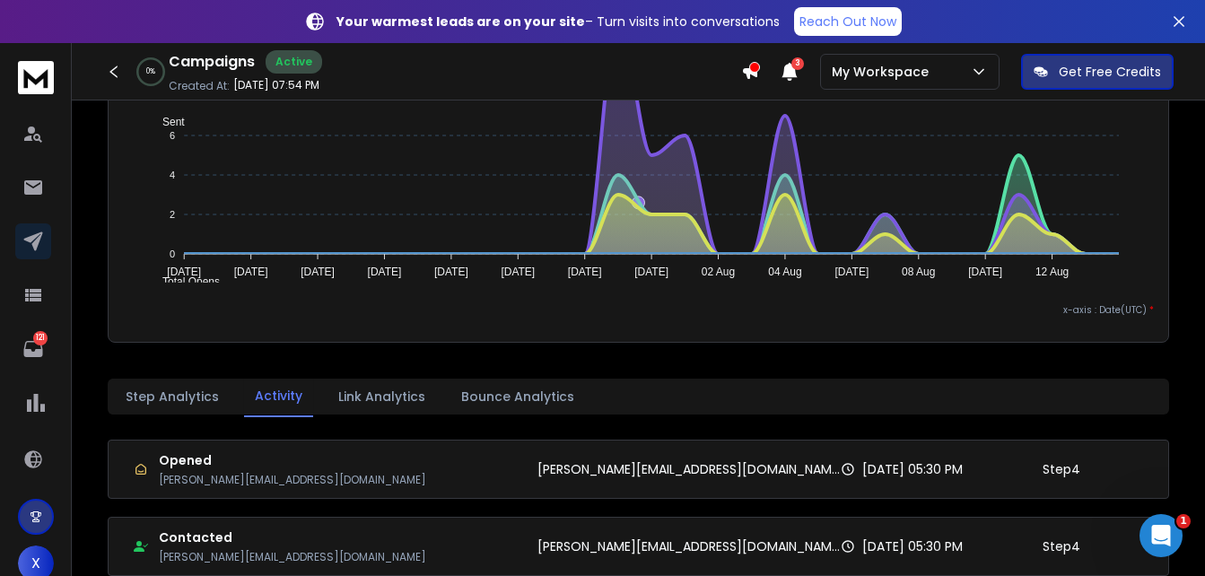
click at [298, 405] on button "Activity" at bounding box center [278, 396] width 69 height 41
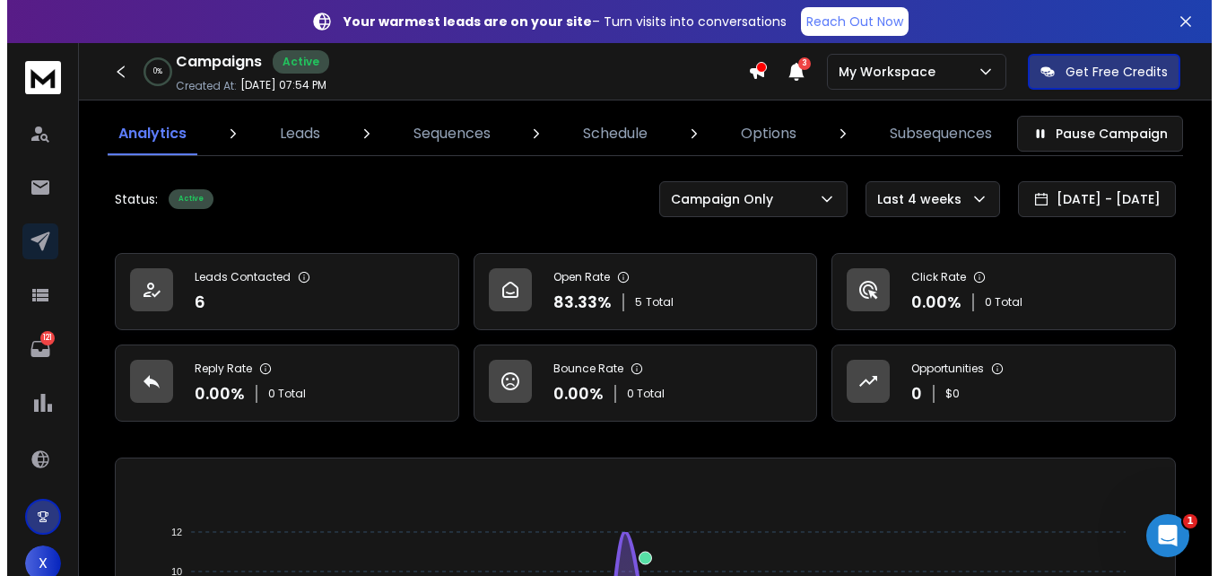
scroll to position [0, 0]
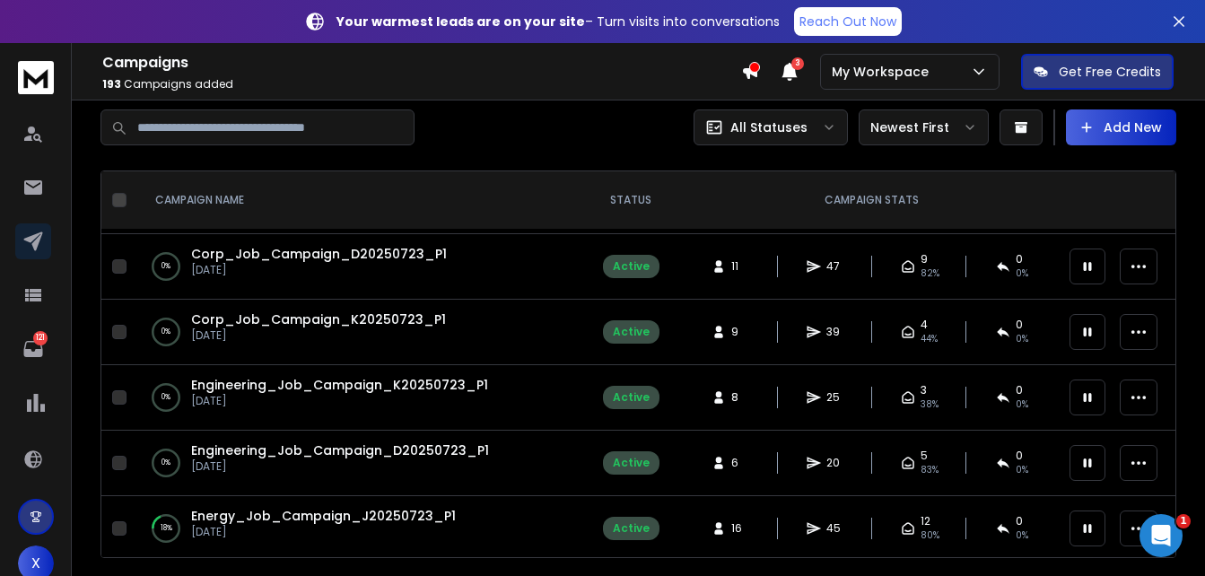
scroll to position [1115, 0]
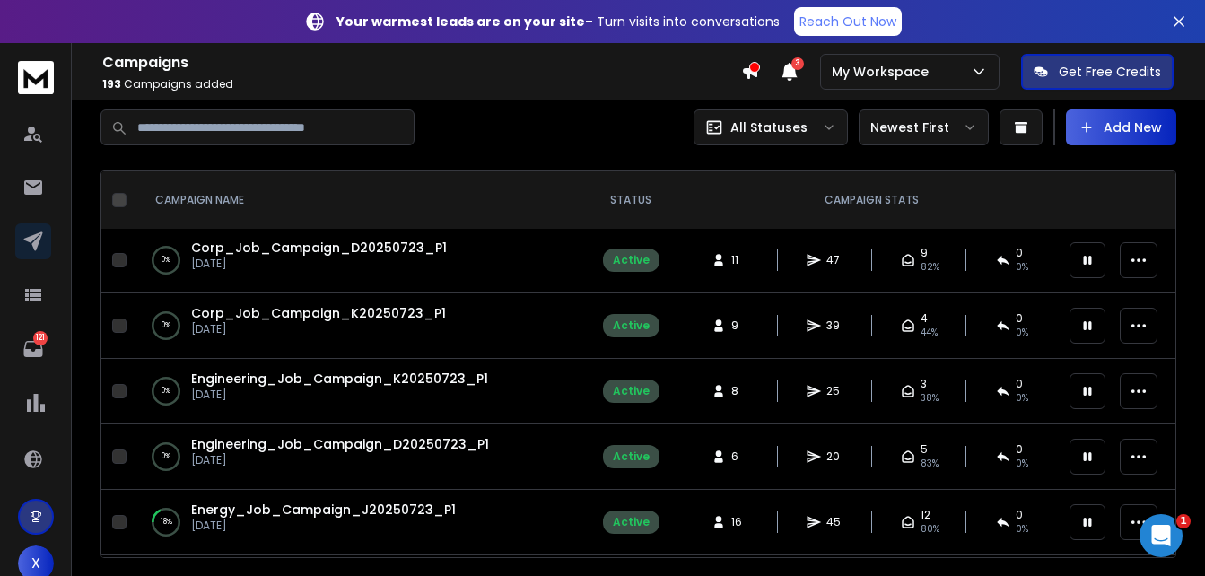
click at [381, 388] on p "[DATE]" at bounding box center [339, 395] width 297 height 14
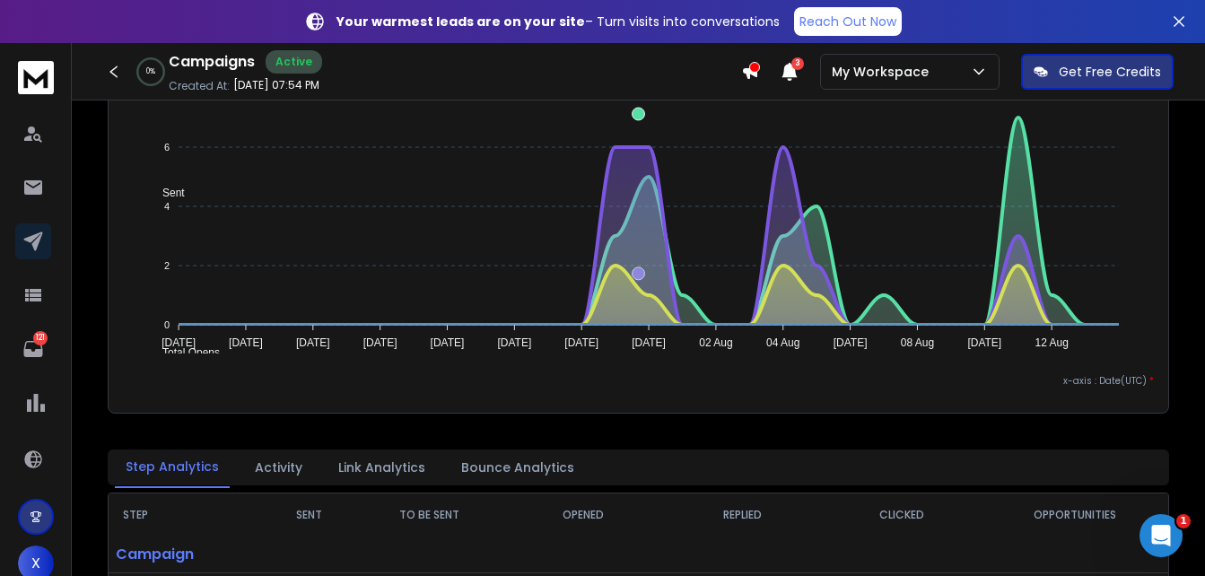
scroll to position [484, 0]
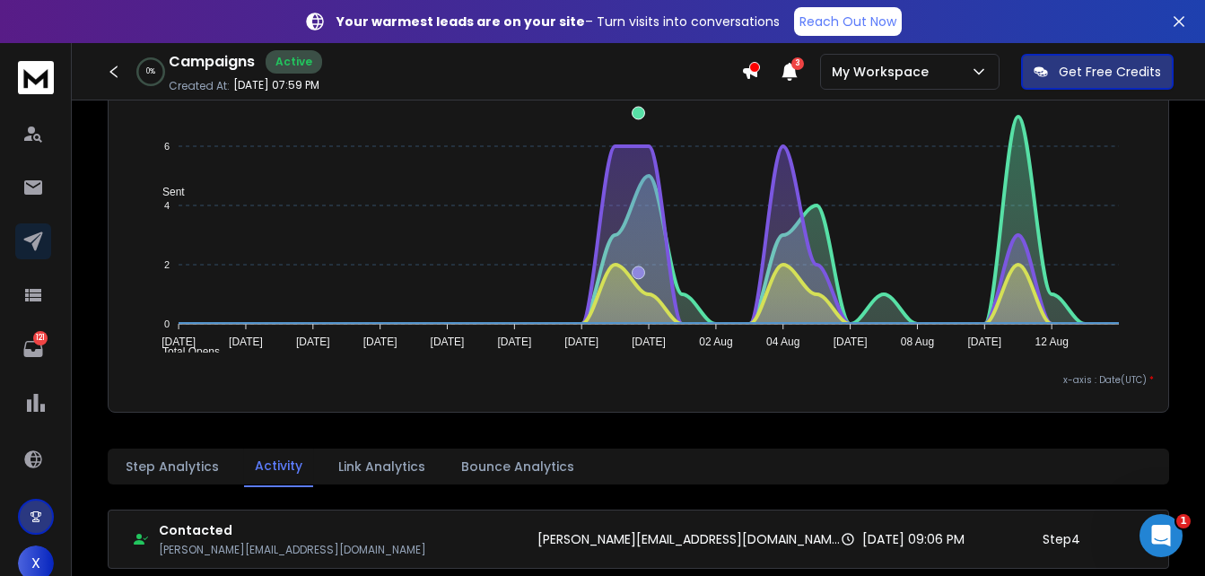
click at [279, 473] on button "Activity" at bounding box center [278, 466] width 69 height 41
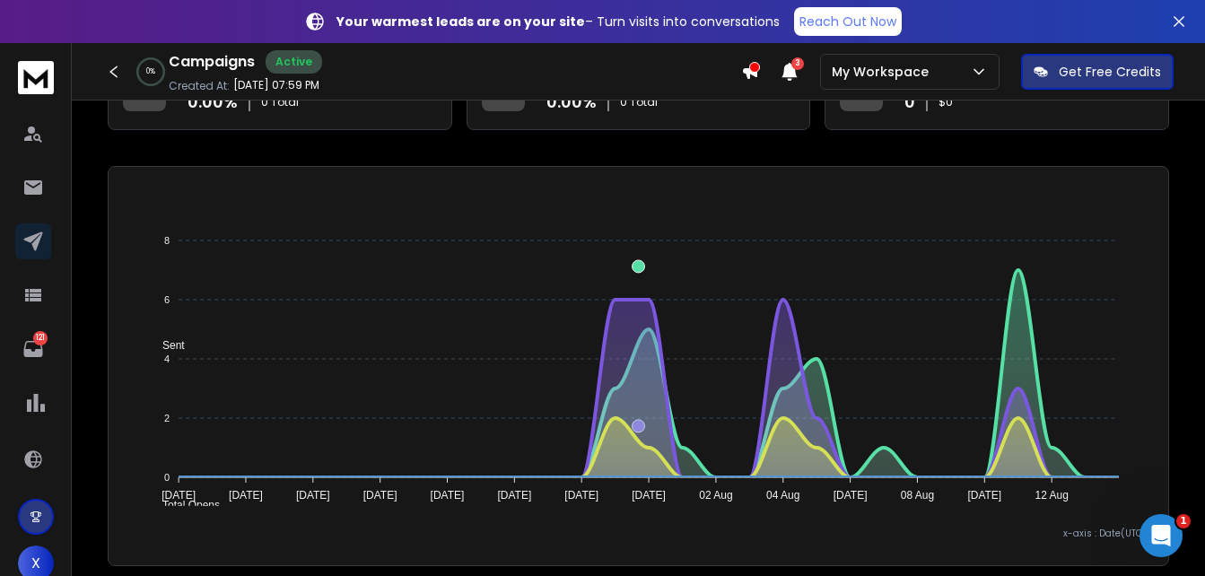
scroll to position [0, 0]
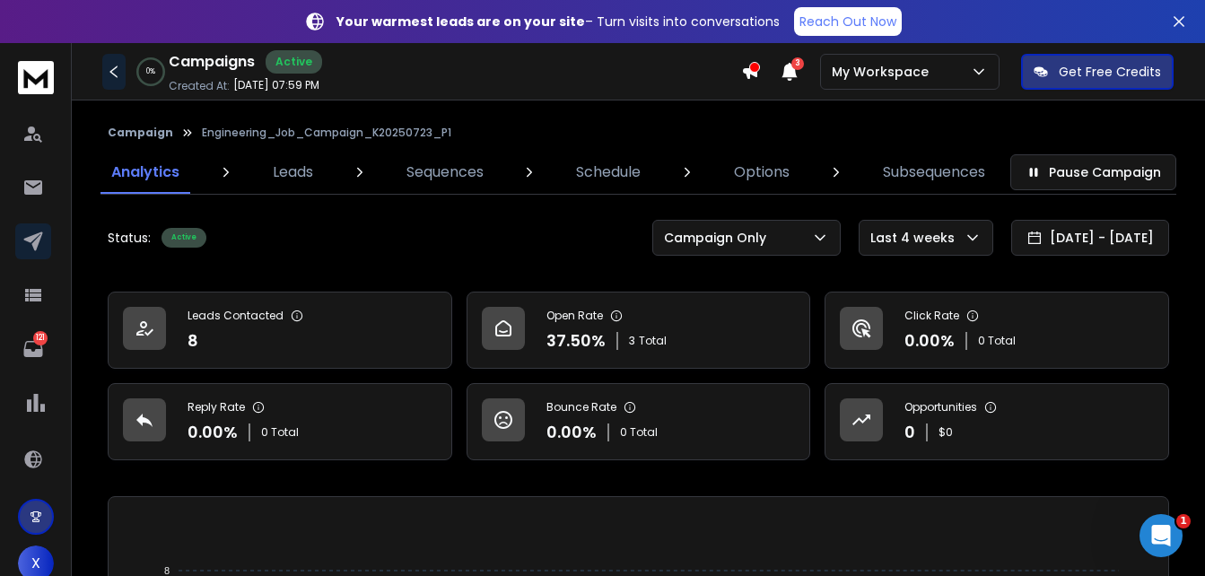
click at [108, 69] on icon at bounding box center [114, 72] width 16 height 16
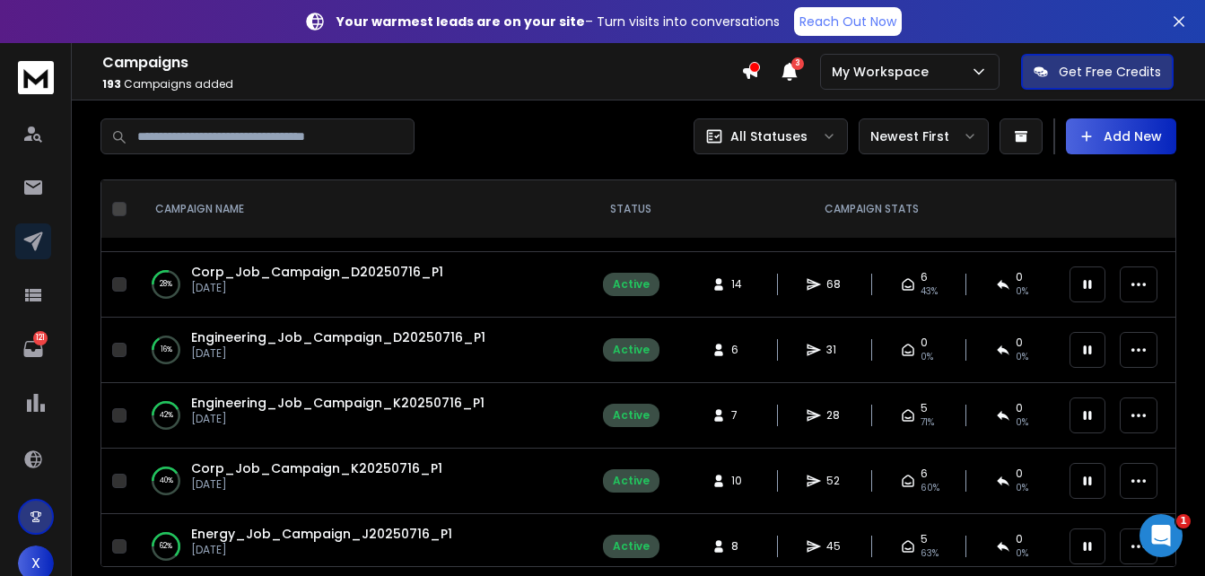
scroll to position [1429, 0]
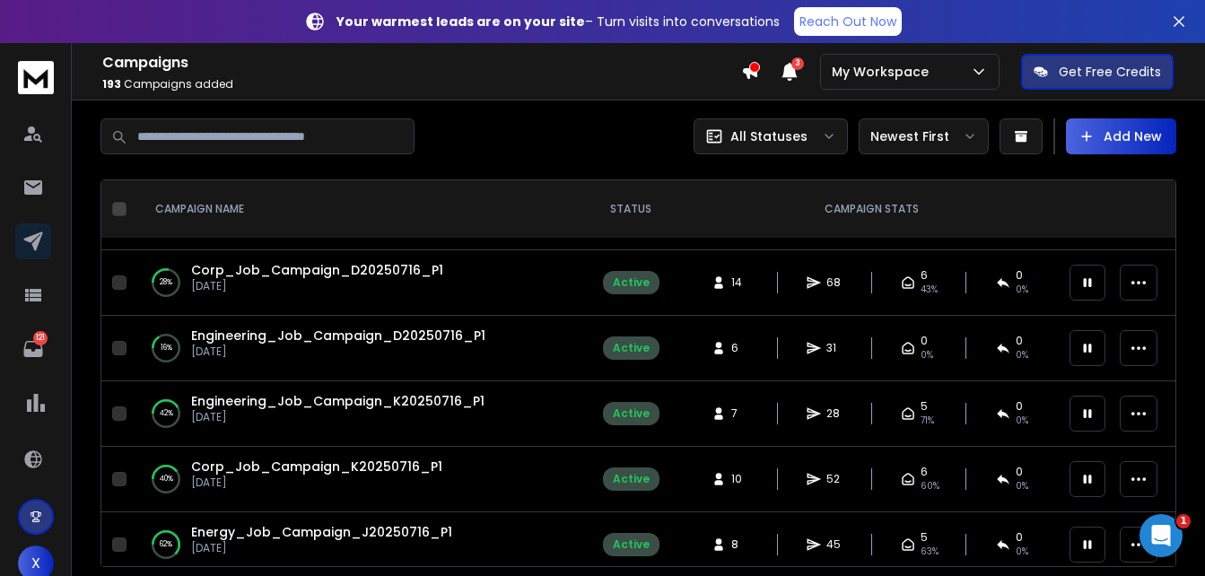
click at [415, 407] on span "Engineering_Job_Campaign_K20250716_P1" at bounding box center [337, 401] width 293 height 18
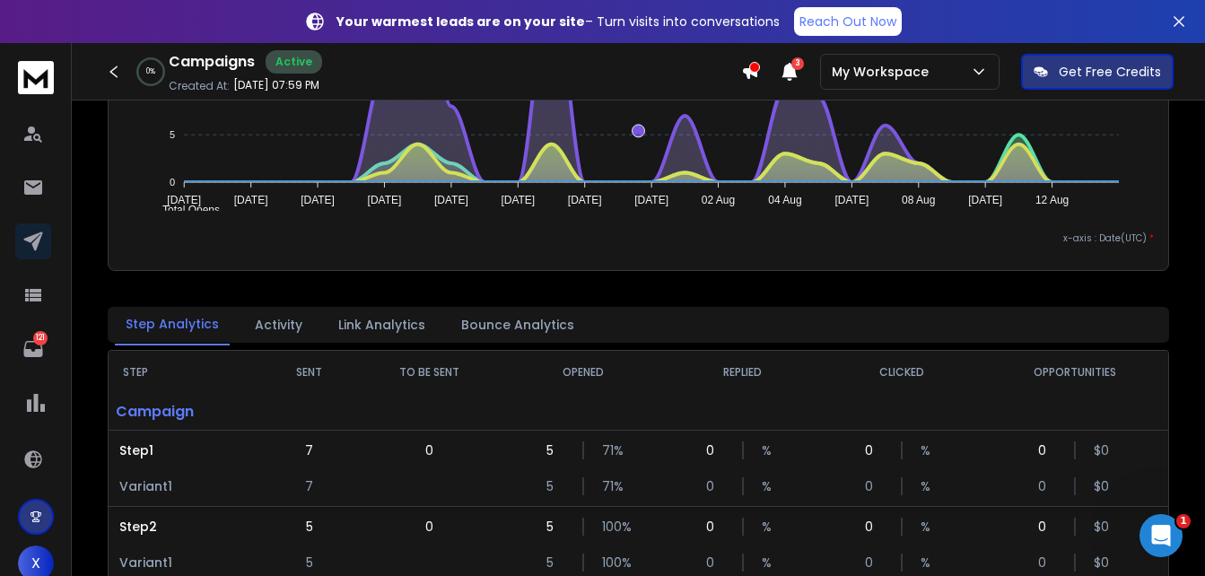
scroll to position [614, 0]
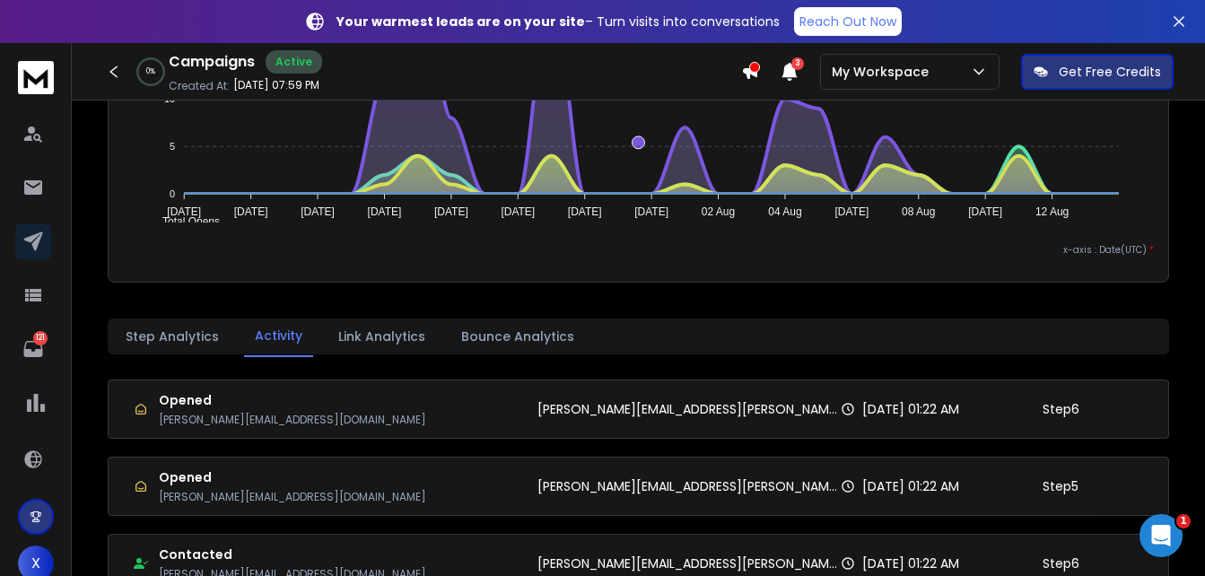
click at [275, 333] on button "Activity" at bounding box center [278, 336] width 69 height 41
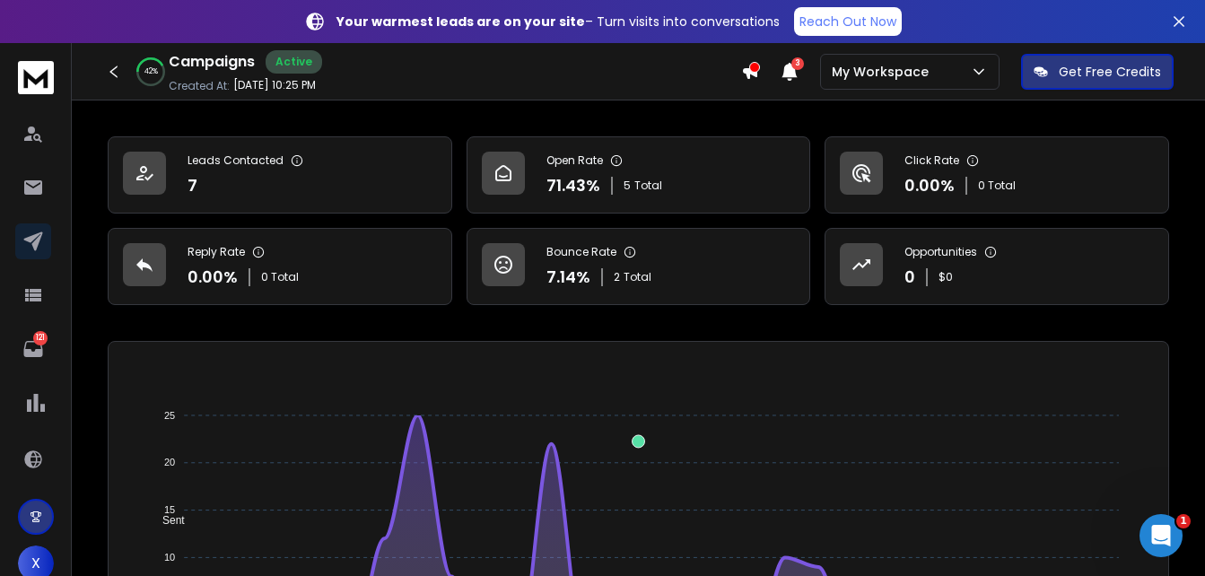
scroll to position [0, 0]
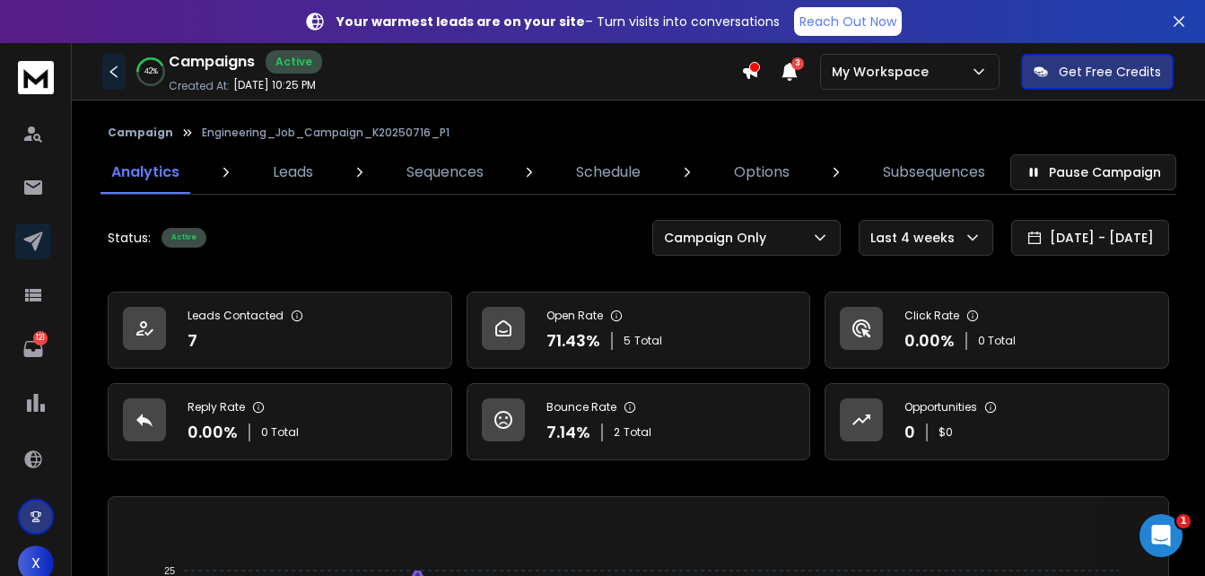
click at [110, 77] on icon at bounding box center [114, 72] width 16 height 16
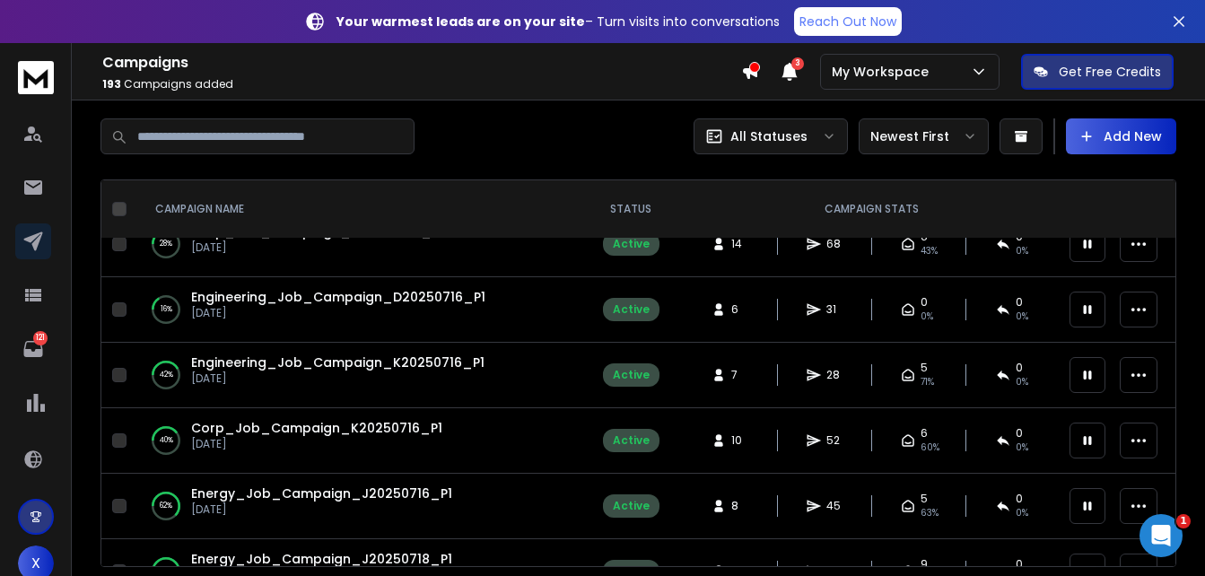
scroll to position [1467, 0]
click at [399, 296] on span "Engineering_Job_Campaign_D20250716_P1" at bounding box center [338, 298] width 294 height 18
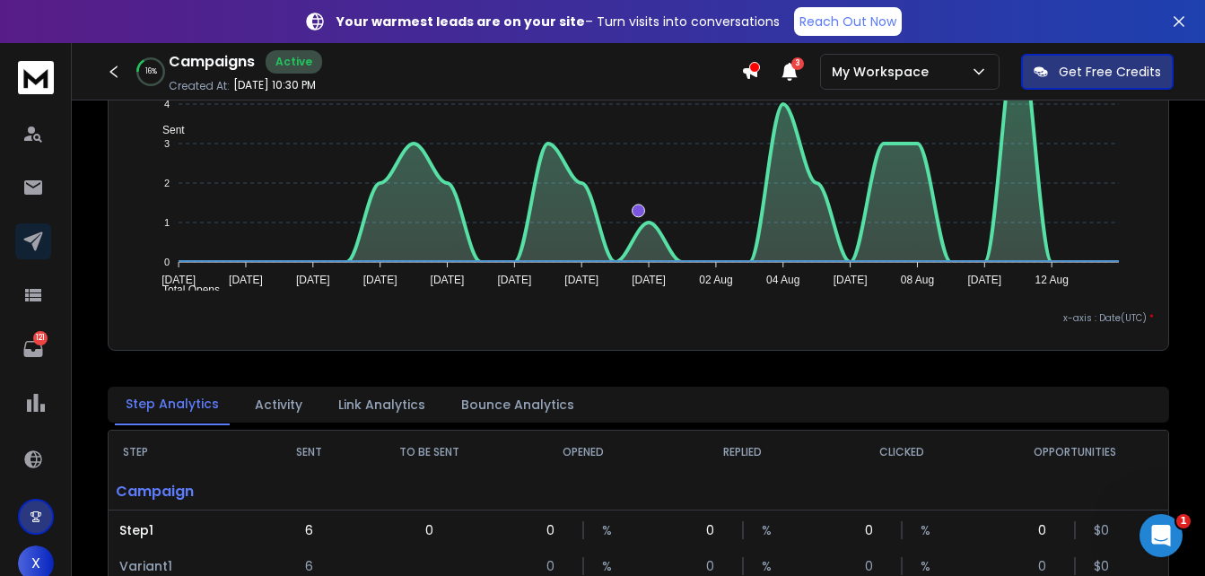
scroll to position [547, 0]
click at [291, 410] on button "Activity" at bounding box center [278, 402] width 69 height 39
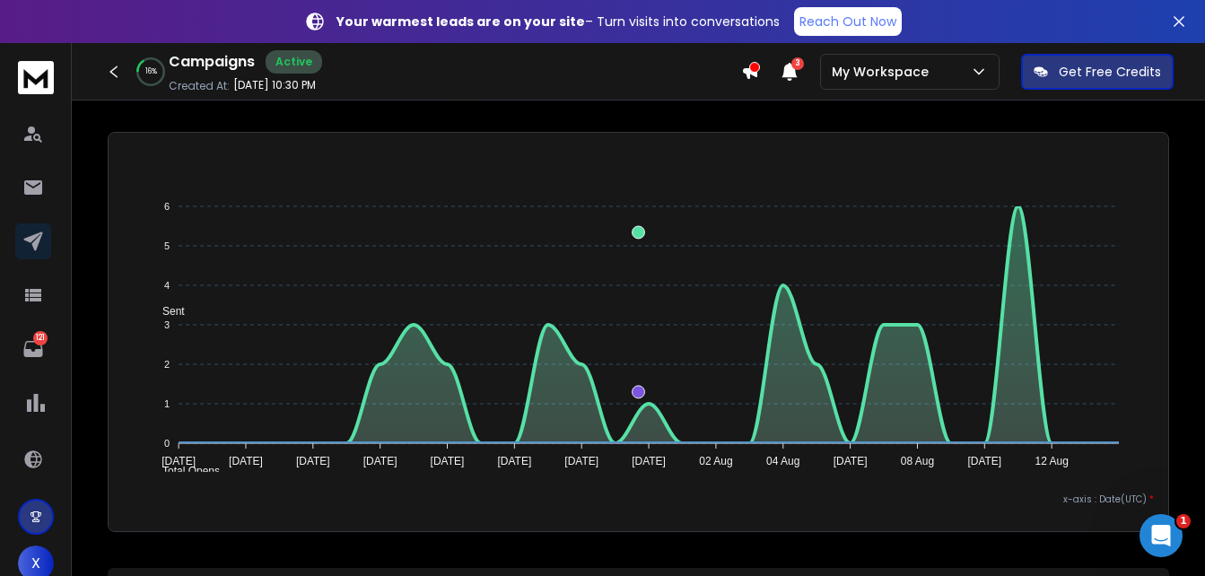
scroll to position [0, 0]
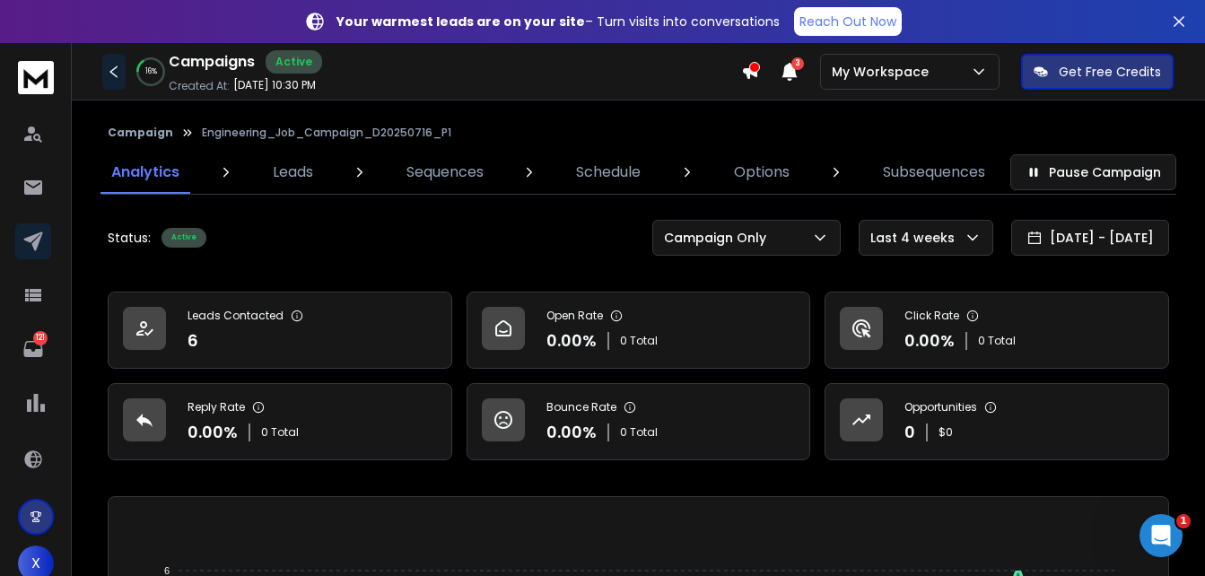
click at [116, 68] on icon at bounding box center [114, 72] width 16 height 16
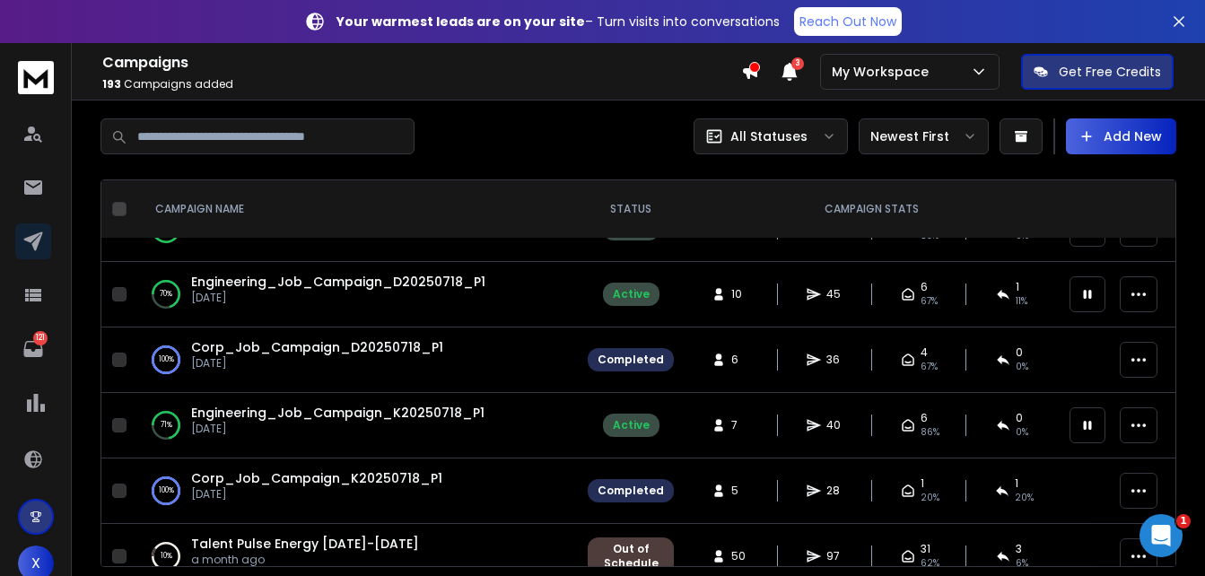
scroll to position [1811, 0]
click at [356, 418] on span "Engineering_Job_Campaign_K20250718_P1" at bounding box center [337, 412] width 293 height 18
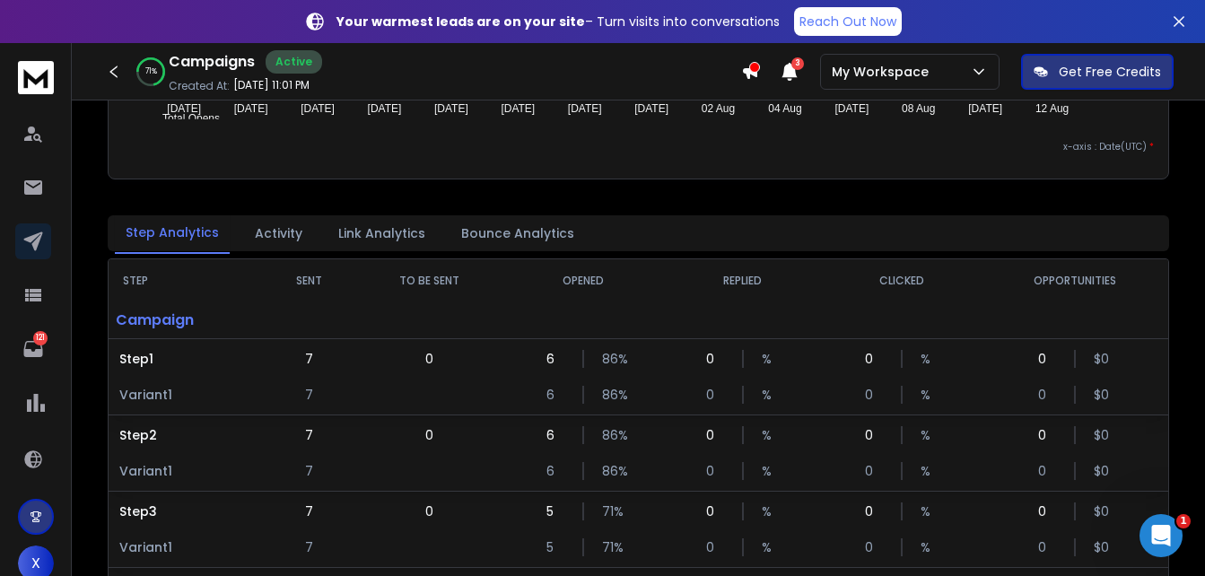
scroll to position [718, 0]
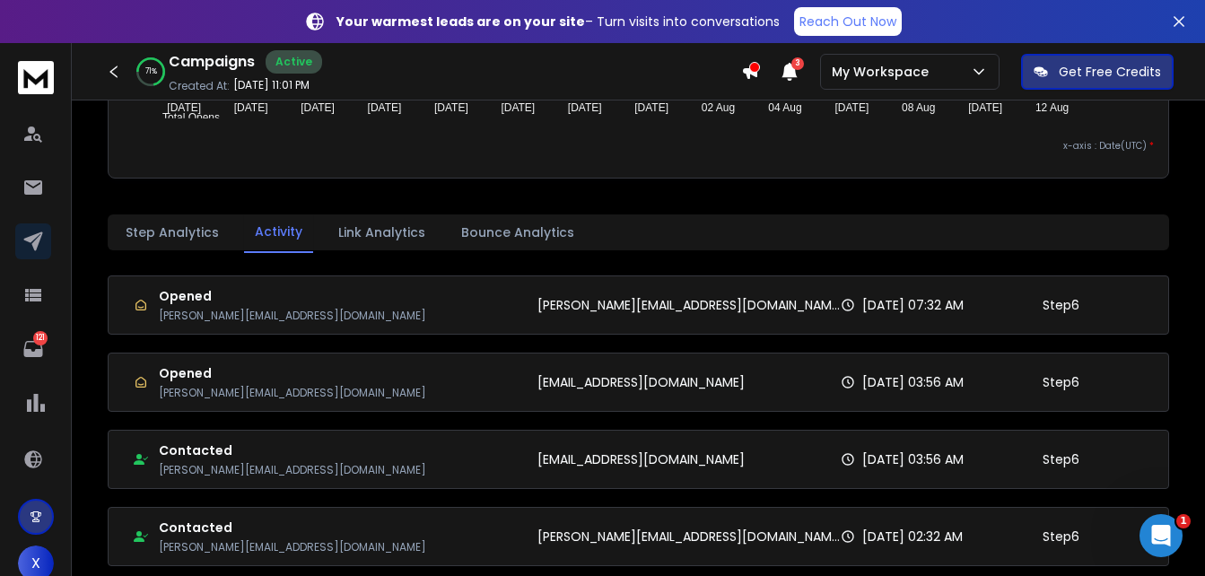
click at [273, 230] on button "Activity" at bounding box center [278, 232] width 69 height 41
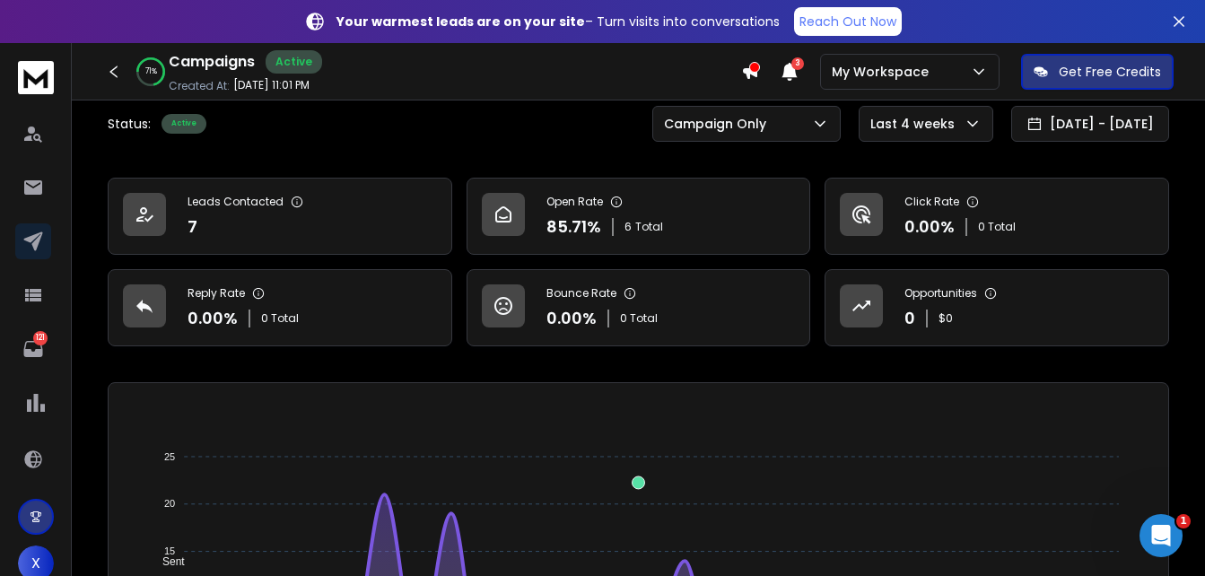
scroll to position [0, 0]
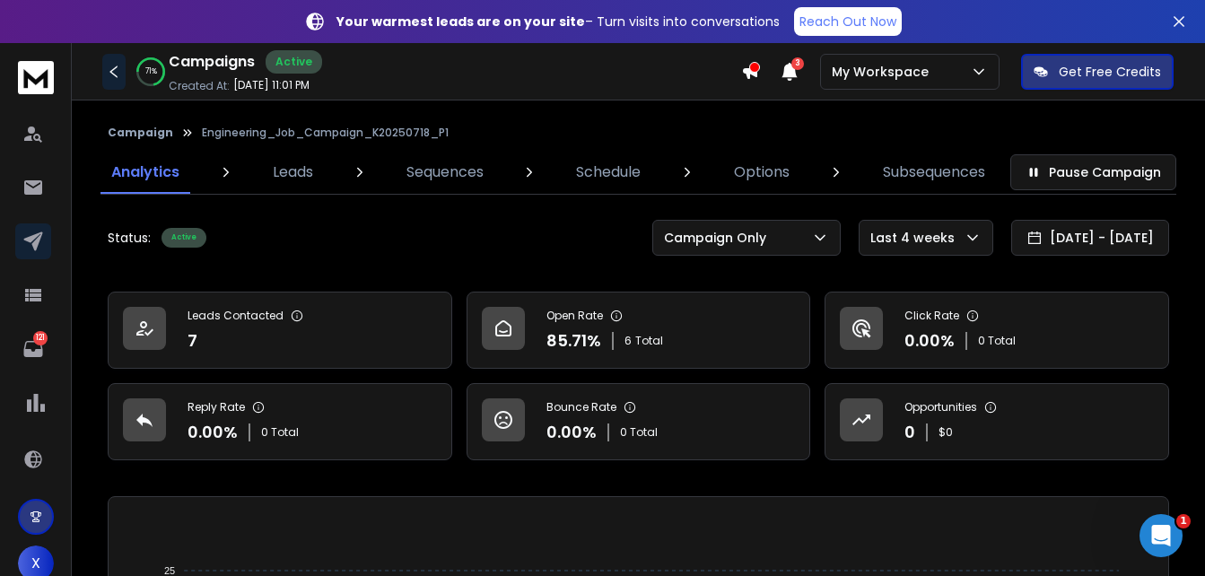
click at [113, 70] on icon at bounding box center [112, 71] width 7 height 12
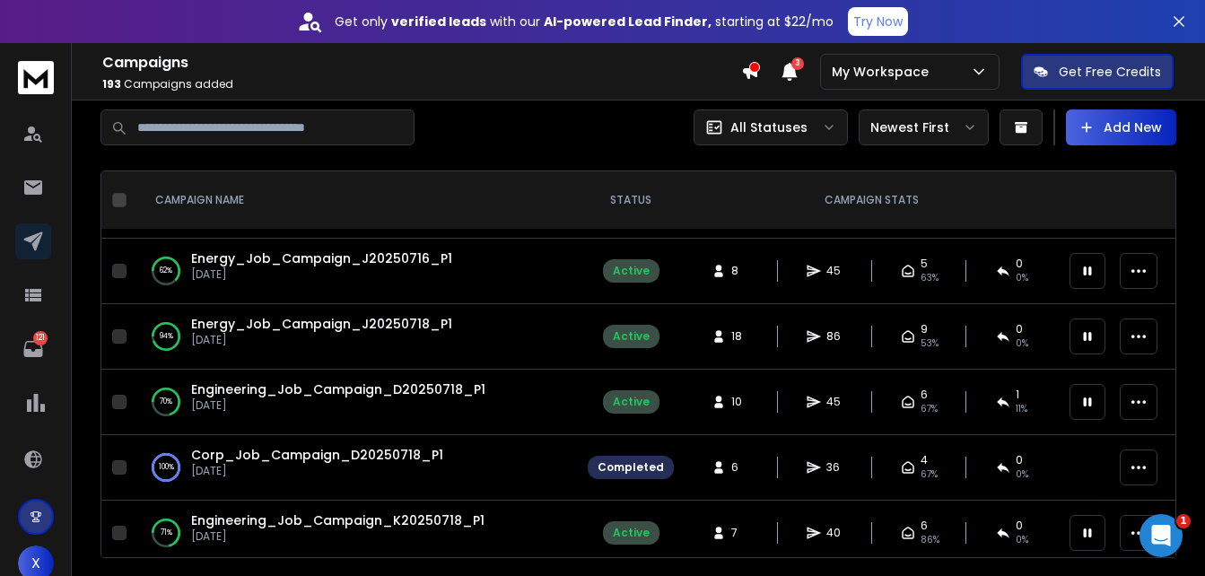
click at [356, 386] on span "Engineering_Job_Campaign_D20250718_P1" at bounding box center [338, 389] width 294 height 18
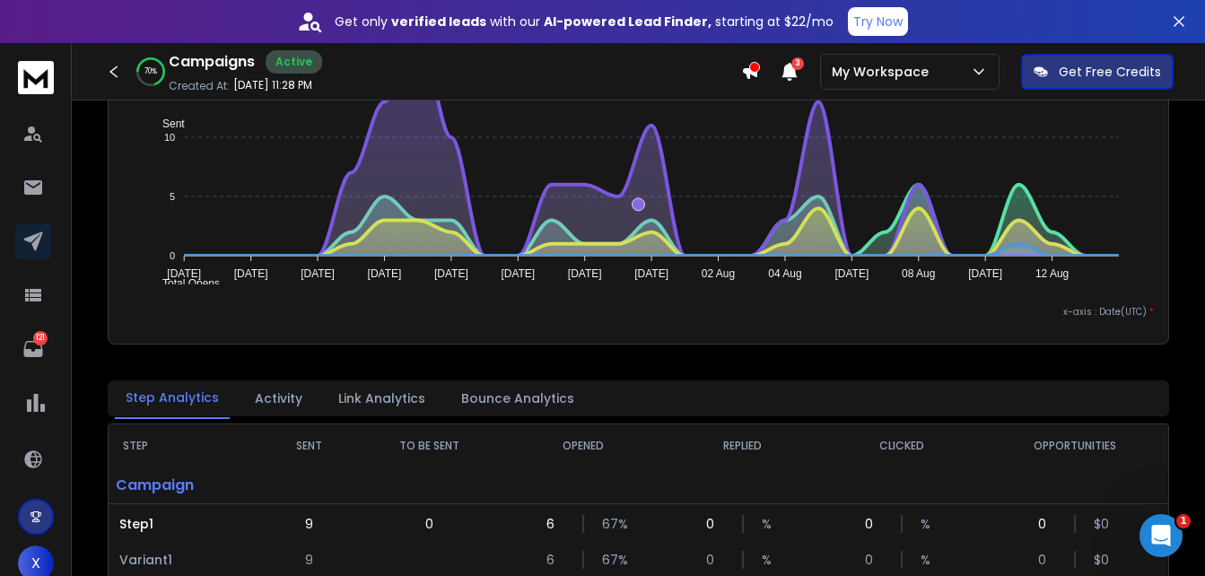
scroll to position [553, 0]
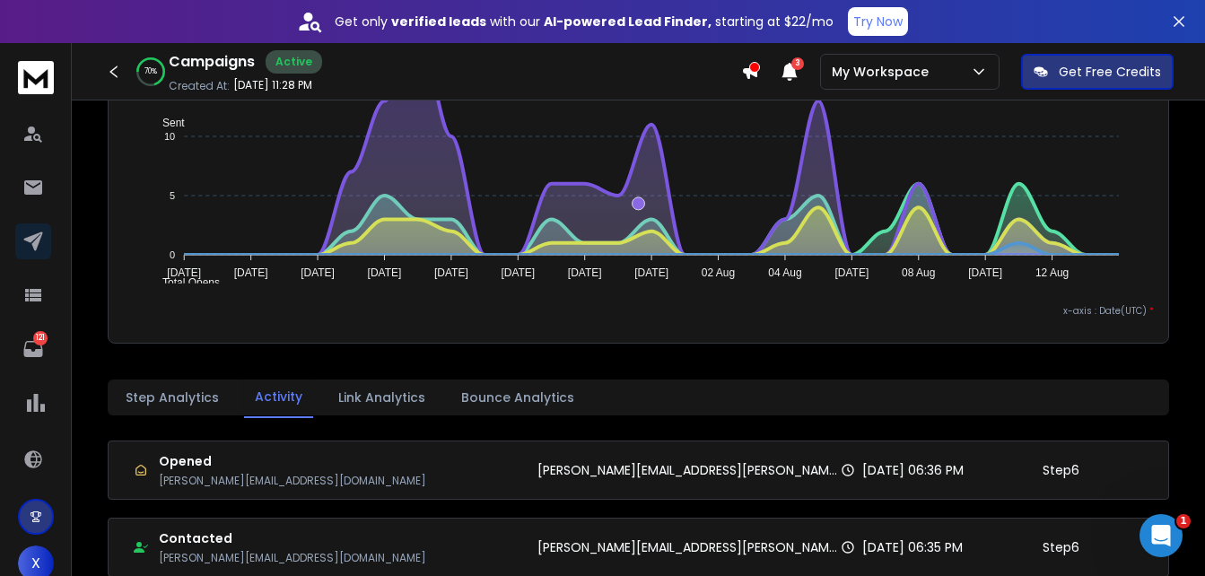
click at [285, 402] on button "Activity" at bounding box center [278, 397] width 69 height 41
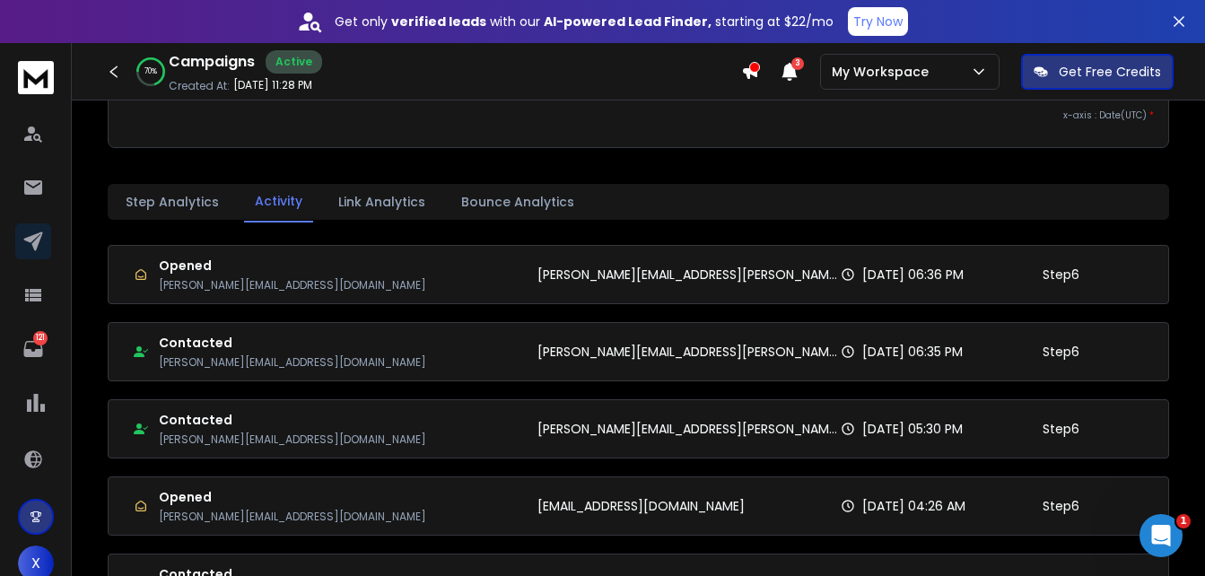
scroll to position [755, 0]
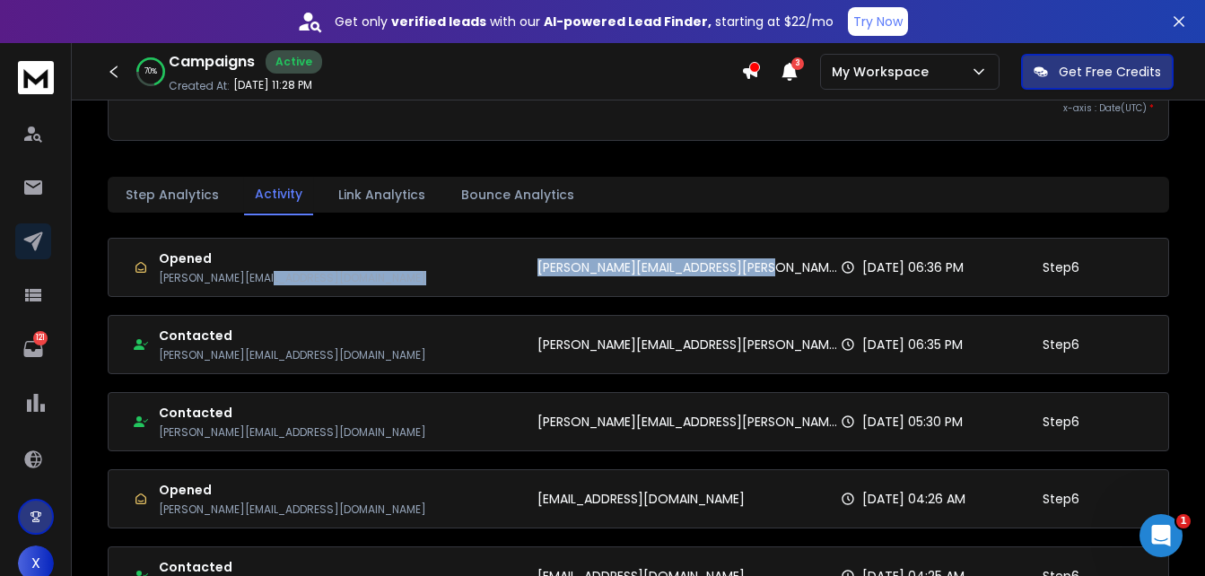
copy div "jennifer.mansfield@bloomerang.com"
drag, startPoint x: 781, startPoint y: 267, endPoint x: 527, endPoint y: 296, distance: 256.4
click at [527, 296] on div "Opened debra@xenspire.com jennifer.mansfield@bloomerang.com Aug 12, 2025, 06:36…" at bounding box center [638, 267] width 1061 height 59
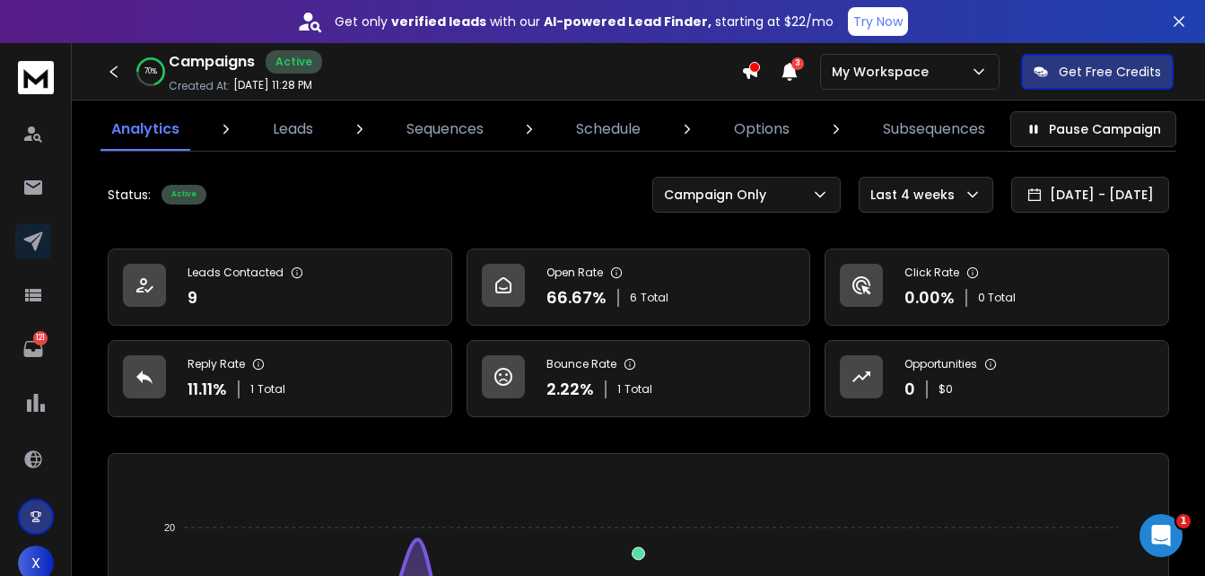
scroll to position [0, 0]
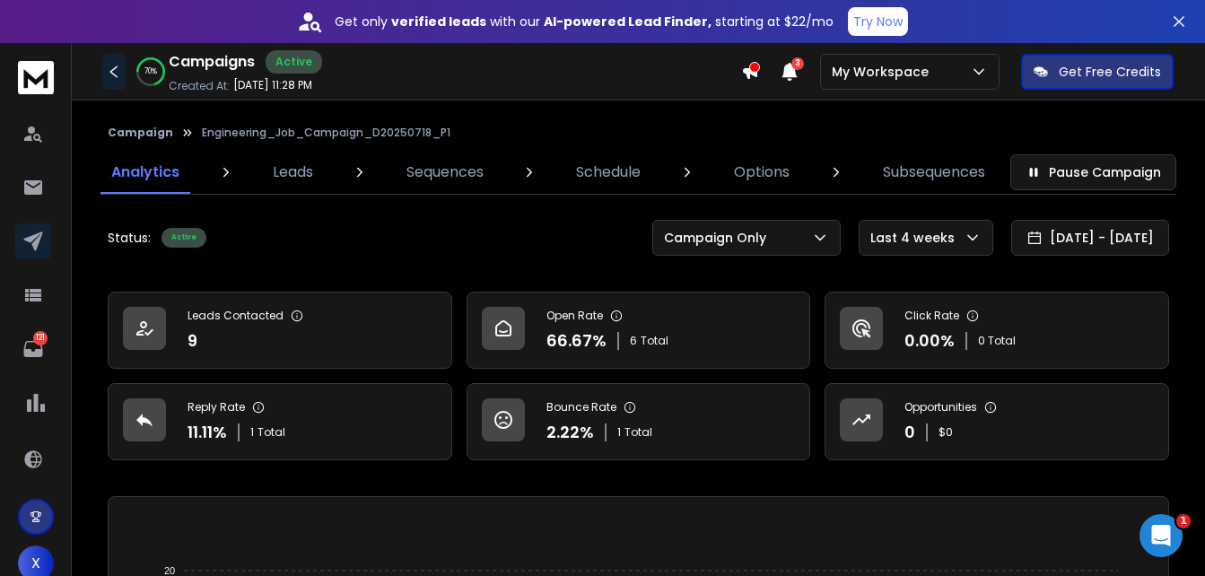
click at [108, 80] on button at bounding box center [113, 72] width 23 height 36
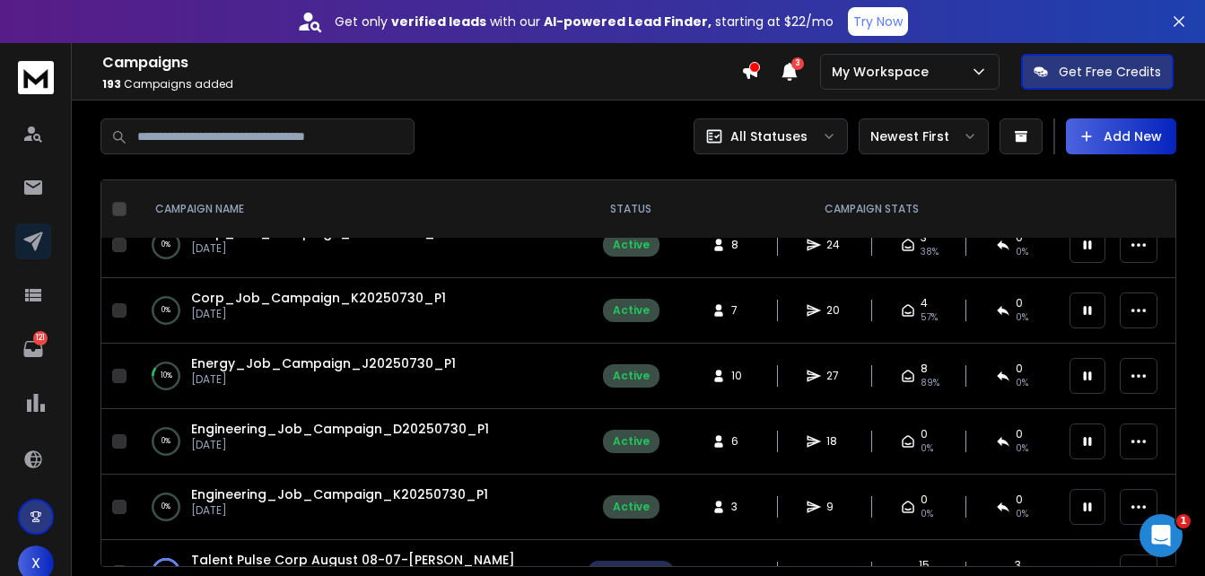
scroll to position [286, 0]
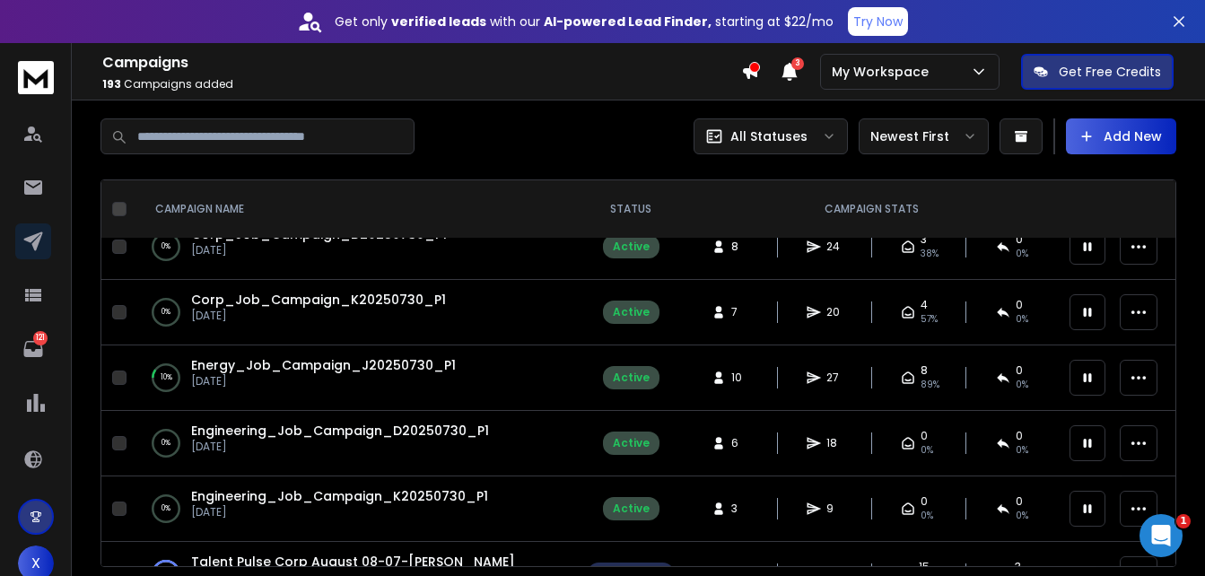
click at [376, 371] on span "Energy_Job_Campaign_J20250730_P1" at bounding box center [323, 365] width 265 height 18
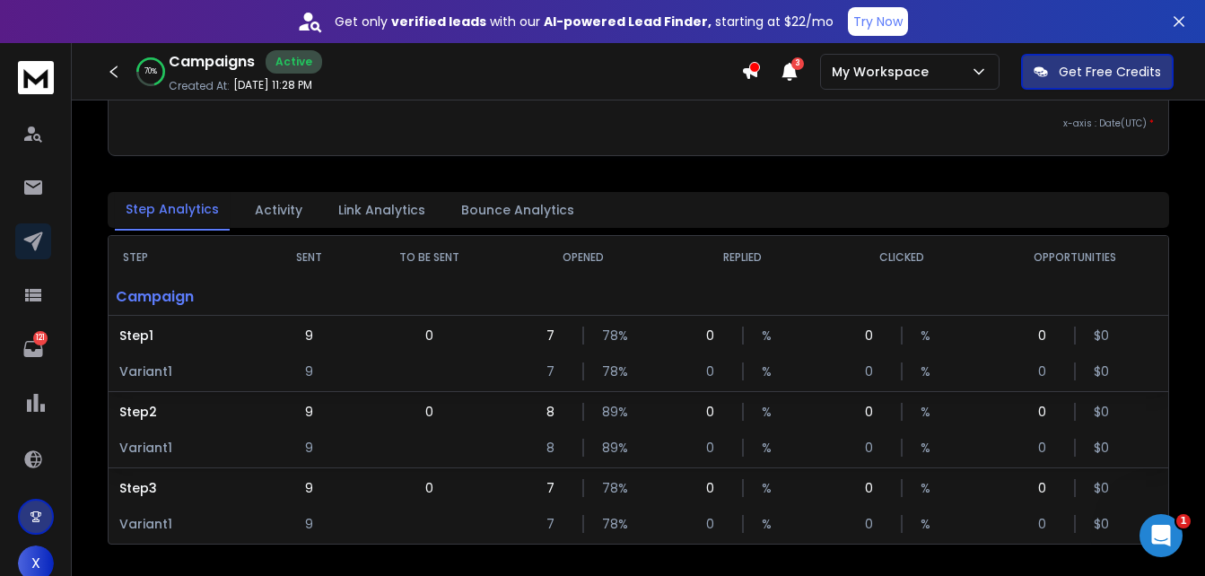
scroll to position [739, 0]
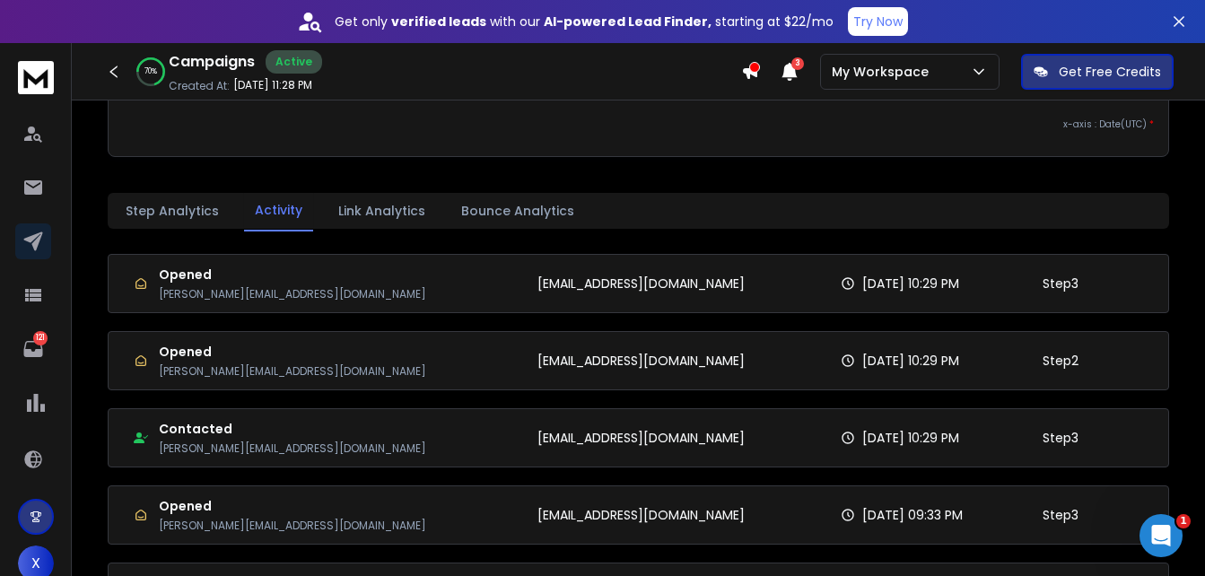
click at [280, 210] on button "Activity" at bounding box center [278, 210] width 69 height 41
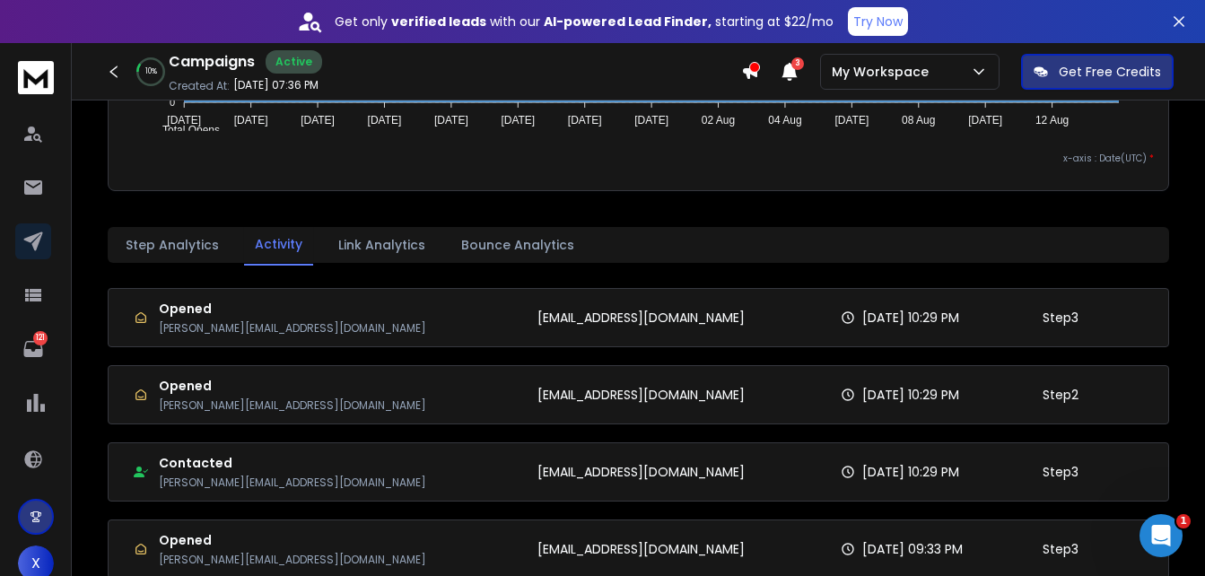
scroll to position [703, 0]
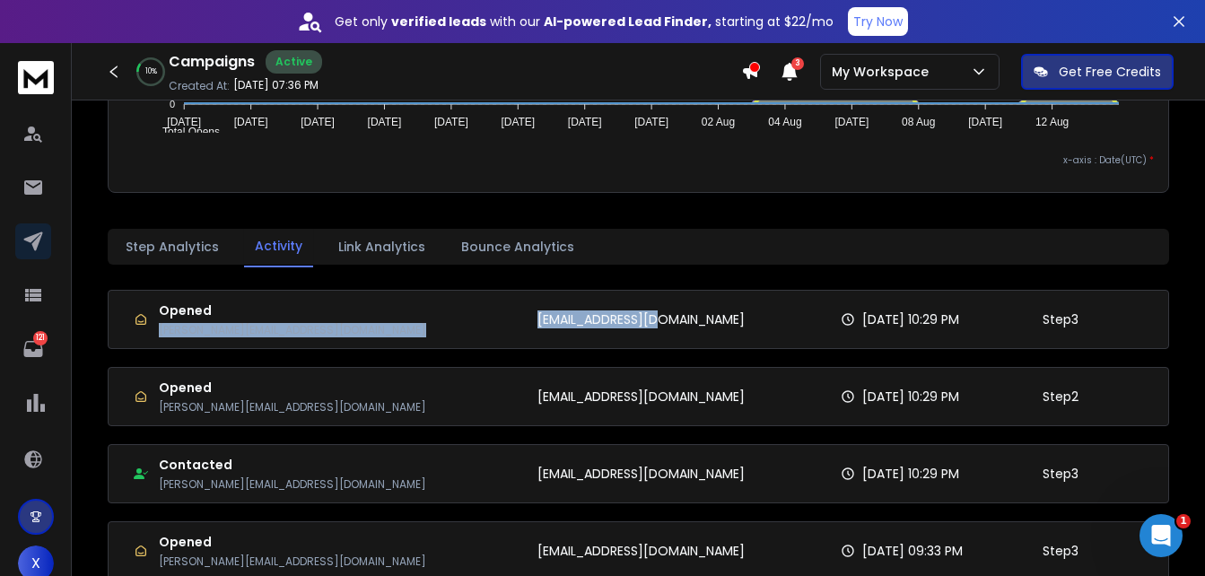
copy div "joanna@xenspire.com rbehm@cimarex.com"
copy div "rbehm@cimarex.com"
drag, startPoint x: 690, startPoint y: 314, endPoint x: 534, endPoint y: 319, distance: 156.2
click at [534, 319] on div "Opened joanna@xenspire.com rbehm@cimarex.com Aug 13, 2025, 10:29 PM 19 hours ag…" at bounding box center [638, 319] width 1061 height 59
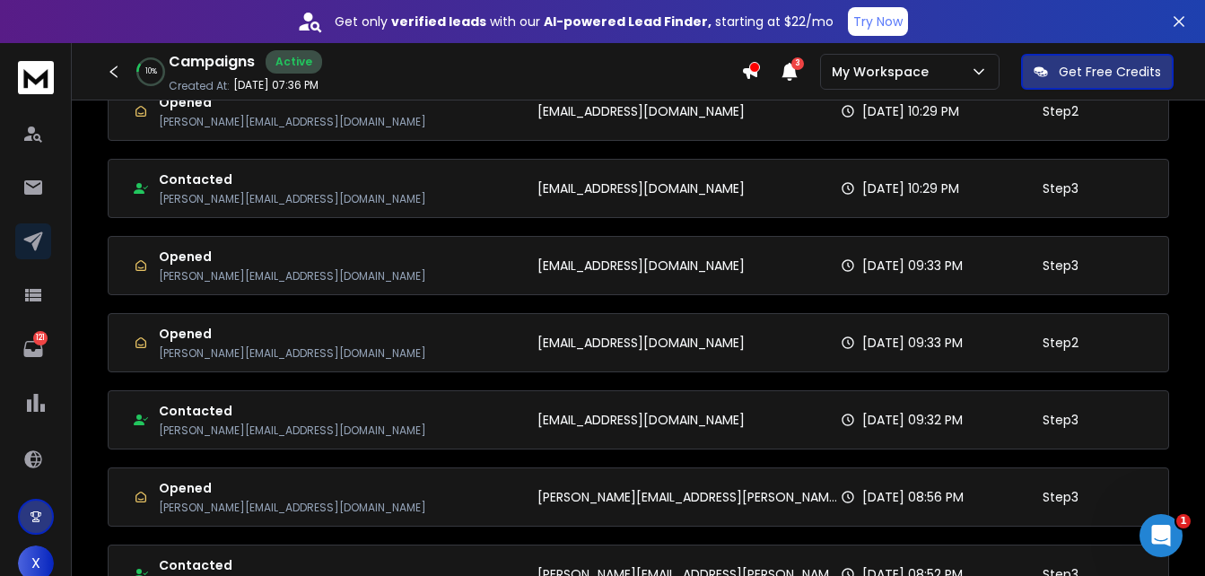
scroll to position [992, 0]
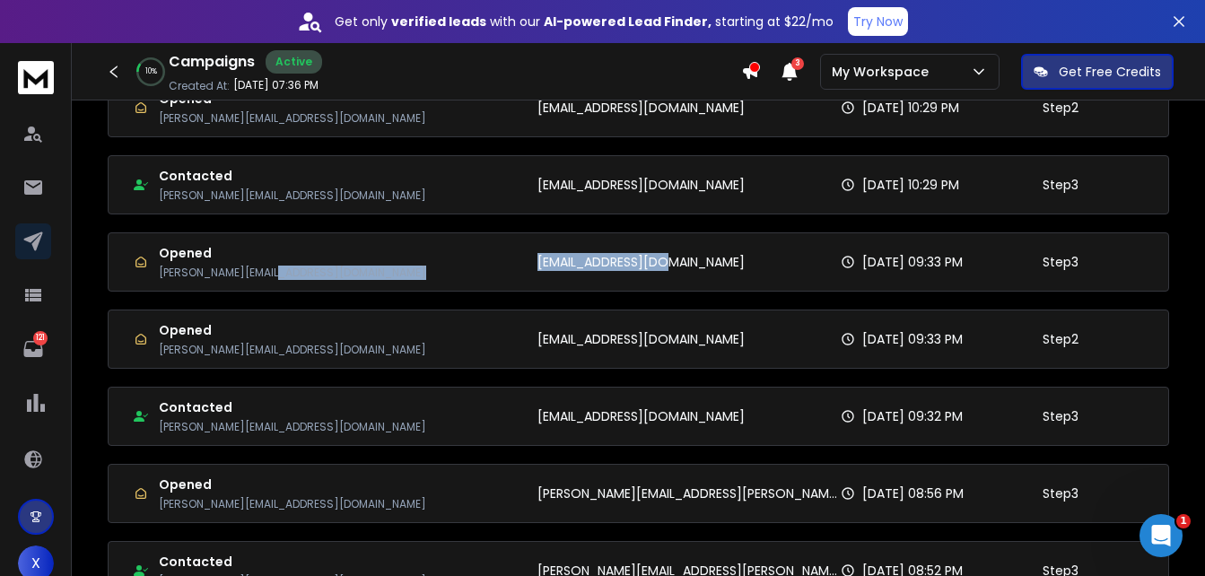
copy div "abrett@cimarex.com"
drag, startPoint x: 693, startPoint y: 262, endPoint x: 534, endPoint y: 271, distance: 159.0
click at [534, 271] on div "Opened joanna@xenspire.com abrett@cimarex.com Aug 13, 2025, 09:33 PM 20 hours a…" at bounding box center [638, 261] width 1061 height 59
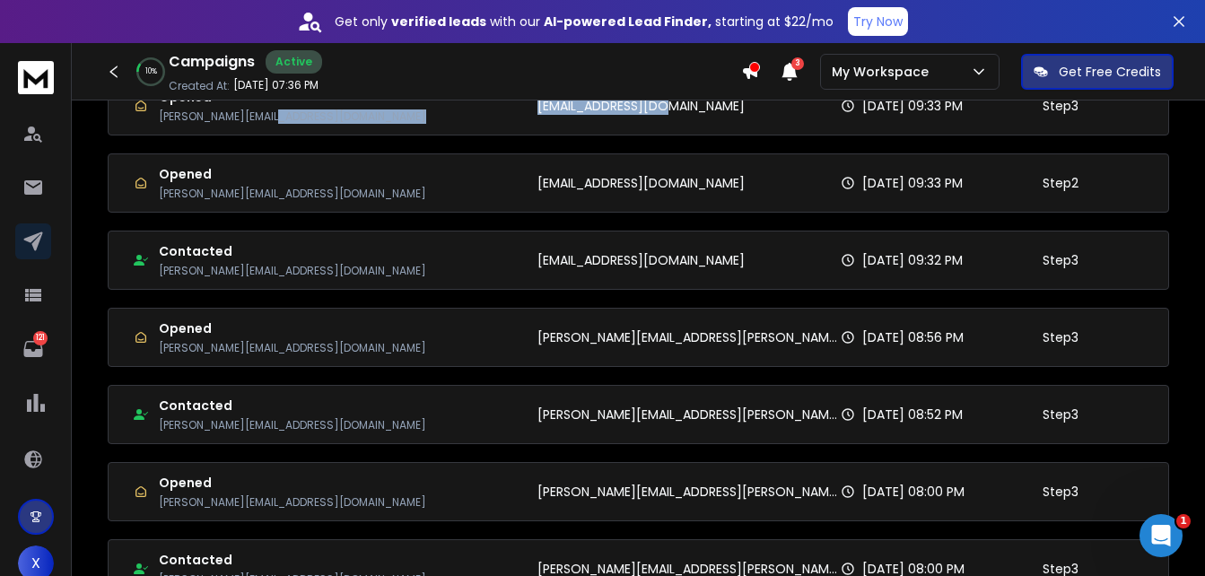
scroll to position [1155, 0]
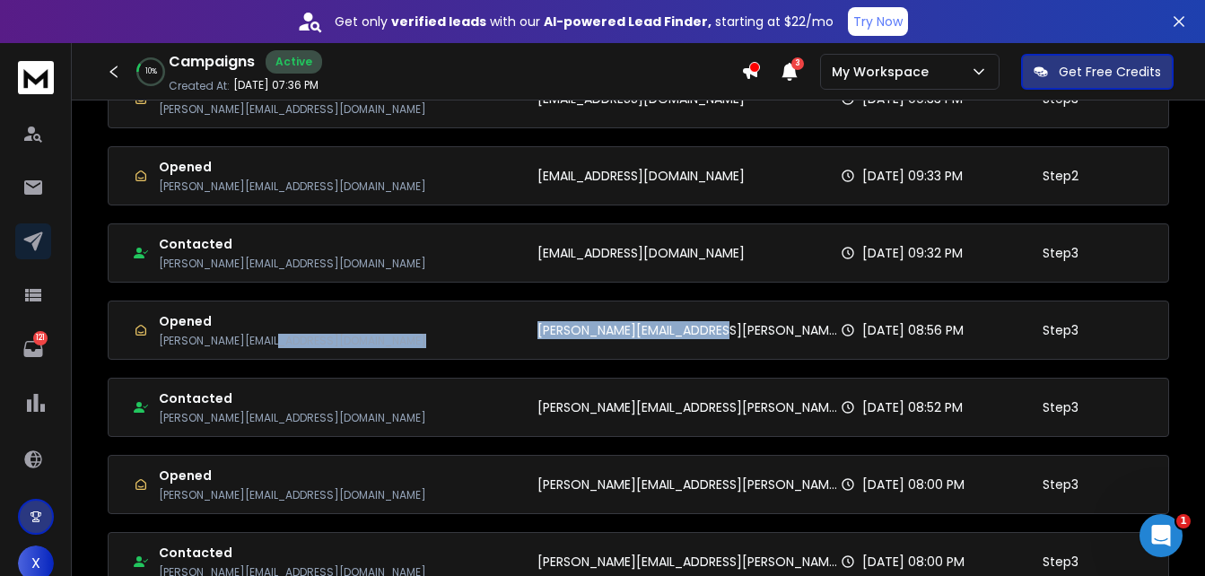
copy div "kyle.bowzer@permianres.com"
drag, startPoint x: 735, startPoint y: 330, endPoint x: 532, endPoint y: 341, distance: 203.0
click at [532, 341] on div "Opened joanna@xenspire.com kyle.bowzer@permianres.com Aug 13, 2025, 08:56 PM 20…" at bounding box center [638, 330] width 1061 height 59
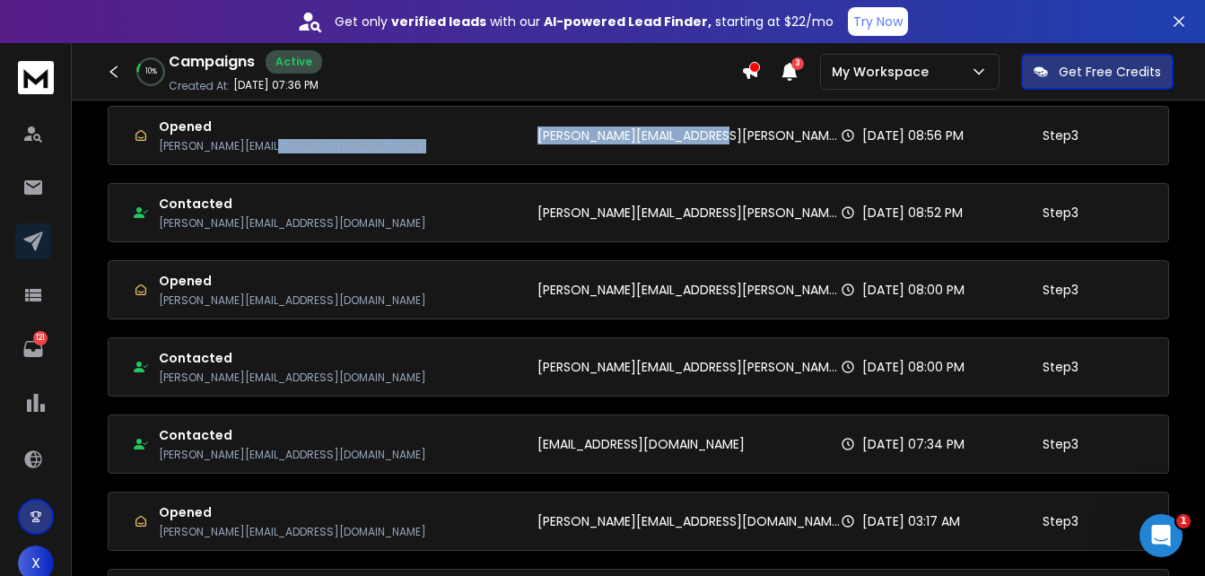
scroll to position [1351, 0]
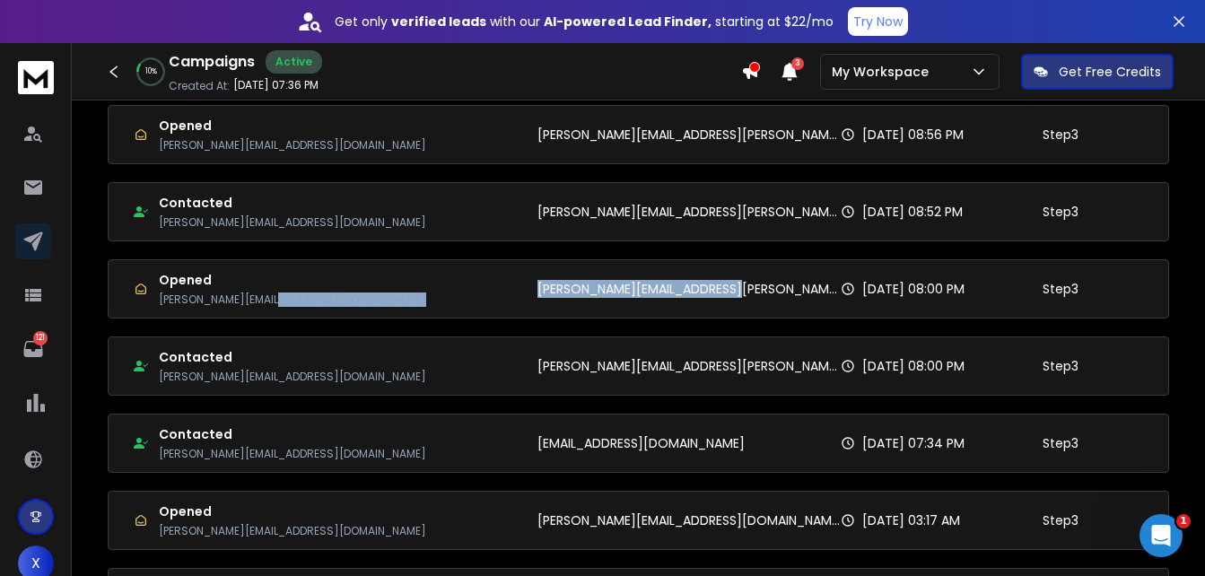
copy div "[PERSON_NAME][EMAIL_ADDRESS][PERSON_NAME][DOMAIN_NAME]"
drag, startPoint x: 754, startPoint y: 288, endPoint x: 543, endPoint y: 304, distance: 212.3
click at [543, 304] on div "Opened joanna@xenspire.com miranda.rimer@permianres.com Aug 13, 2025, 08:00 PM …" at bounding box center [638, 288] width 1061 height 59
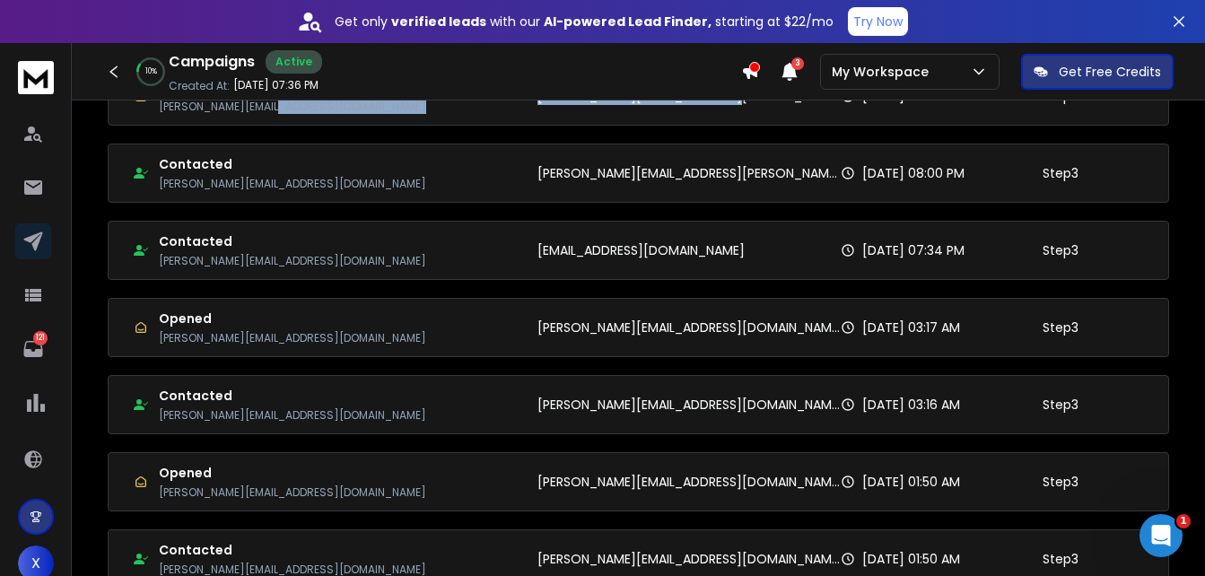
scroll to position [1547, 0]
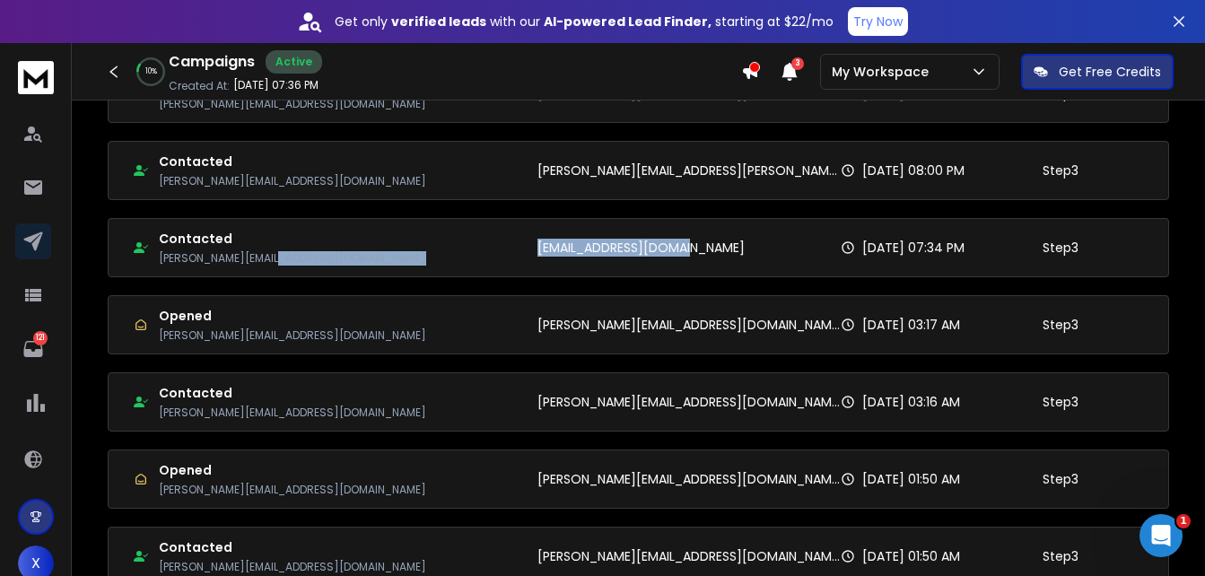
drag, startPoint x: 717, startPoint y: 239, endPoint x: 532, endPoint y: 257, distance: 185.8
click at [532, 257] on div "Contacted joanna@xenspire.com chad_thompson@nal.com Aug 13, 2025, 07:34 PM 22 h…" at bounding box center [638, 247] width 1061 height 59
copy div "chad_thompson@nal.com"
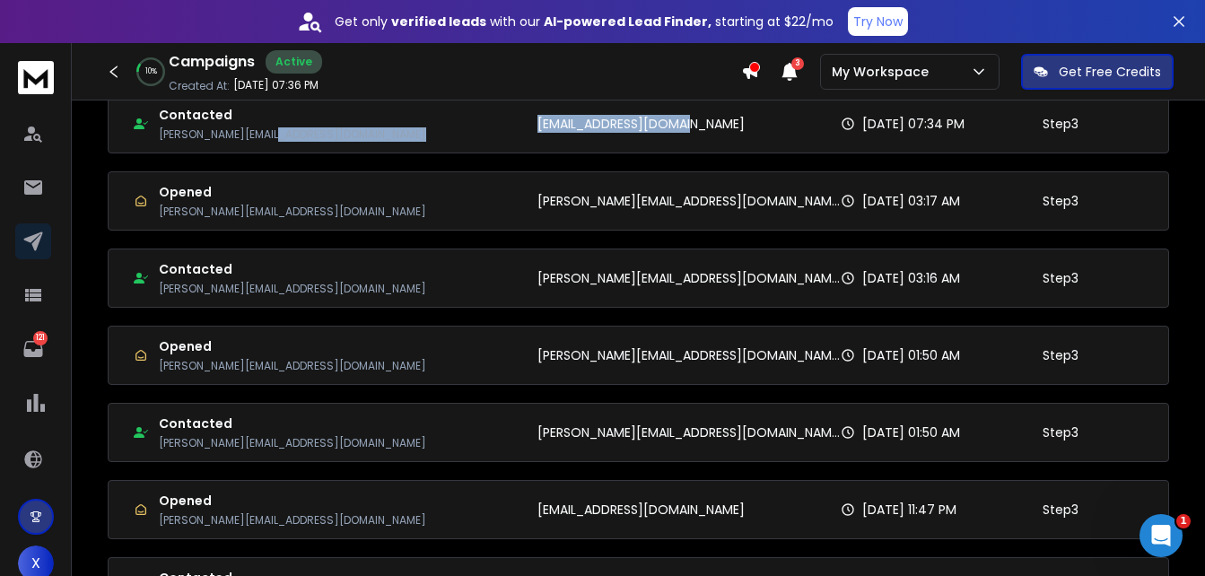
scroll to position [1671, 0]
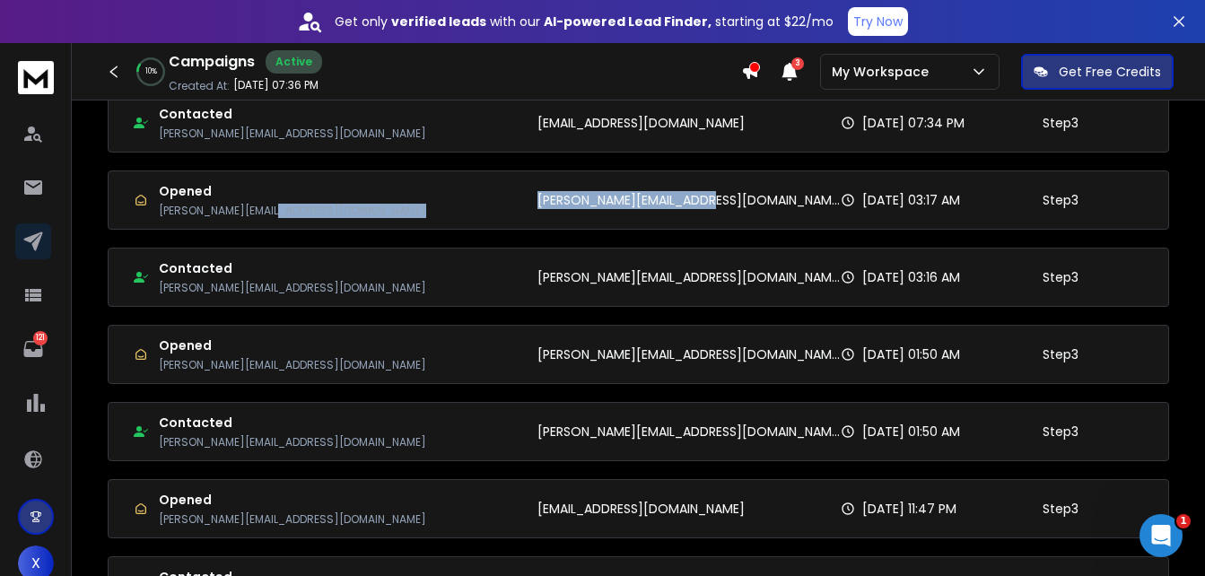
drag, startPoint x: 738, startPoint y: 198, endPoint x: 539, endPoint y: 211, distance: 199.6
click at [539, 211] on div "Opened joanna@xenspire.com brooke_utterback@nal.com Aug 13, 2025, 03:17 AM 1 da…" at bounding box center [638, 199] width 1061 height 59
copy div "brooke_utterback@nal.com"
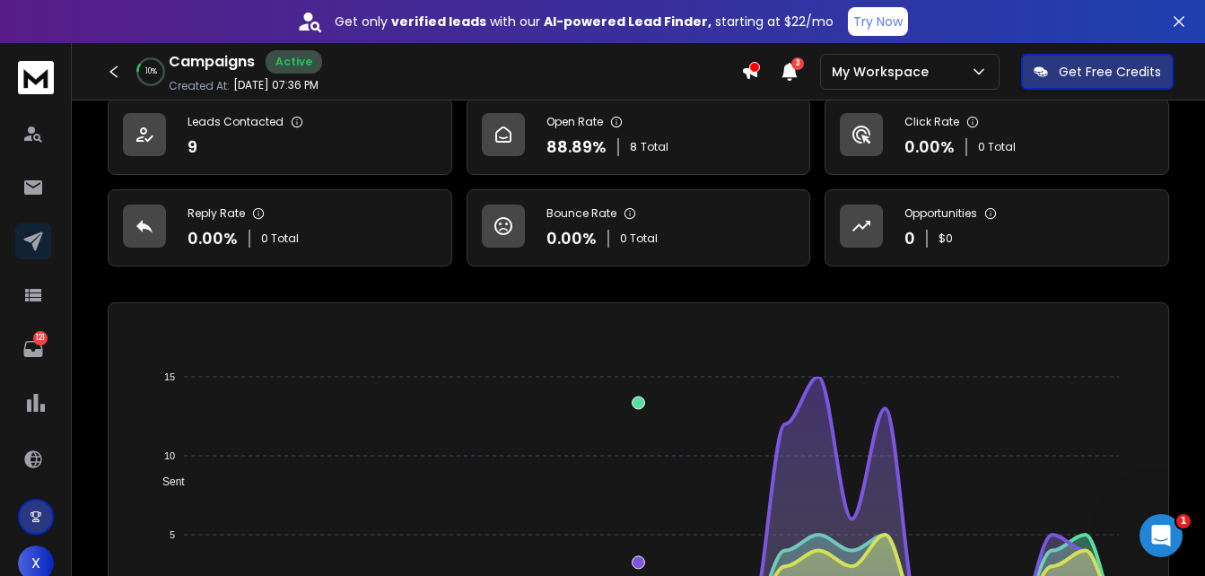
scroll to position [0, 0]
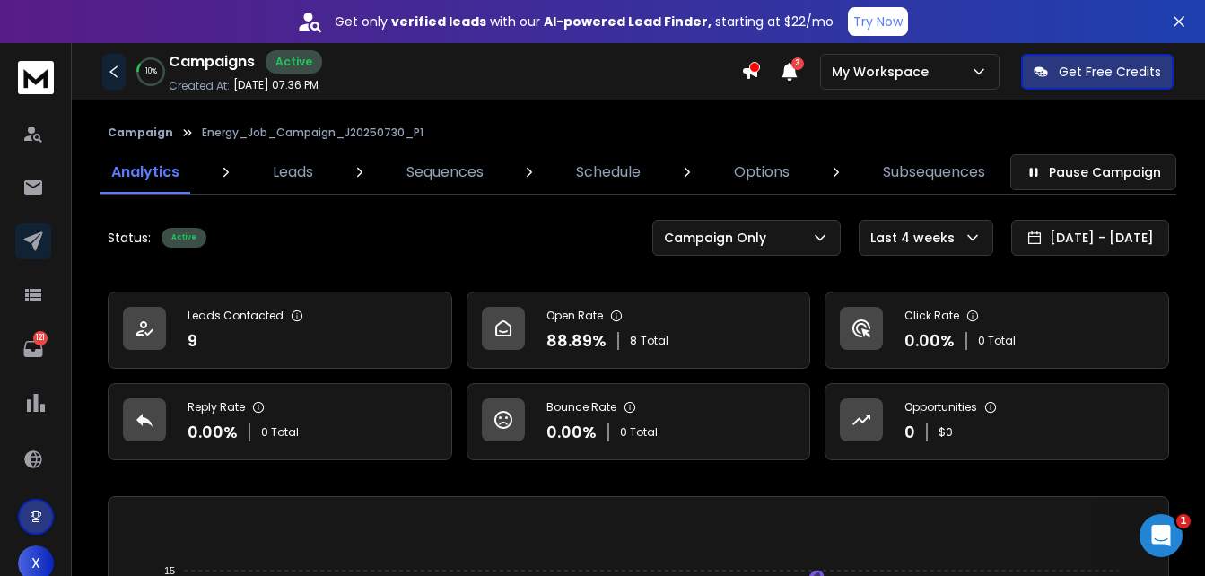
click at [118, 74] on icon at bounding box center [114, 72] width 16 height 16
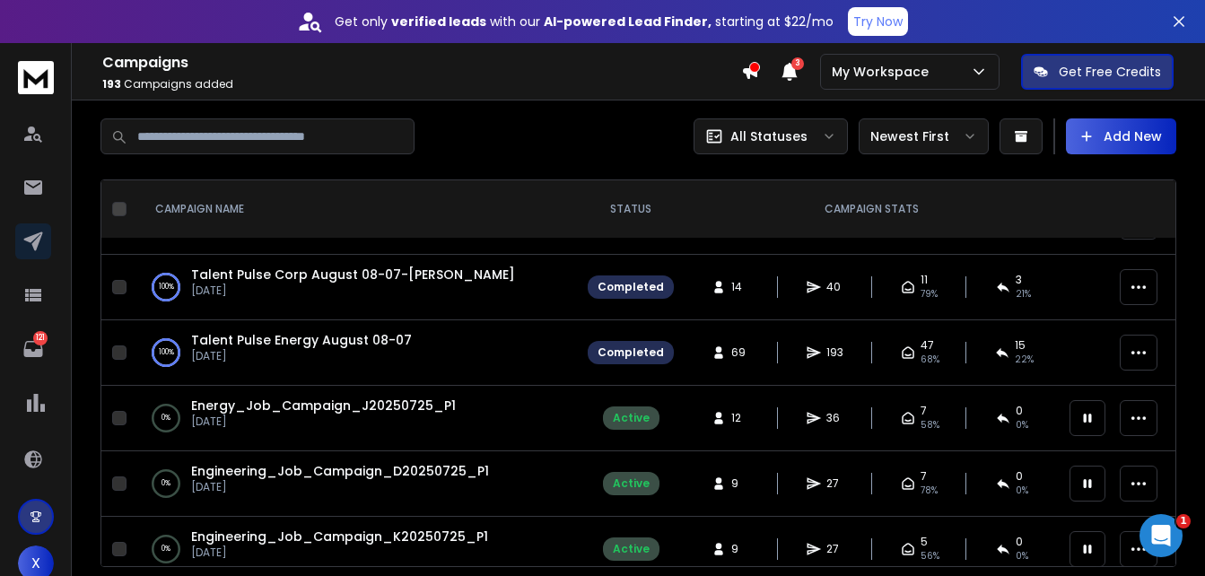
scroll to position [641, 0]
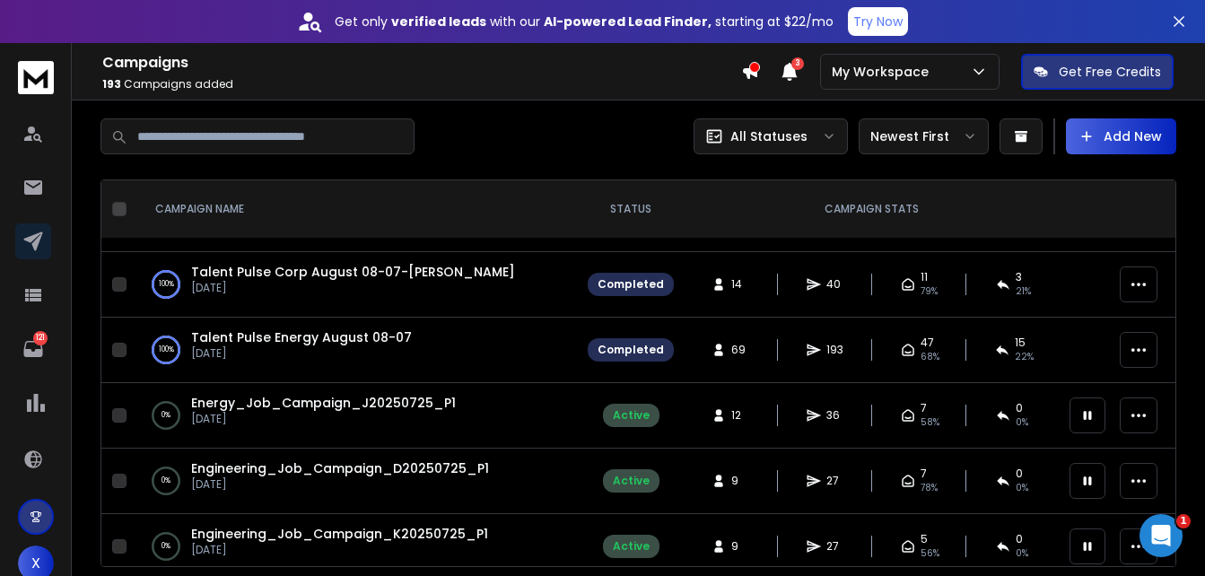
click at [364, 409] on span "Energy_Job_Campaign_J20250725_P1" at bounding box center [323, 403] width 265 height 18
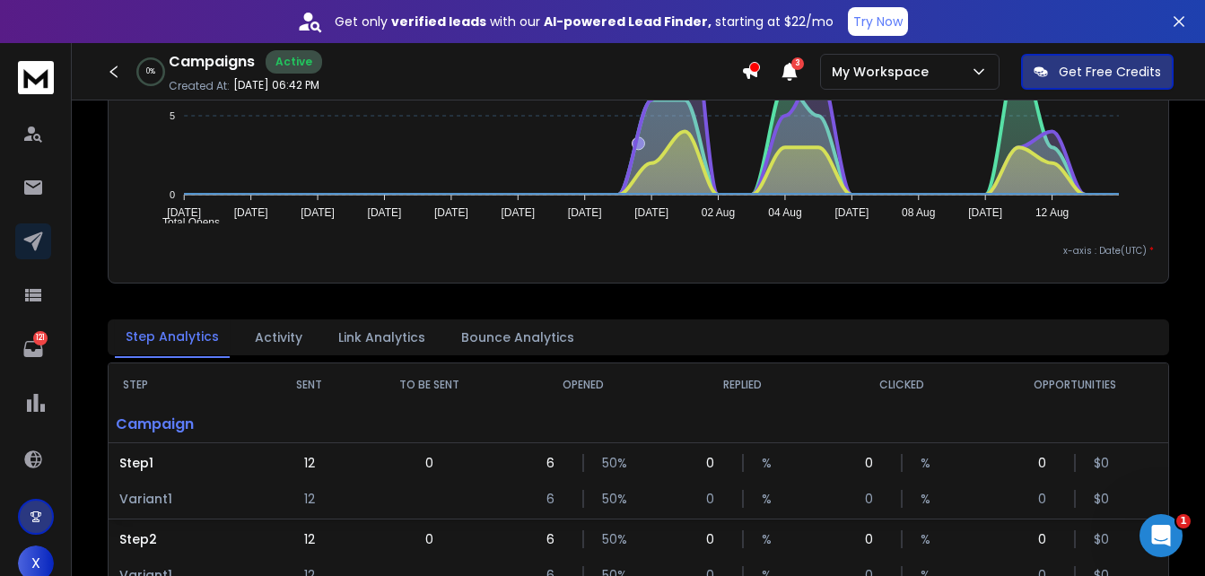
scroll to position [614, 0]
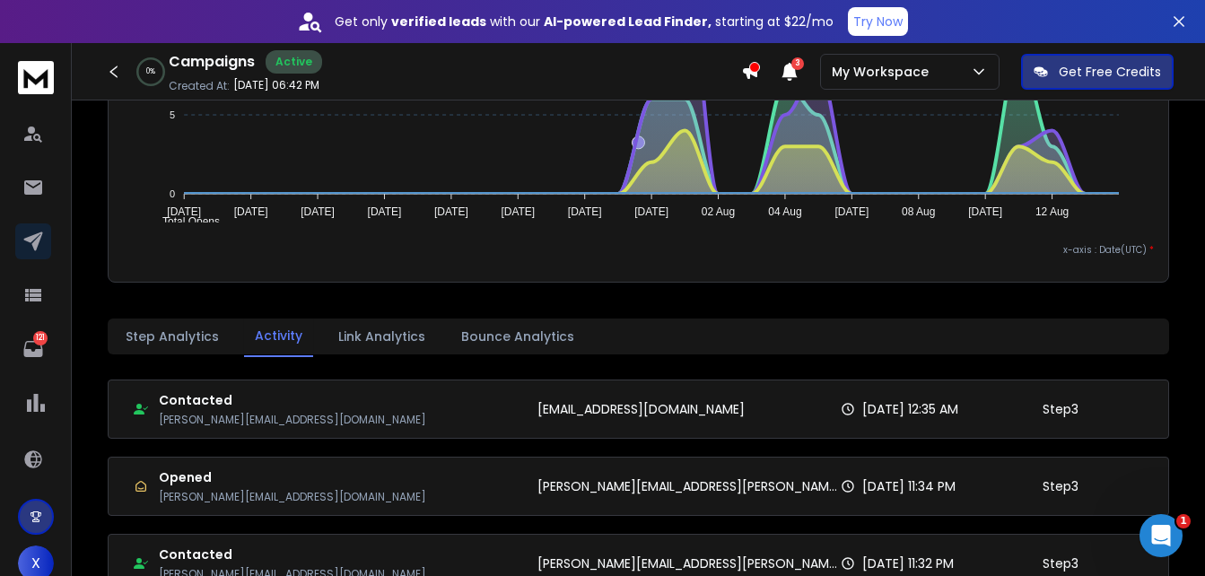
click at [269, 347] on button "Activity" at bounding box center [278, 336] width 69 height 41
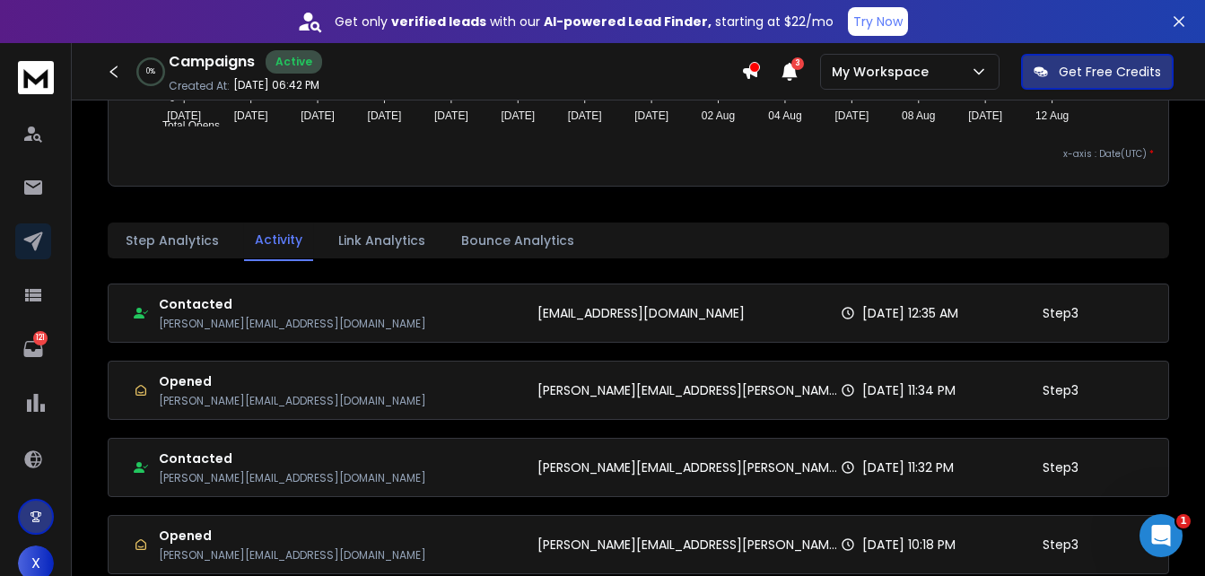
scroll to position [725, 0]
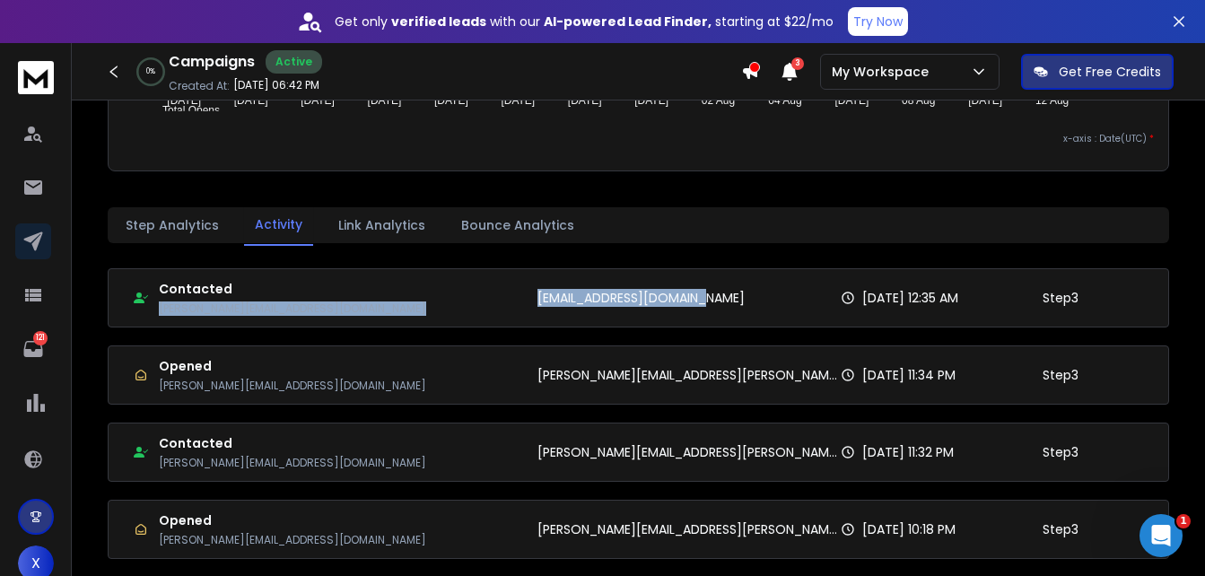
drag, startPoint x: 719, startPoint y: 297, endPoint x: 532, endPoint y: 298, distance: 186.6
click at [532, 298] on div "Contacted joanna@xenspire.com nkunze@aethonenergy.com Aug 13, 2025, 12:35 AM 1 …" at bounding box center [638, 297] width 1061 height 59
click at [779, 313] on div "Contacted joanna@xenspire.com nkunze@aethonenergy.com Aug 13, 2025, 12:35 AM 1 …" at bounding box center [638, 297] width 1061 height 59
copy div "nkunze@aethonenergy.com"
drag, startPoint x: 715, startPoint y: 289, endPoint x: 537, endPoint y: 312, distance: 179.2
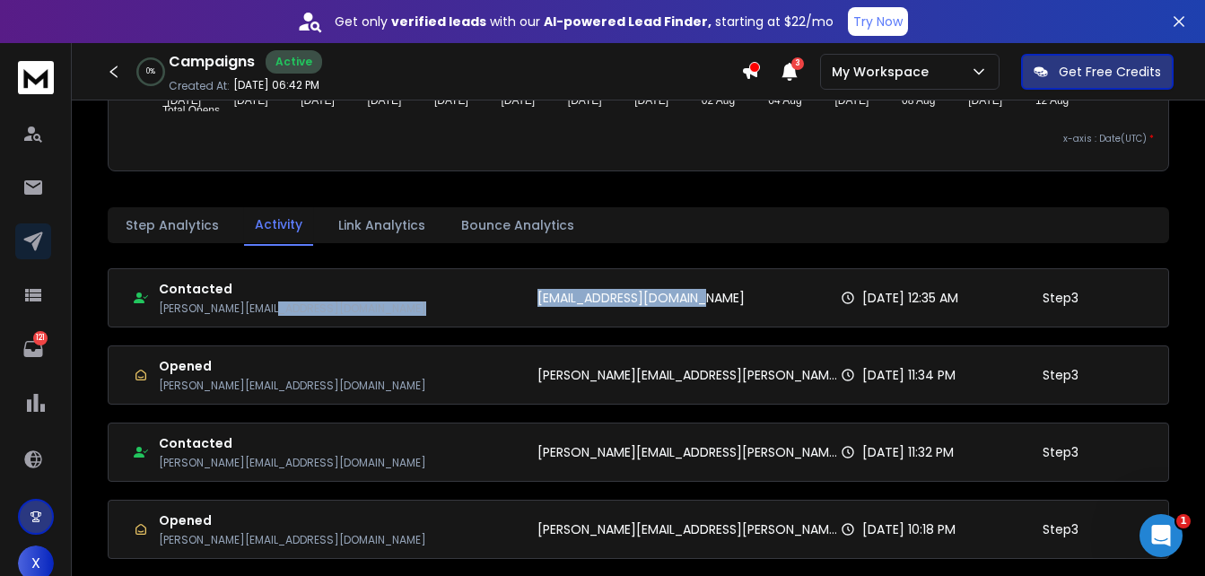
click at [537, 312] on div "Contacted joanna@xenspire.com nkunze@aethonenergy.com Aug 13, 2025, 12:35 AM 1 …" at bounding box center [638, 297] width 1061 height 59
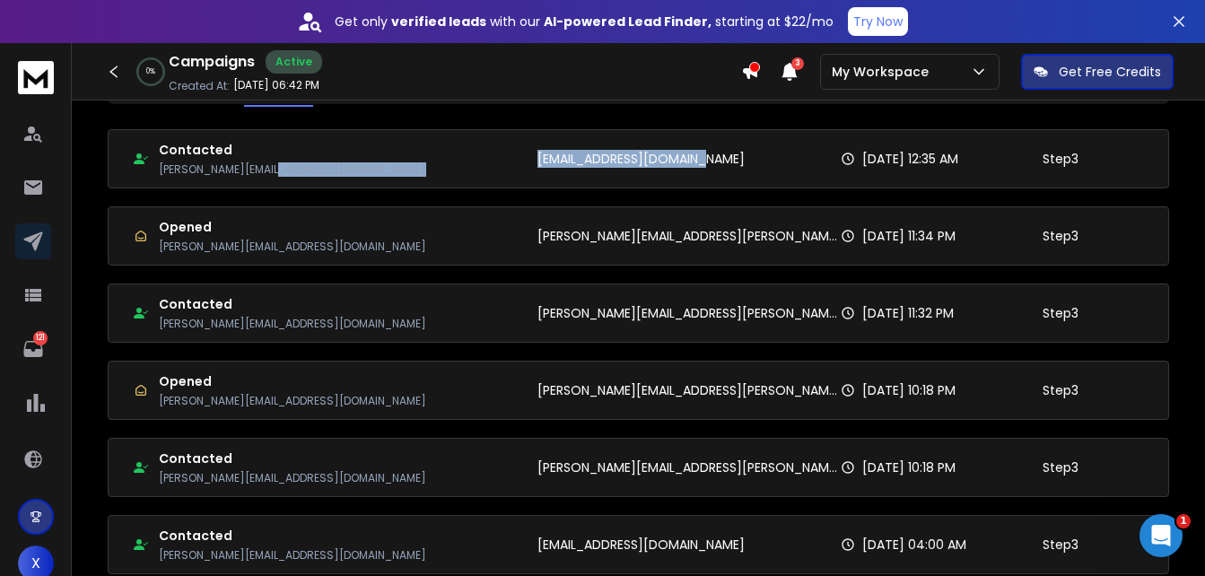
scroll to position [866, 0]
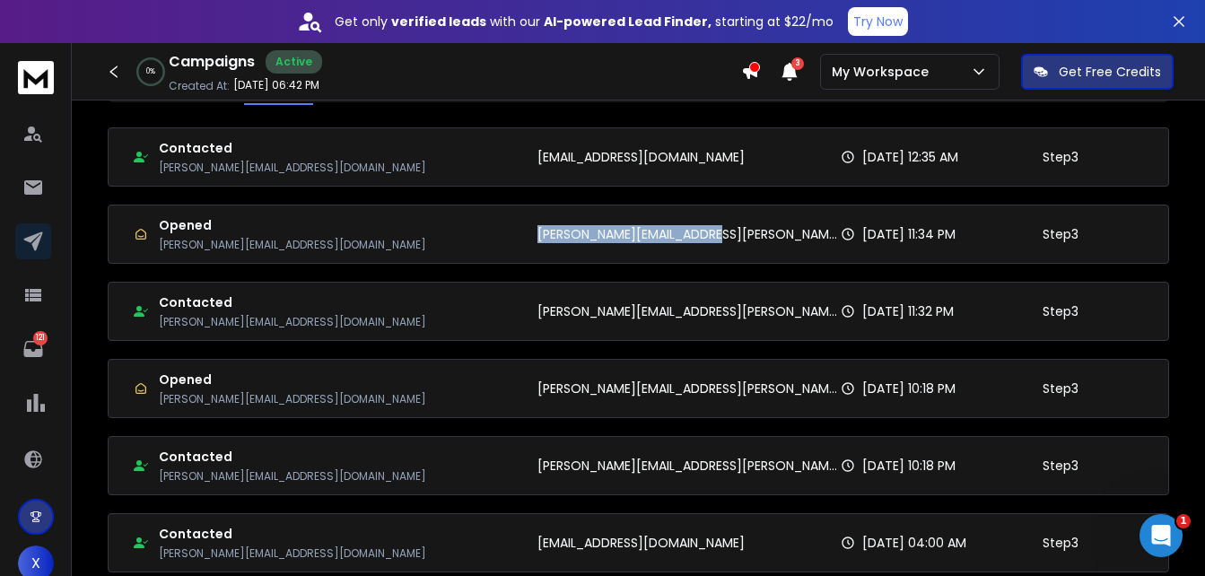
copy p "scott.carman@bergaila.com"
drag, startPoint x: 722, startPoint y: 235, endPoint x: 538, endPoint y: 241, distance: 184.0
click at [538, 241] on div "scott.carman@bergaila.com" at bounding box center [688, 234] width 303 height 18
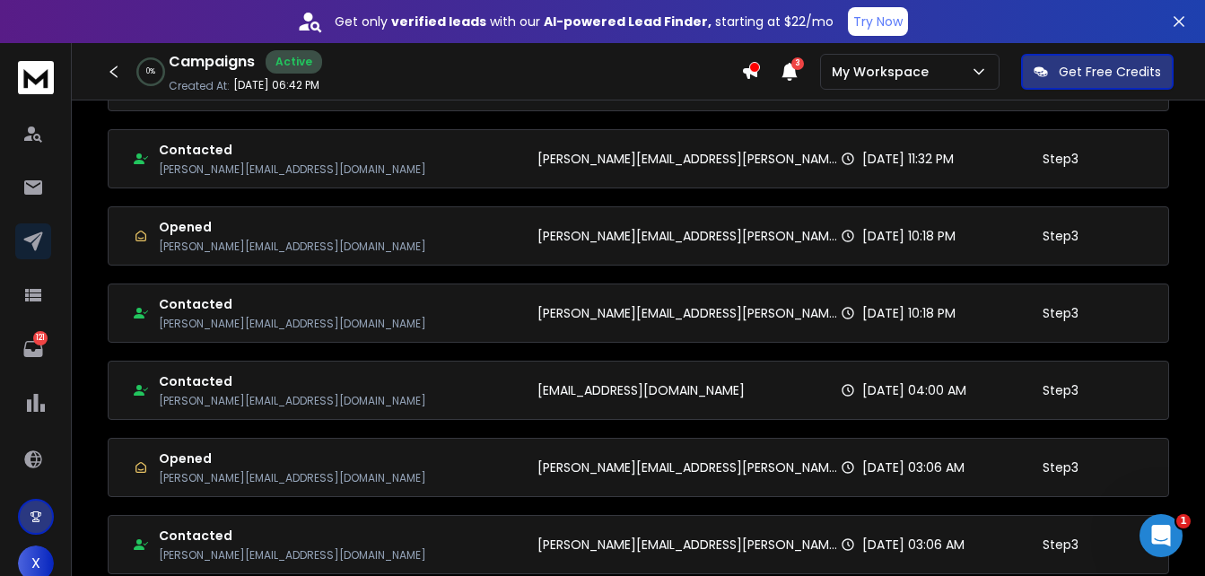
scroll to position [1019, 0]
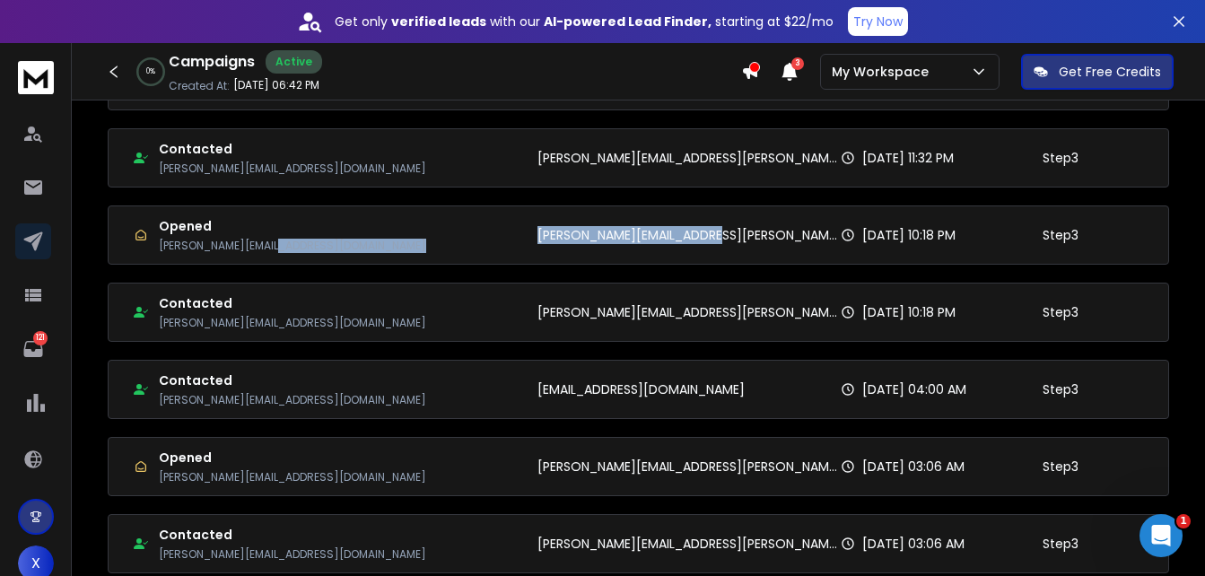
drag, startPoint x: 717, startPoint y: 234, endPoint x: 535, endPoint y: 247, distance: 182.5
click at [535, 247] on div "Opened joanna@xenspire.com justin.gonce@bergaila.com Aug 12, 2025, 10:18 PM 1 d…" at bounding box center [638, 234] width 1061 height 59
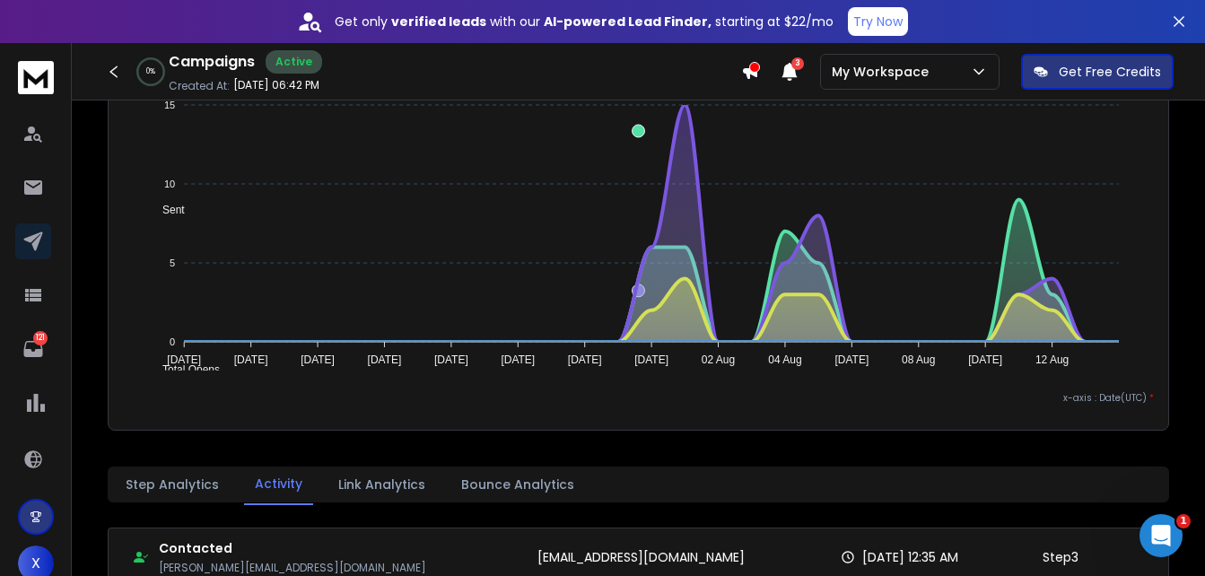
scroll to position [0, 0]
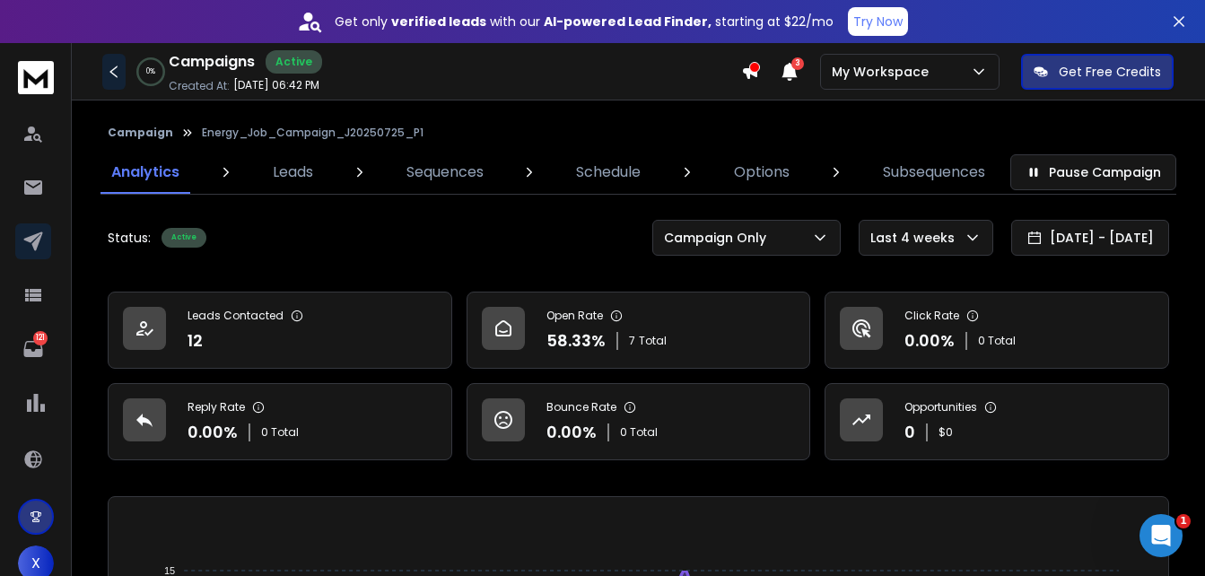
click at [110, 79] on icon at bounding box center [114, 72] width 16 height 16
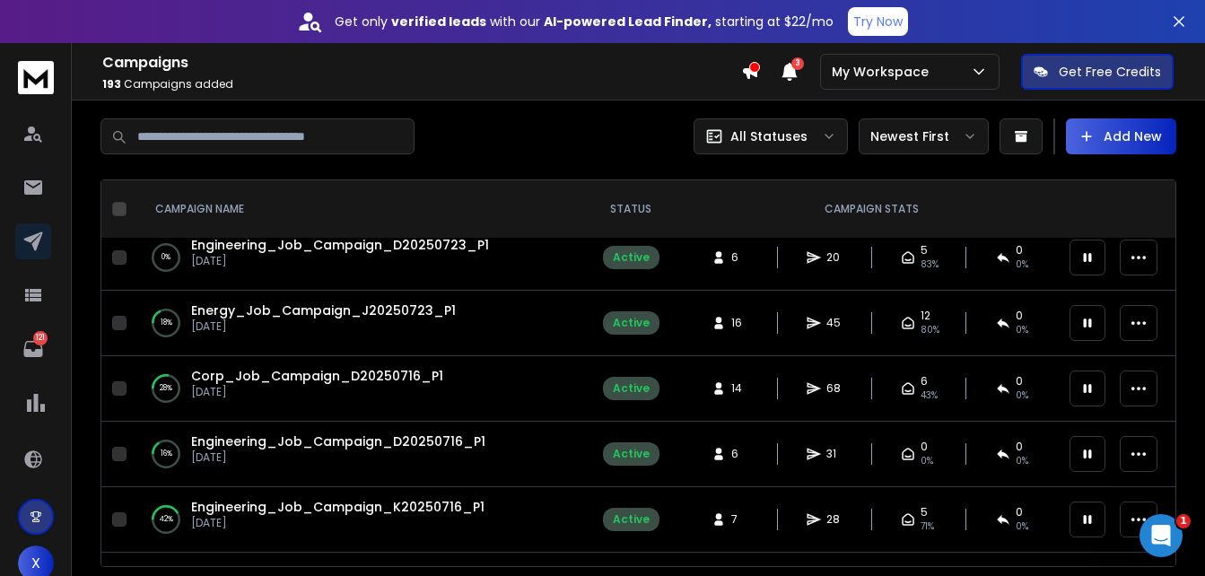
scroll to position [1324, 0]
click at [389, 314] on span "Energy_Job_Campaign_J20250723_P1" at bounding box center [323, 310] width 265 height 18
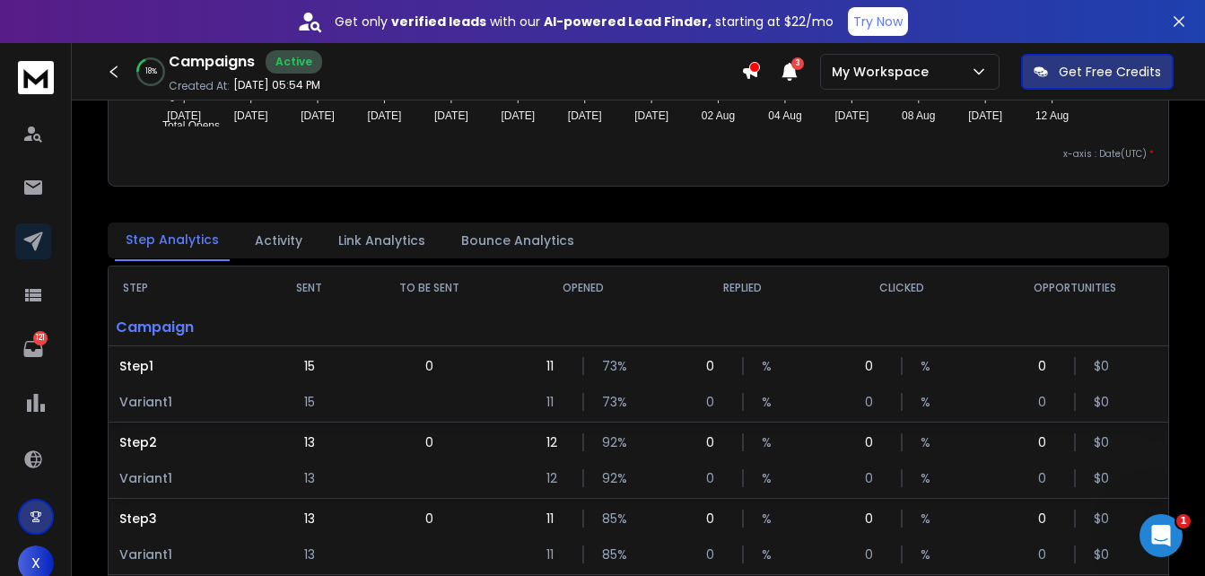
scroll to position [712, 0]
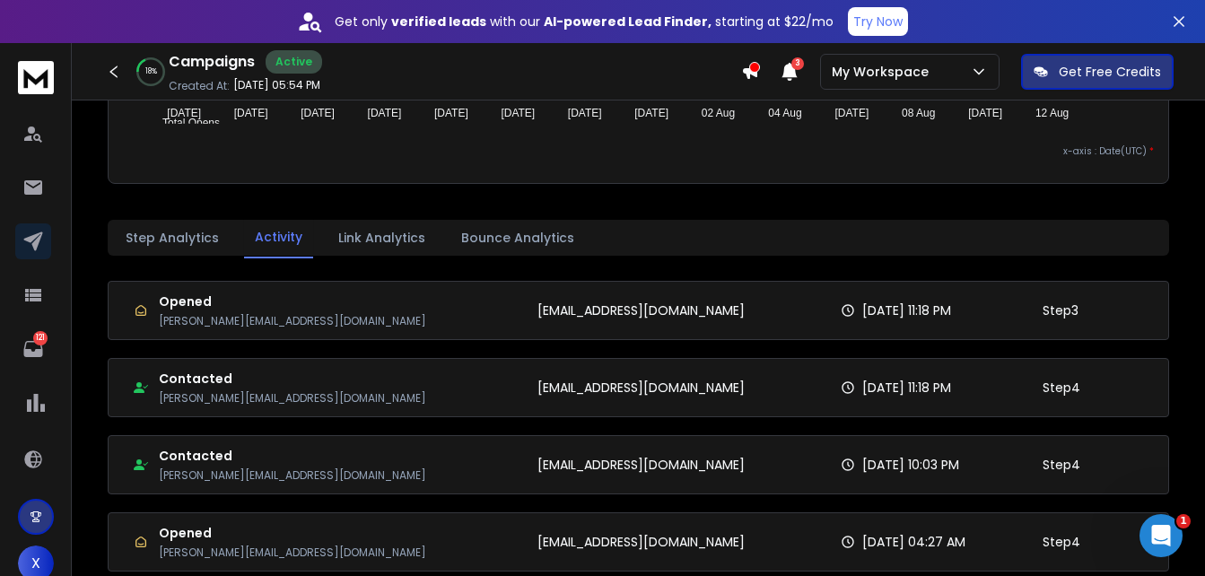
click at [257, 240] on button "Activity" at bounding box center [278, 237] width 69 height 41
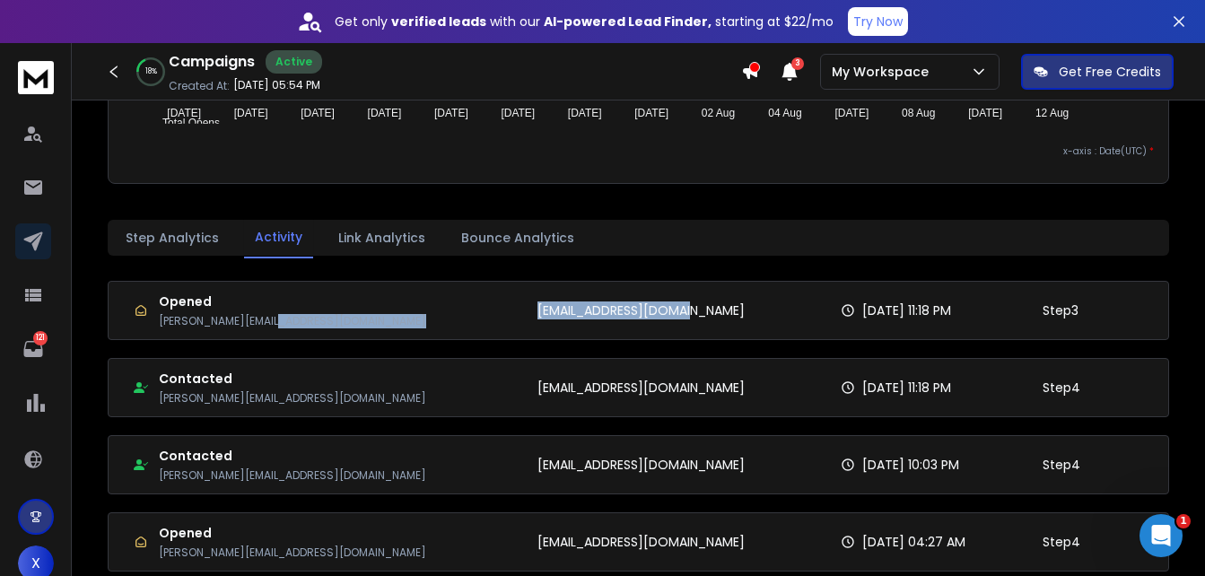
drag, startPoint x: 714, startPoint y: 310, endPoint x: 529, endPoint y: 324, distance: 185.4
click at [529, 324] on div "Opened joanna@xenspire.com dbryant@championx.com Aug 12, 2025, 11:18 PM 1 day a…" at bounding box center [638, 310] width 1061 height 59
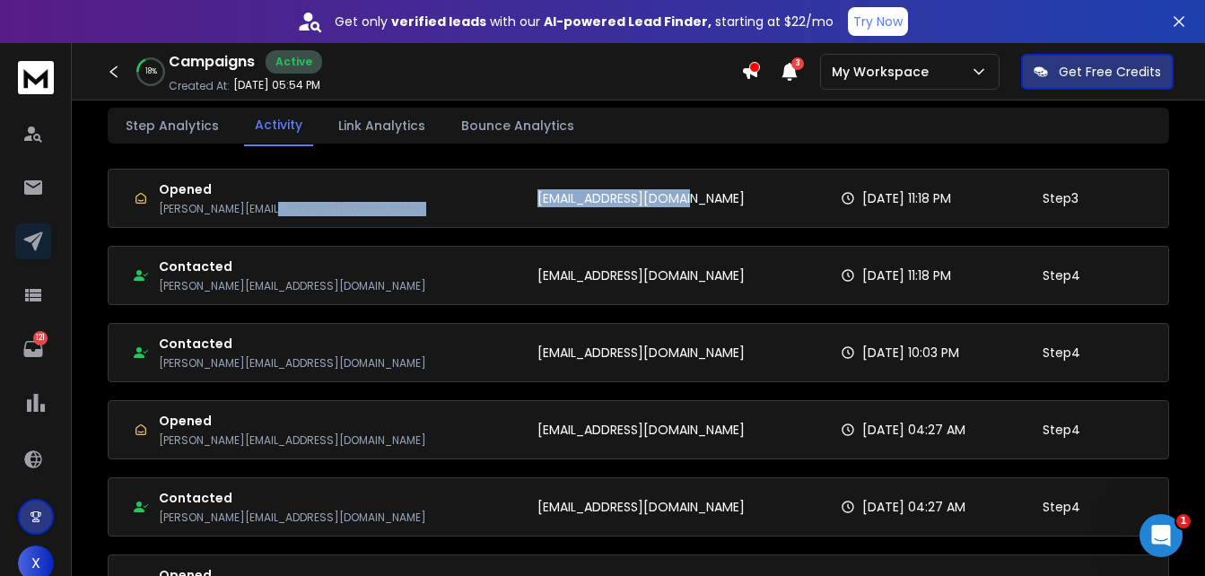
scroll to position [825, 0]
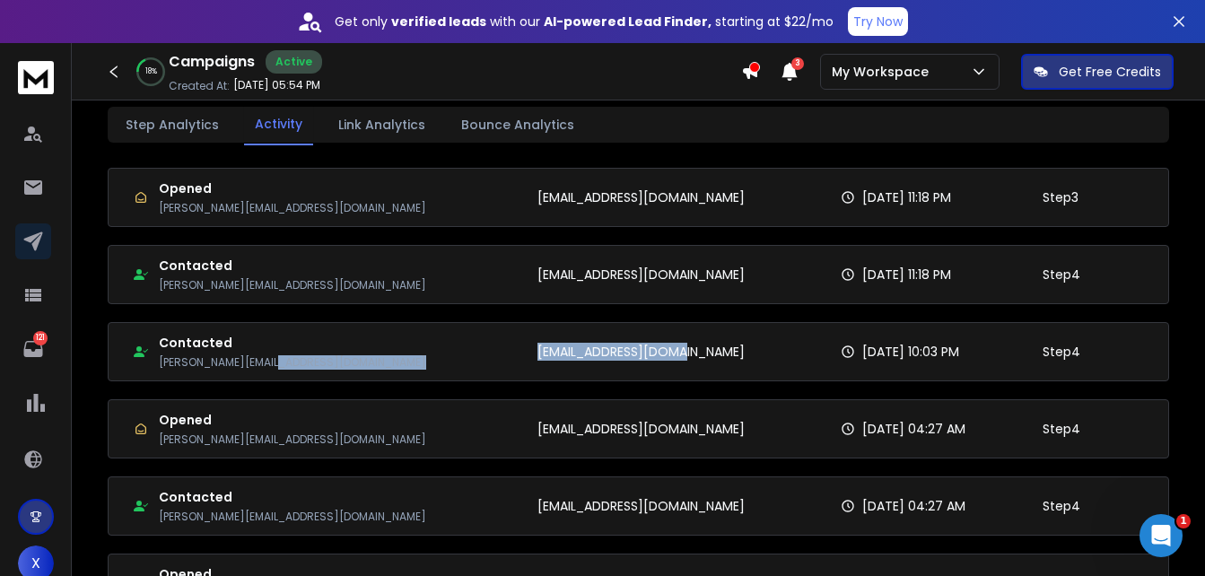
drag, startPoint x: 693, startPoint y: 349, endPoint x: 532, endPoint y: 359, distance: 160.9
click at [532, 359] on div "Contacted joanna@xenspire.com rileykj@cdmsmith.com Aug 12, 2025, 10:03 PM 1 day…" at bounding box center [638, 351] width 1061 height 59
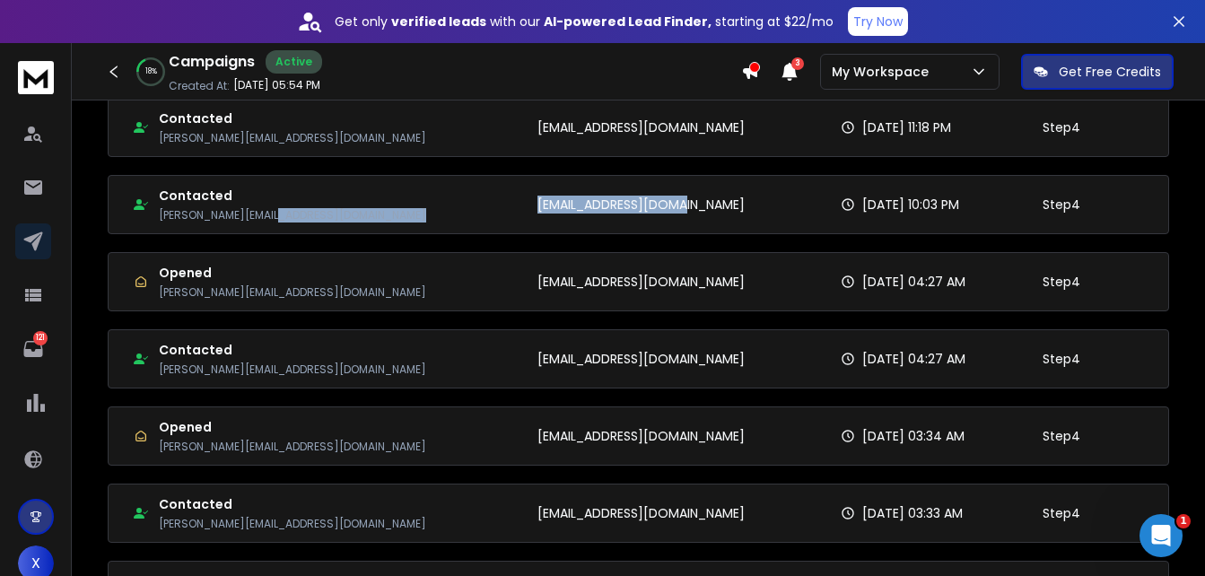
scroll to position [973, 0]
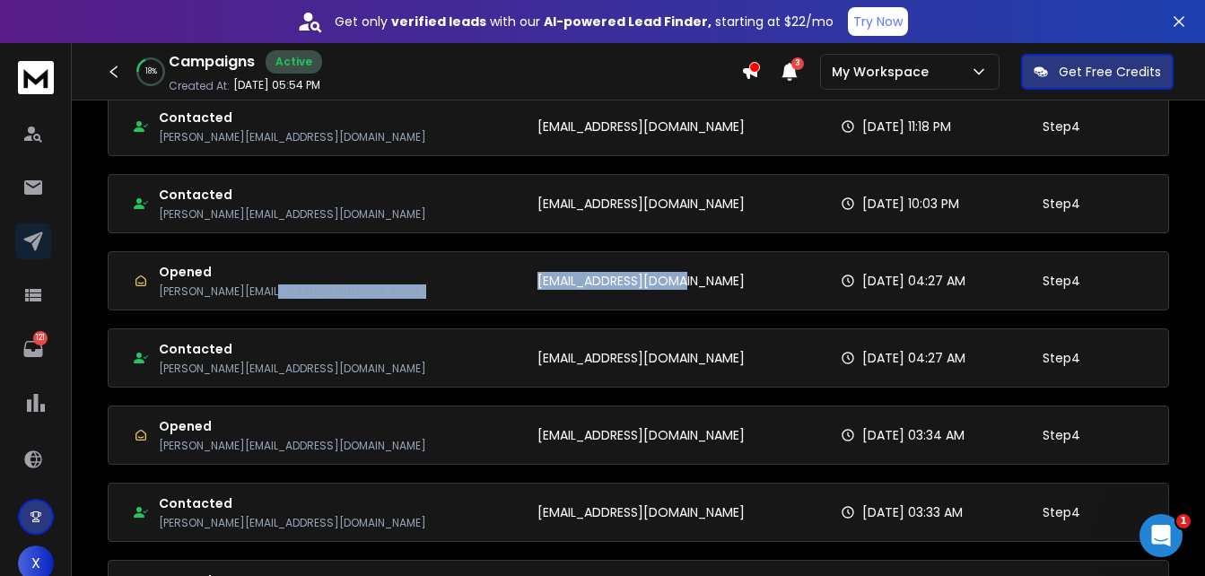
drag, startPoint x: 711, startPoint y: 275, endPoint x: 536, endPoint y: 288, distance: 175.5
click at [536, 288] on div "Opened joanna@xenspire.com brownma@cdmsmith.com Aug 12, 2025, 04:27 AM 2 days a…" at bounding box center [638, 280] width 1061 height 59
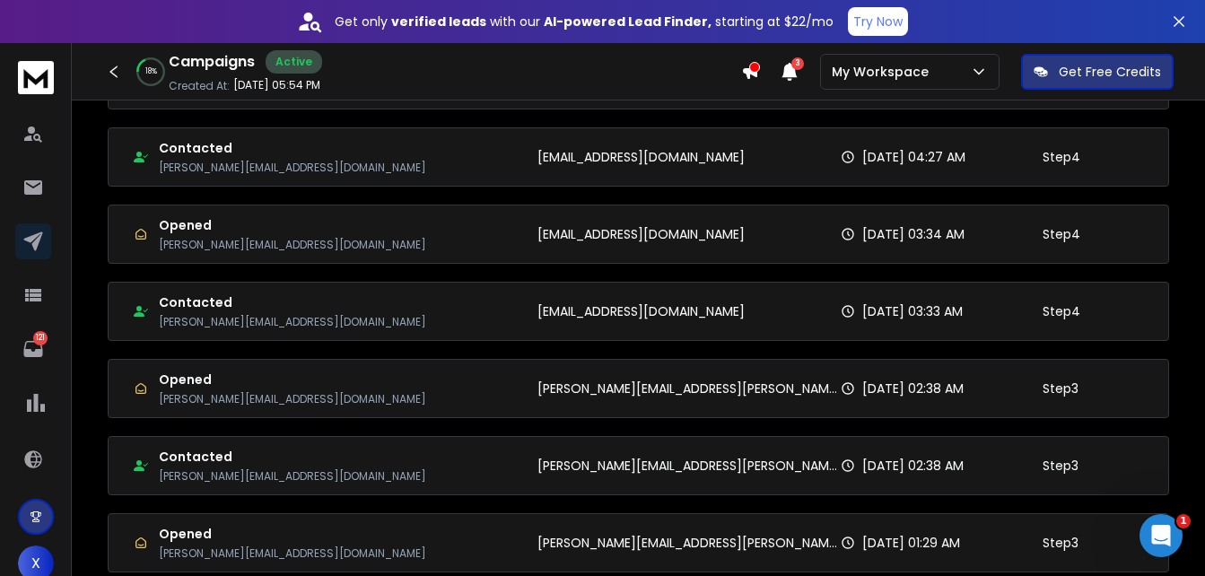
scroll to position [1181, 0]
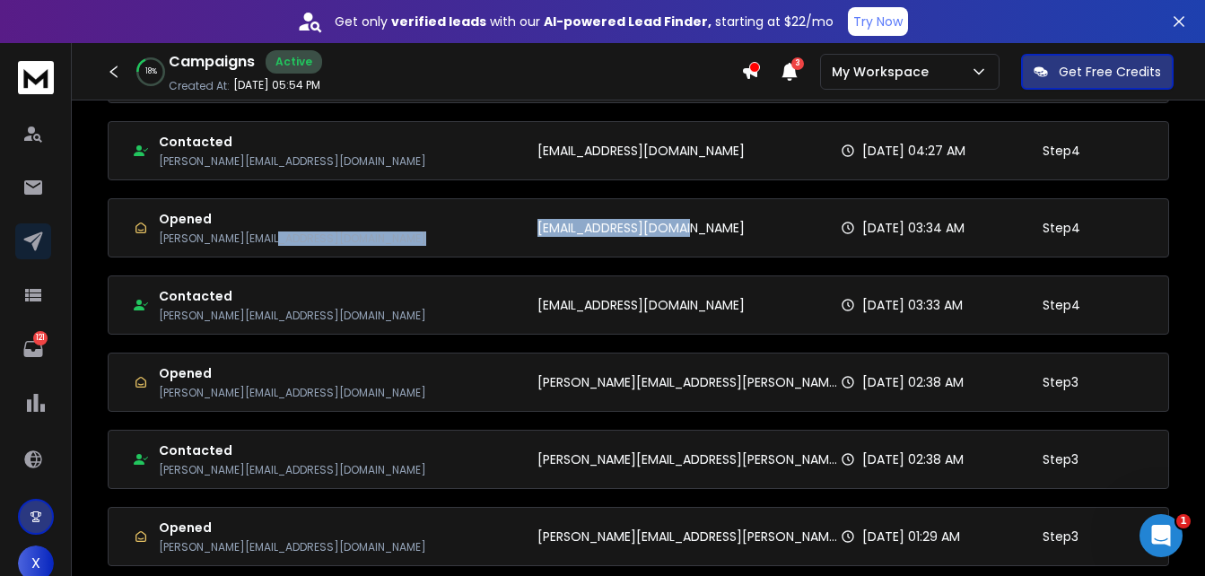
drag, startPoint x: 708, startPoint y: 226, endPoint x: 521, endPoint y: 235, distance: 186.8
click at [521, 235] on div "Opened joanna@xenspire.com galvinsa@cdmsmith.com Aug 12, 2025, 03:34 AM 2 days …" at bounding box center [638, 227] width 1061 height 59
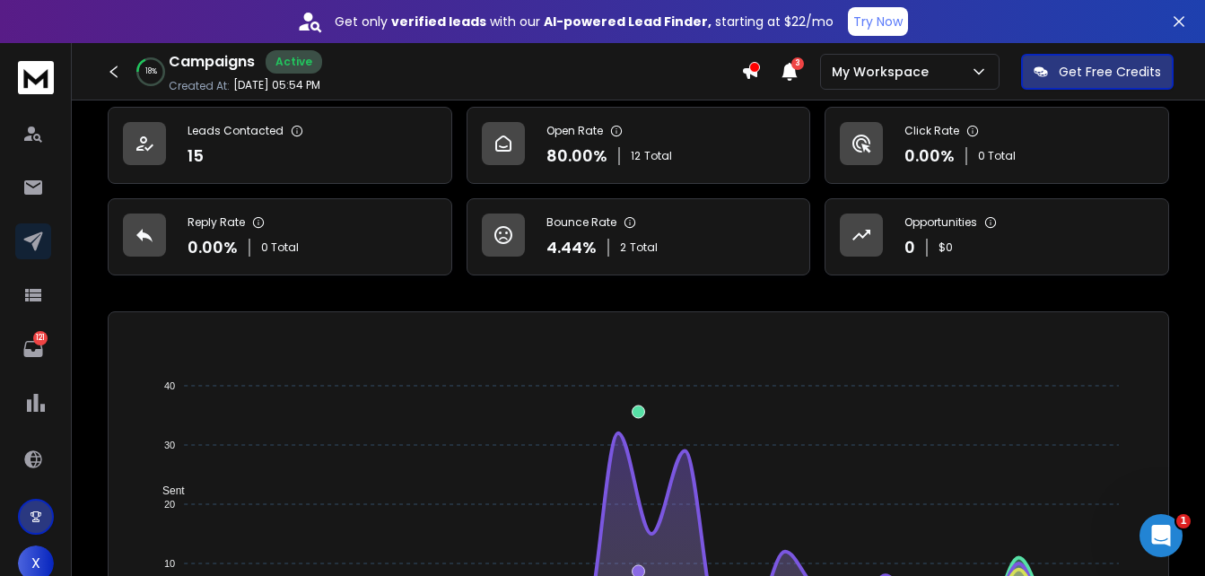
scroll to position [0, 0]
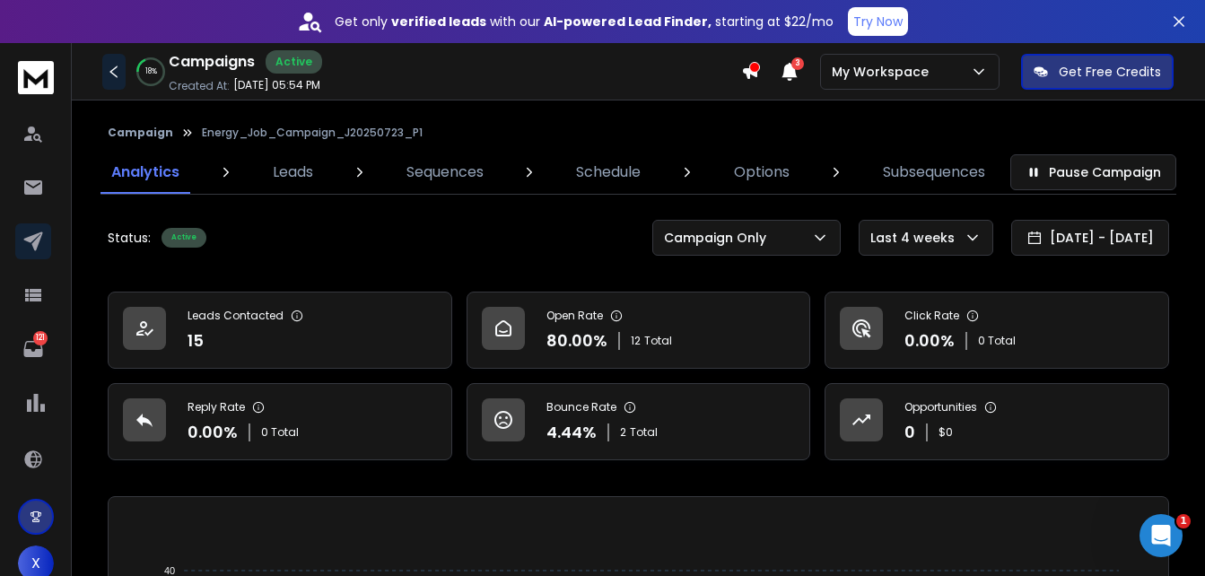
click at [110, 74] on icon at bounding box center [114, 72] width 16 height 16
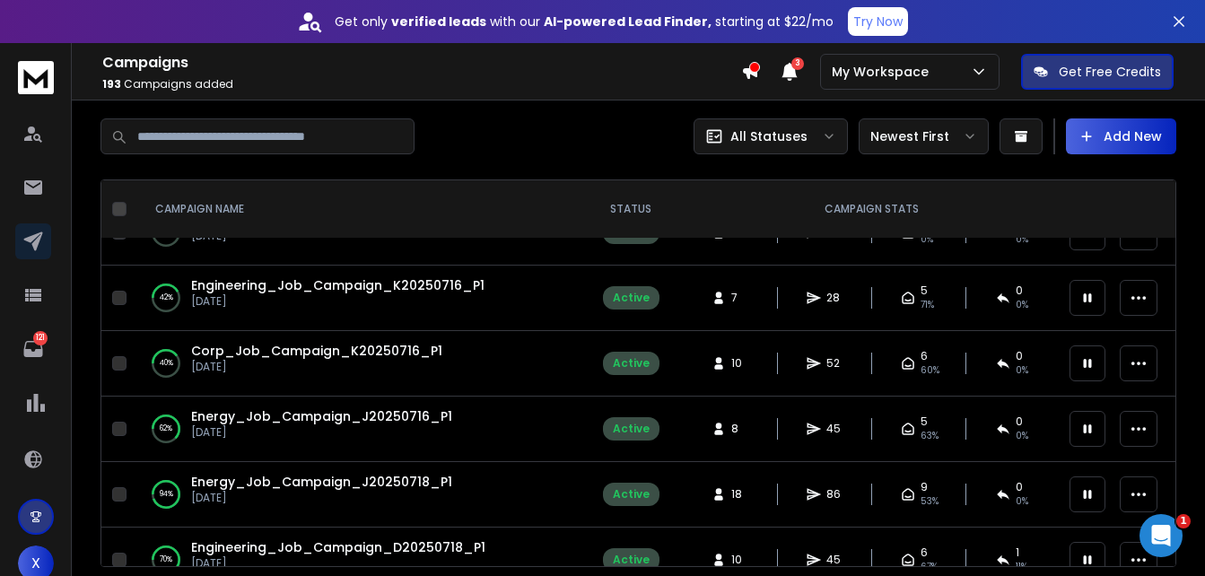
scroll to position [1545, 0]
click at [361, 423] on span "Energy_Job_Campaign_J20250716_P1" at bounding box center [321, 416] width 261 height 18
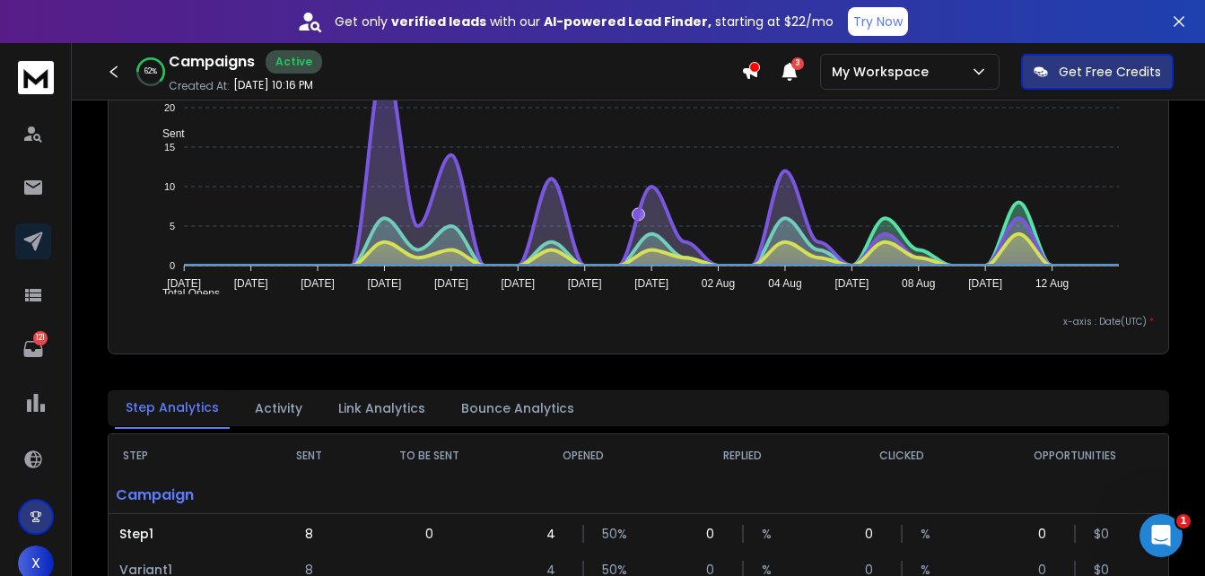
scroll to position [543, 0]
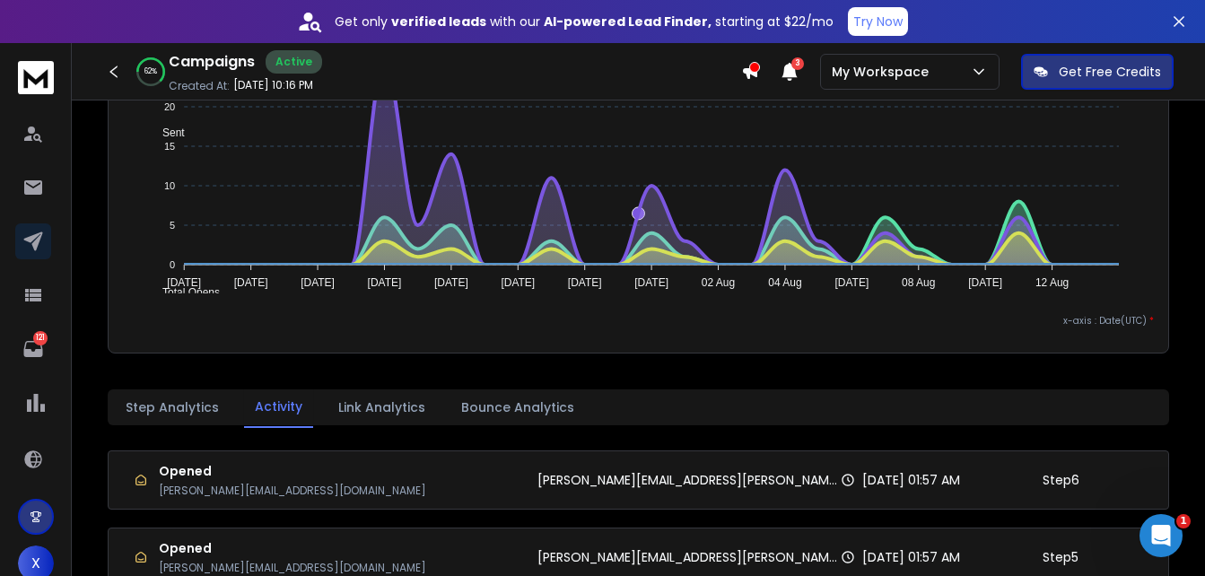
click at [268, 405] on button "Activity" at bounding box center [278, 407] width 69 height 41
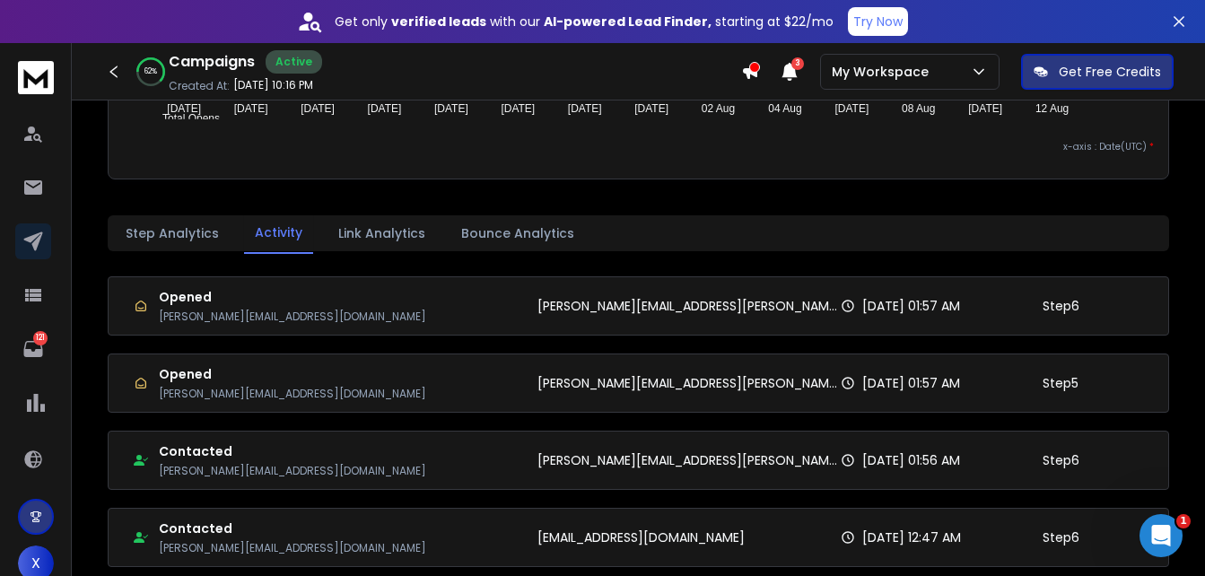
scroll to position [720, 0]
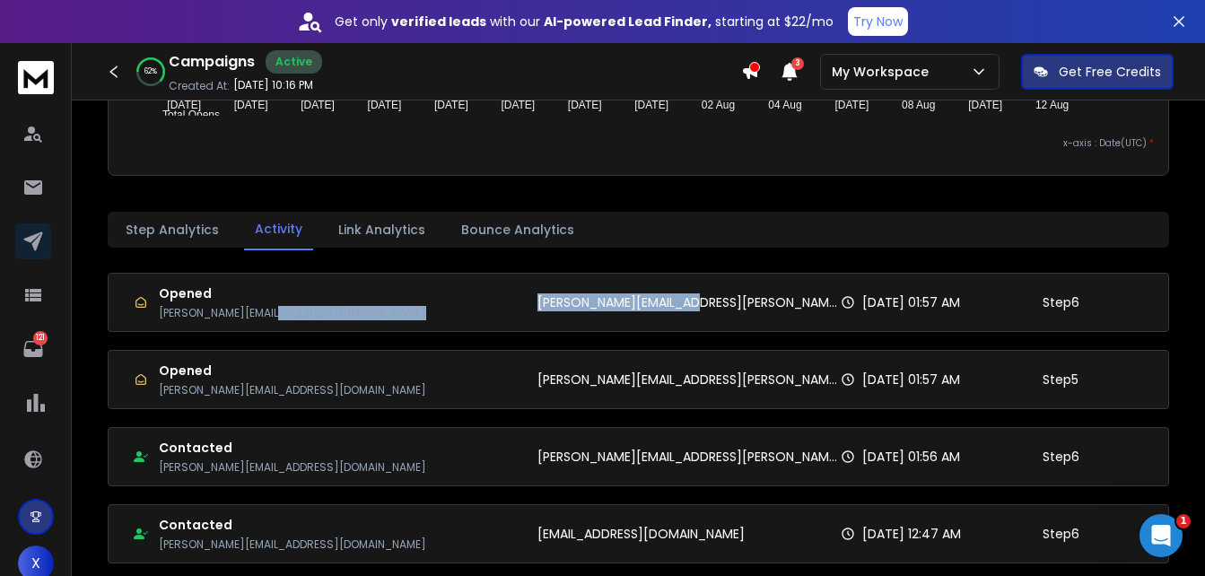
drag, startPoint x: 704, startPoint y: 299, endPoint x: 526, endPoint y: 315, distance: 179.3
click at [526, 315] on div "Opened joanna@xenspire.com karla.orth@jheandp.com Aug 12, 2025, 01:57 AM 2 days…" at bounding box center [638, 302] width 1061 height 59
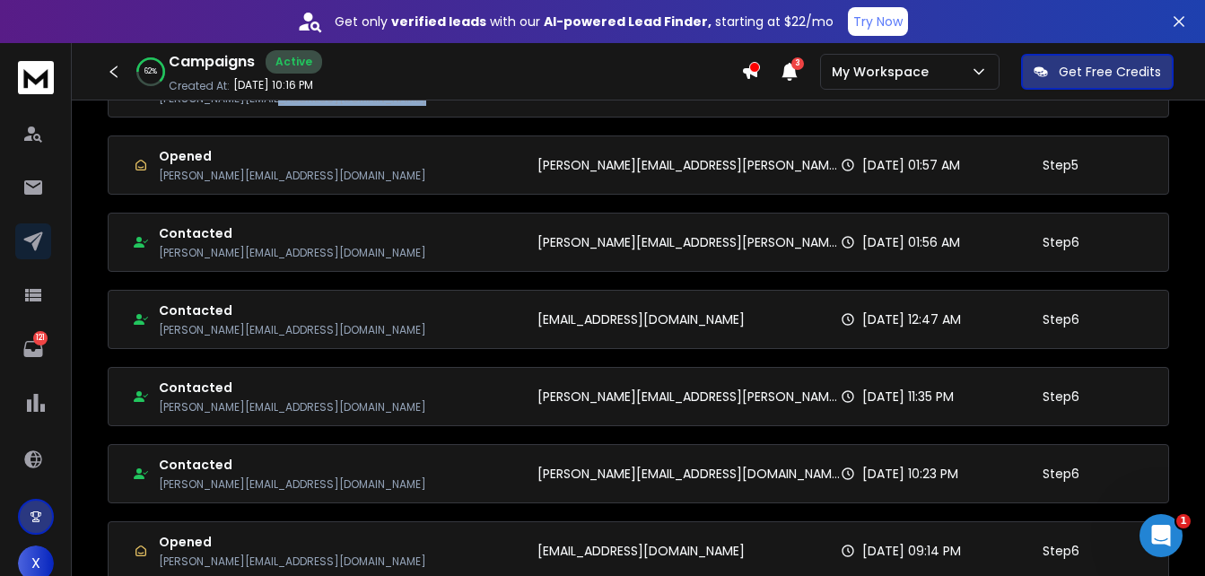
scroll to position [937, 0]
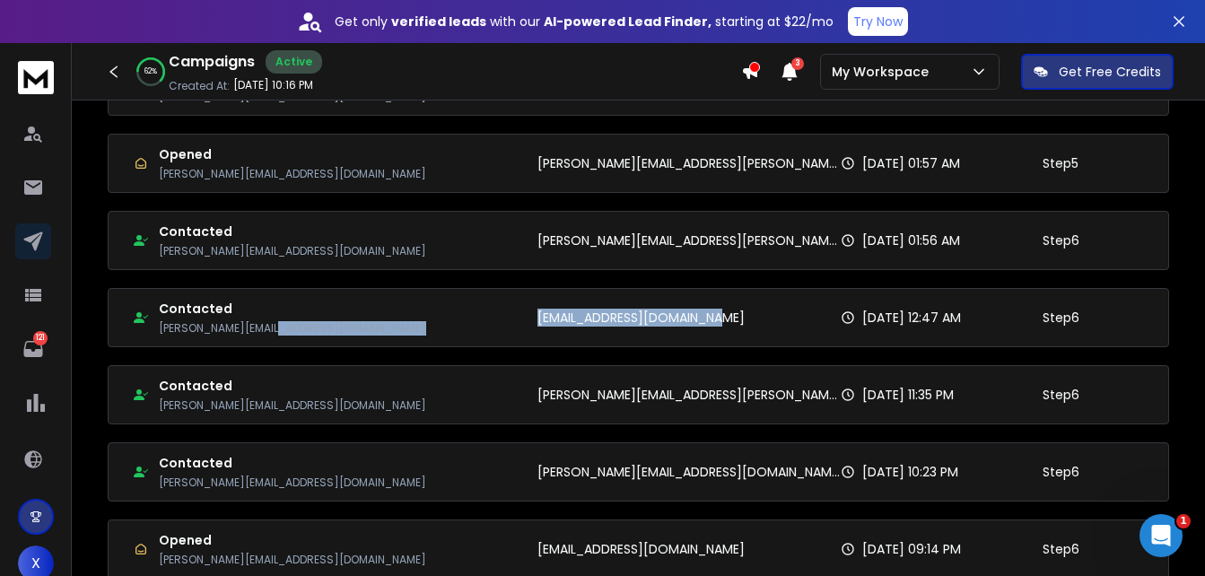
drag, startPoint x: 729, startPoint y: 310, endPoint x: 518, endPoint y: 336, distance: 213.3
click at [518, 336] on div "Contacted joanna@xenspire.com ehahn@rjh-consultants.com Aug 12, 2025, 12:47 AM …" at bounding box center [638, 317] width 1061 height 59
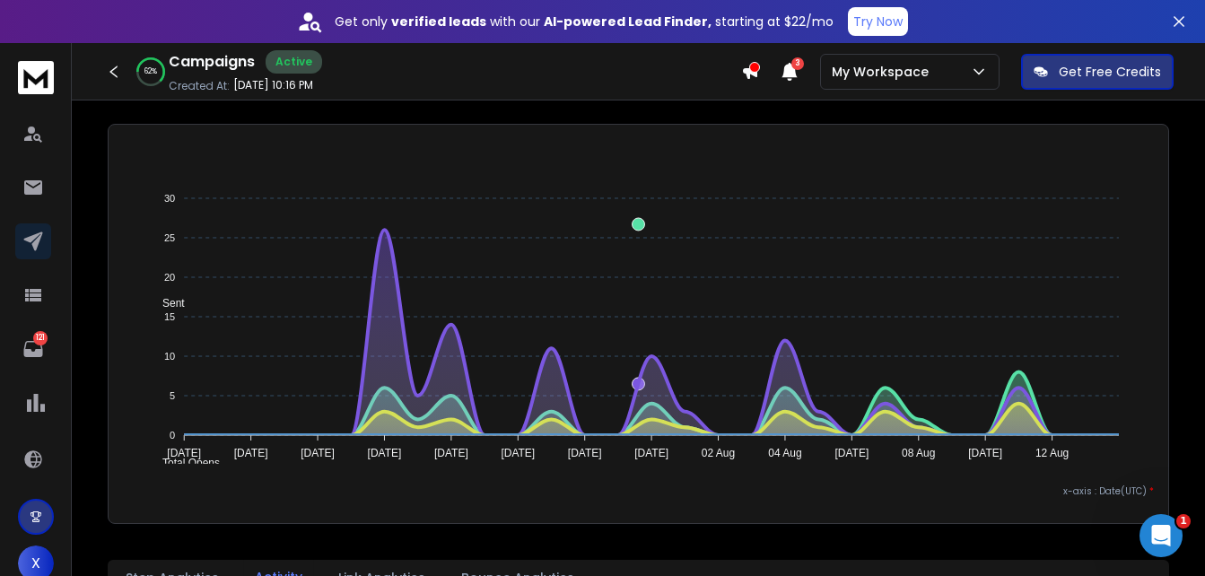
scroll to position [0, 0]
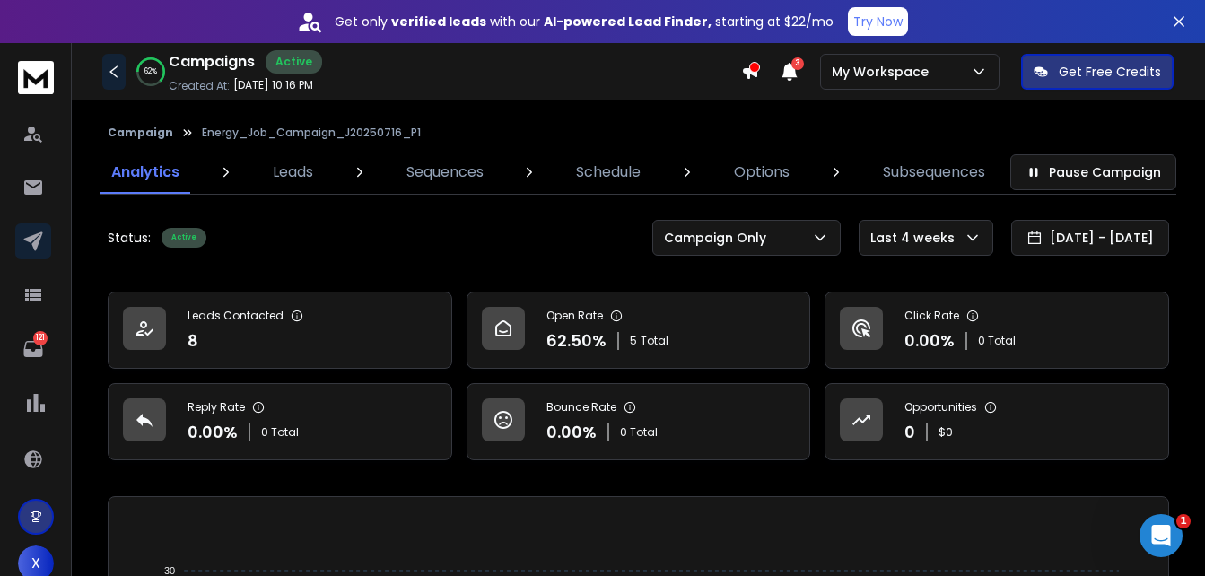
click at [111, 79] on icon at bounding box center [114, 72] width 16 height 16
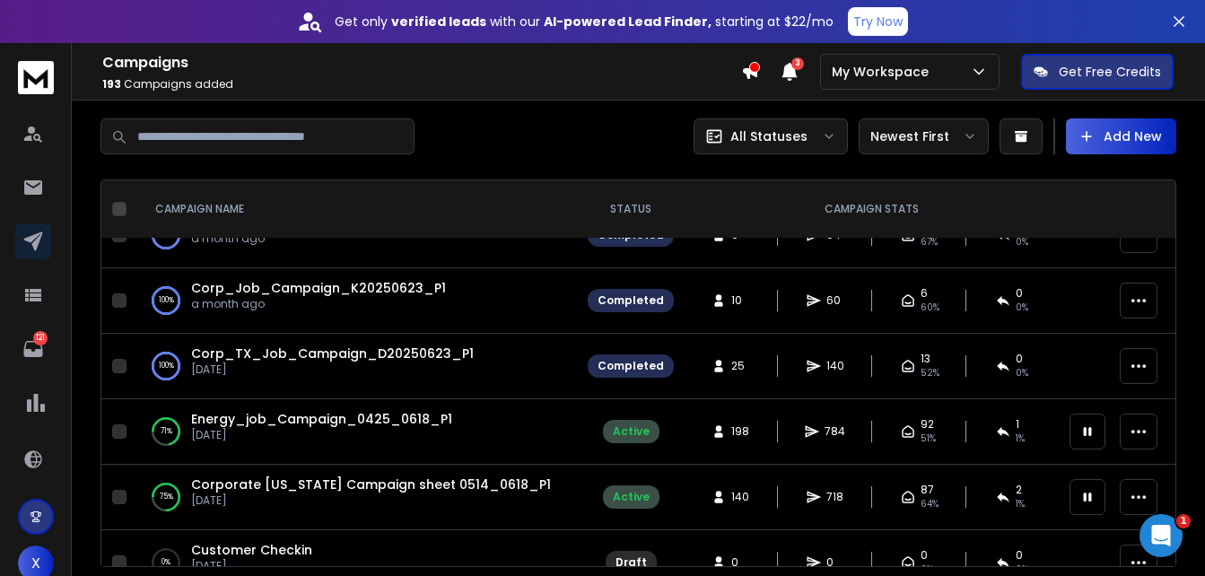
scroll to position [5215, 0]
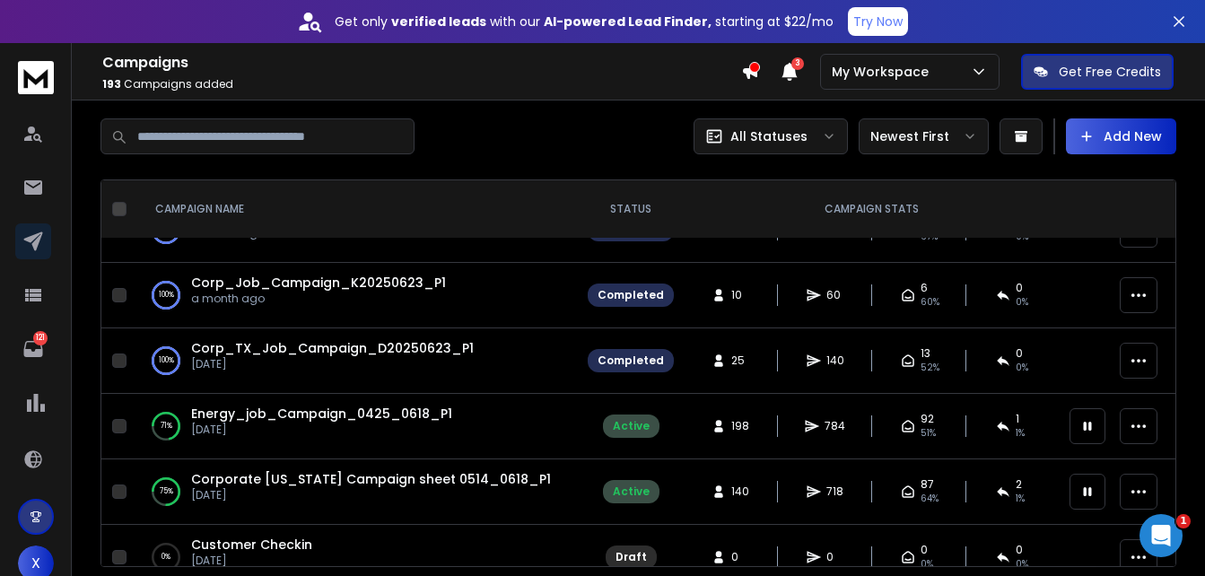
click at [338, 408] on span "Energy_job_Campaign_0425_0618_P1" at bounding box center [321, 414] width 261 height 18
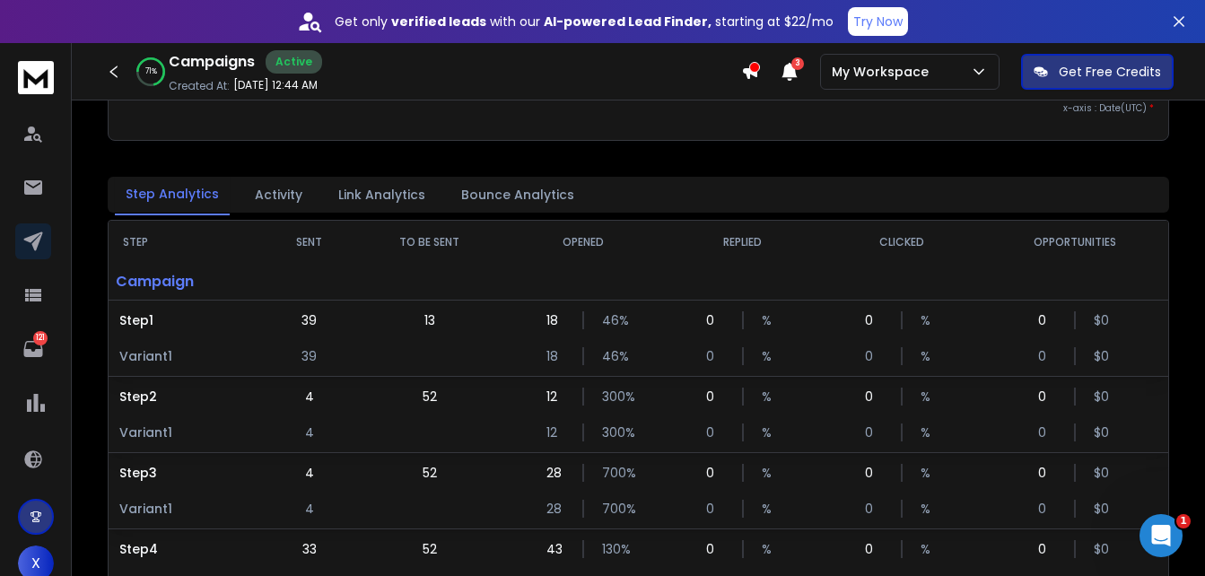
scroll to position [762, 0]
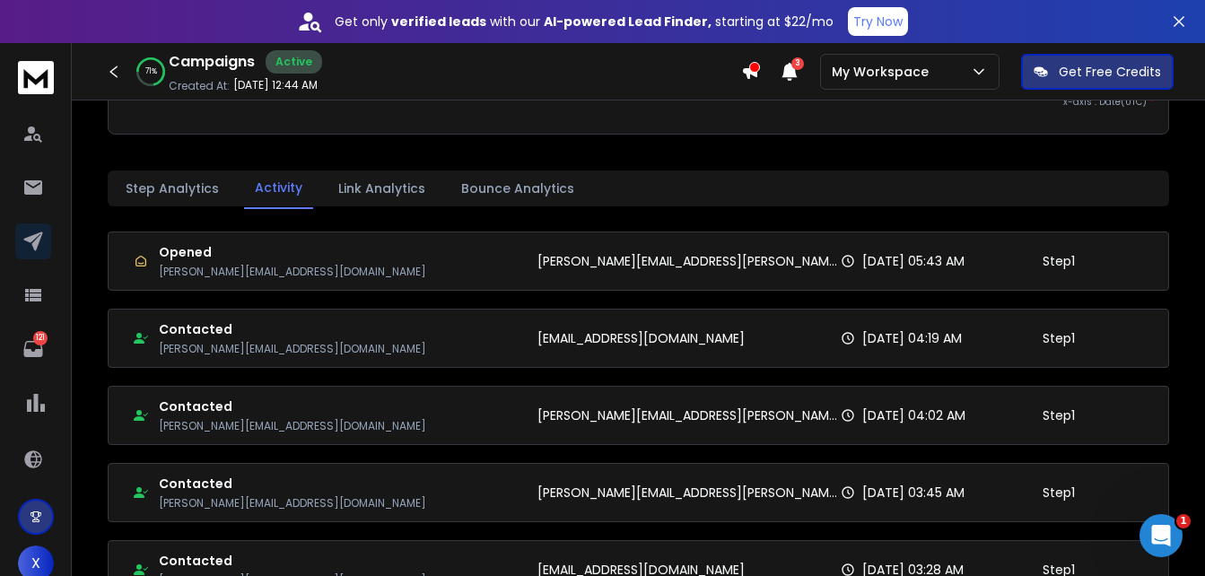
click at [265, 196] on button "Activity" at bounding box center [278, 188] width 69 height 41
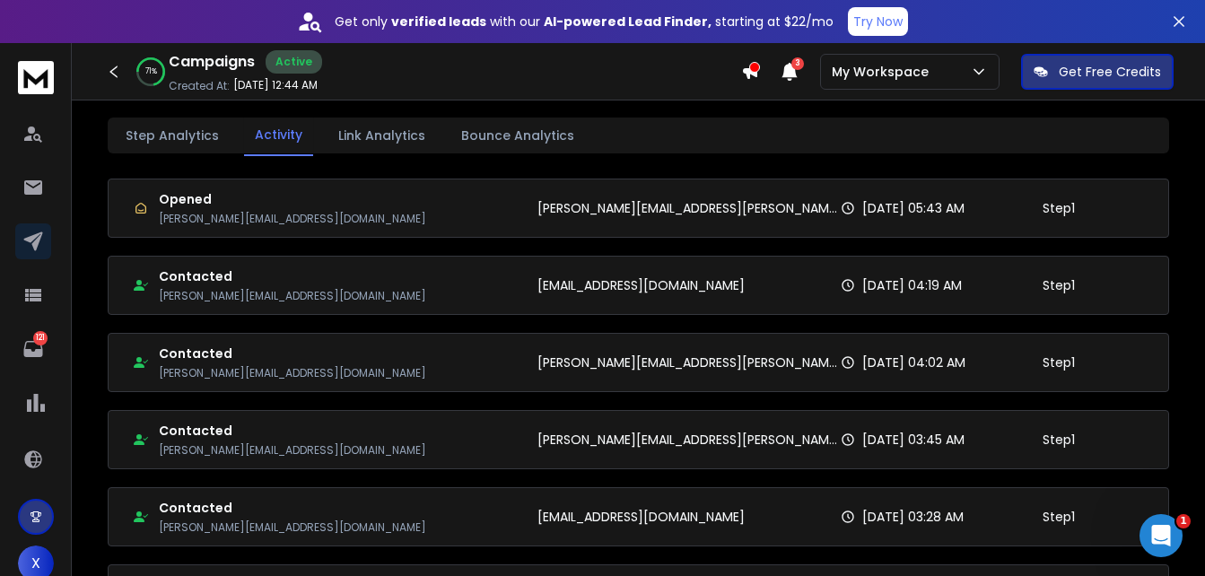
scroll to position [816, 0]
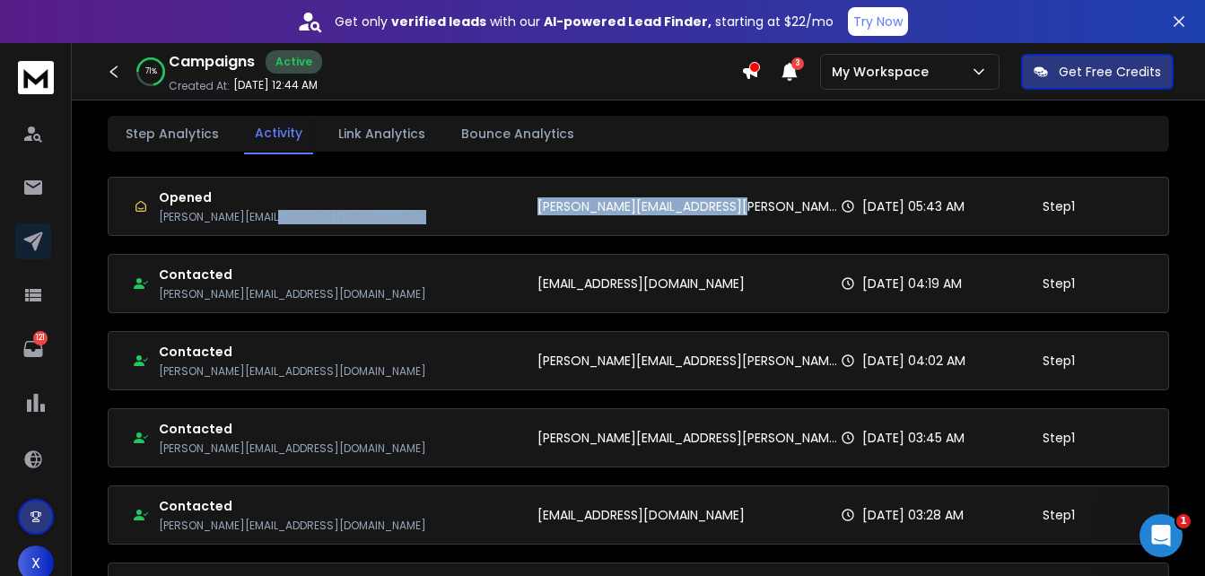
drag, startPoint x: 745, startPoint y: 206, endPoint x: 535, endPoint y: 219, distance: 211.2
click at [535, 219] on div "Opened joanna@xenspire.com alexander.sanchez@spr.doe.gov Aug 14, 2025, 05:43 AM…" at bounding box center [638, 206] width 1061 height 59
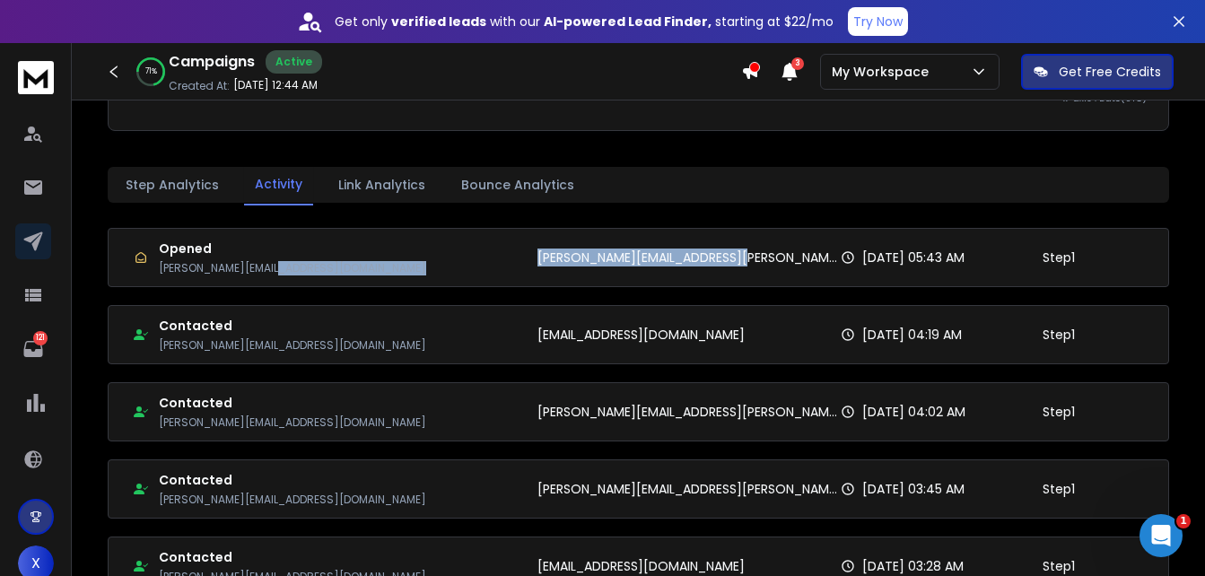
scroll to position [765, 0]
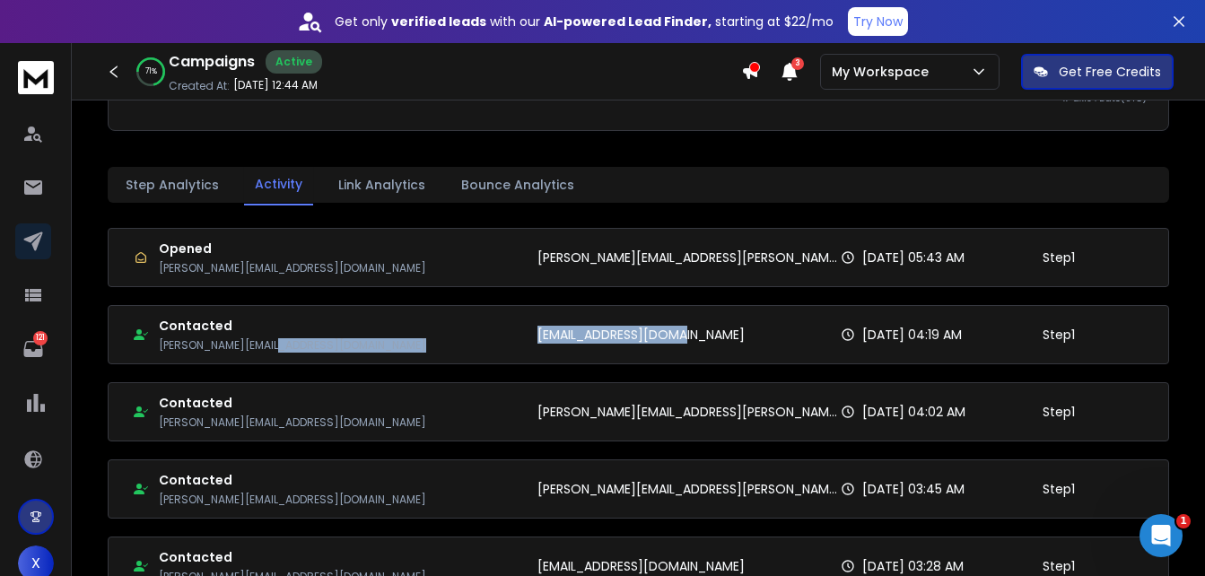
drag, startPoint x: 693, startPoint y: 333, endPoint x: 533, endPoint y: 341, distance: 159.9
click at [533, 341] on div "Contacted joanna@xenspire.com cr@schaffersound.com Aug 14, 2025, 04:19 AM 13 ho…" at bounding box center [638, 334] width 1061 height 59
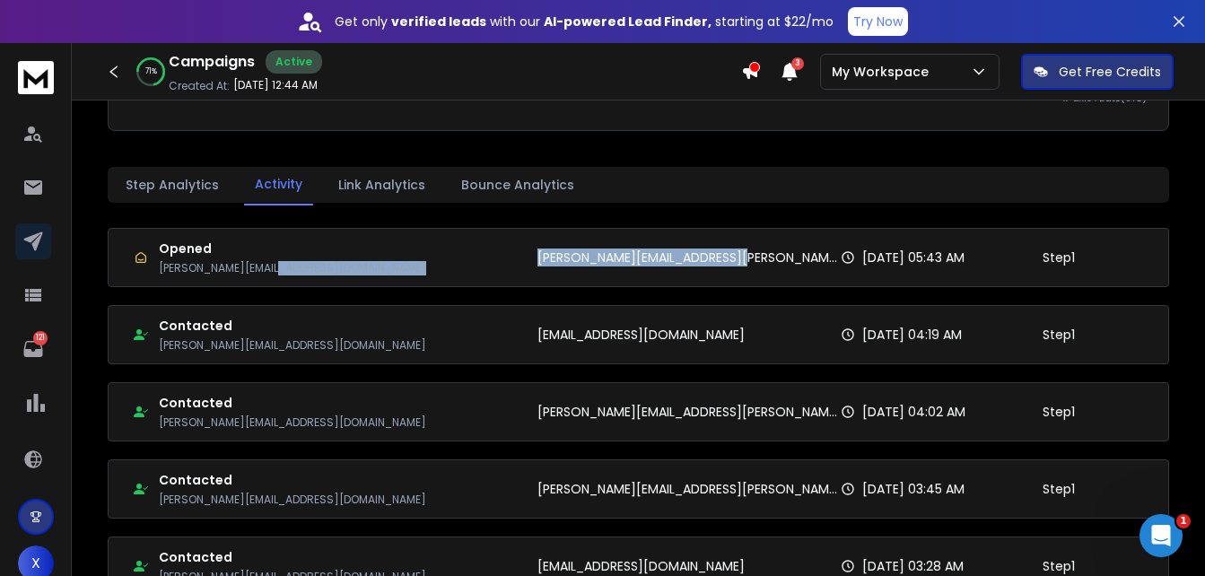
drag, startPoint x: 751, startPoint y: 258, endPoint x: 509, endPoint y: 275, distance: 242.8
click at [509, 275] on div "Opened joanna@xenspire.com alexander.sanchez@spr.doe.gov Aug 14, 2025, 05:43 AM…" at bounding box center [638, 257] width 1061 height 59
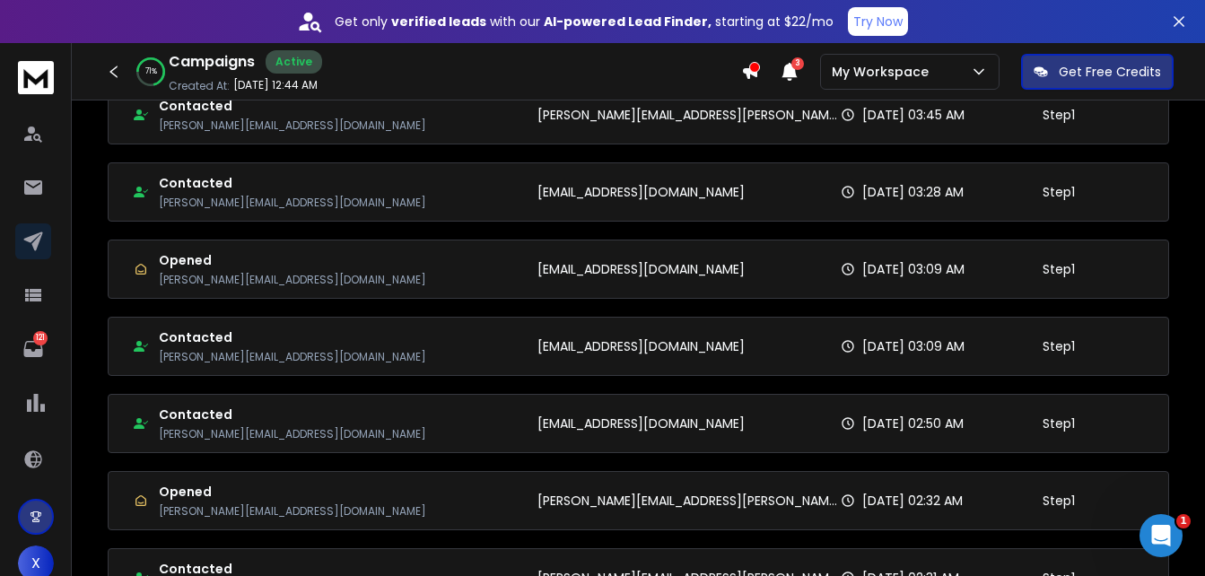
scroll to position [1140, 0]
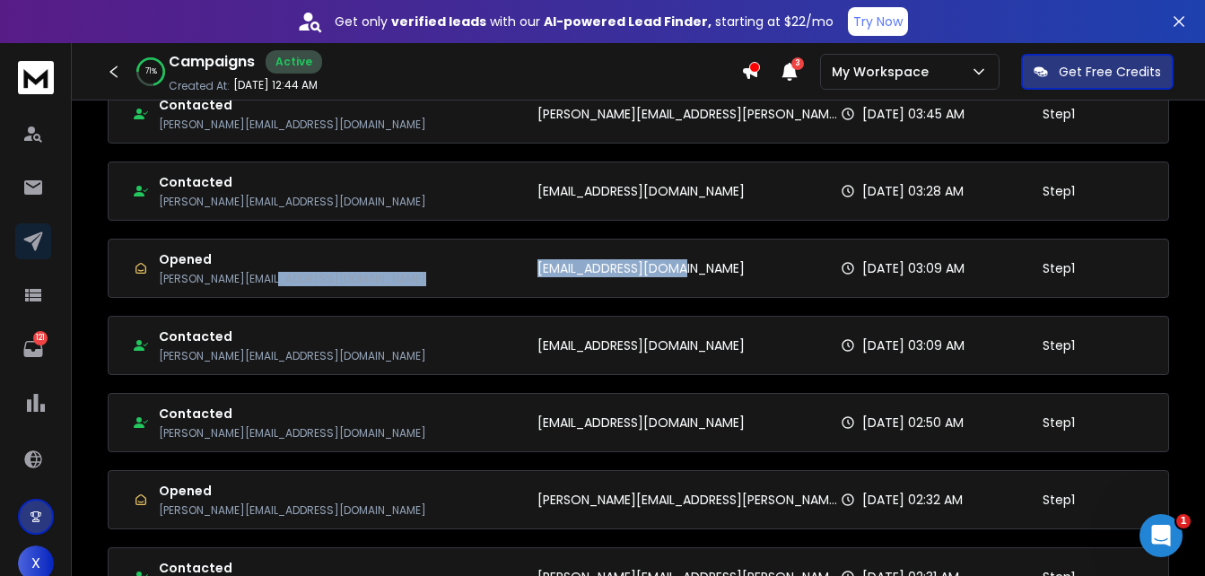
drag, startPoint x: 689, startPoint y: 266, endPoint x: 531, endPoint y: 275, distance: 158.1
click at [531, 275] on div "Opened joanna@xenspire.com eballard@trecora.com Aug 14, 2025, 03:09 AM 14 hours…" at bounding box center [638, 268] width 1061 height 59
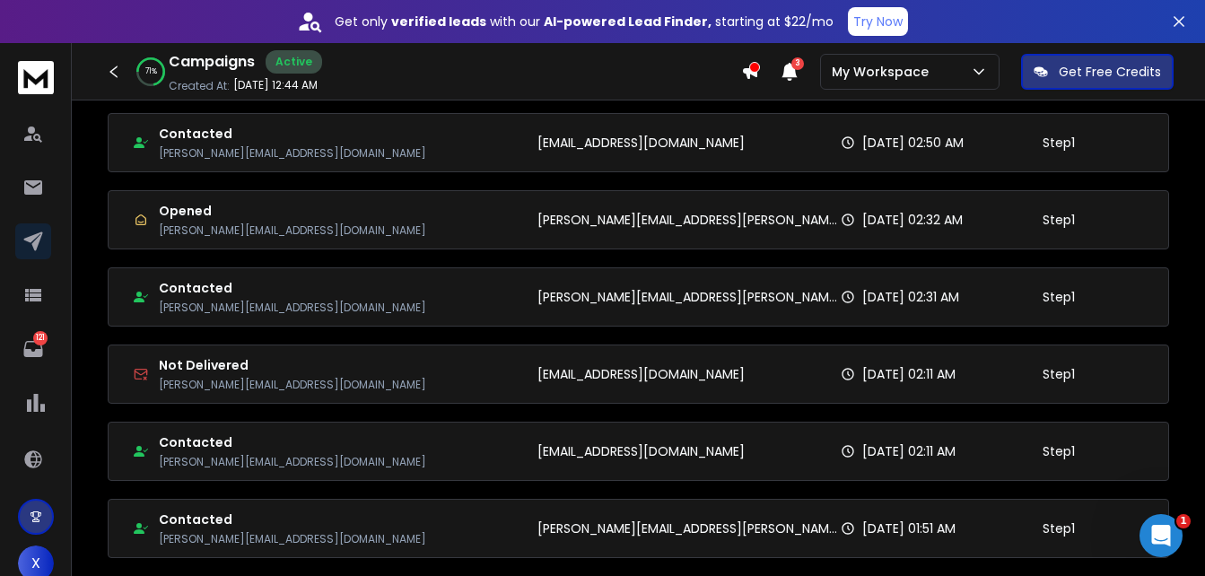
scroll to position [1425, 0]
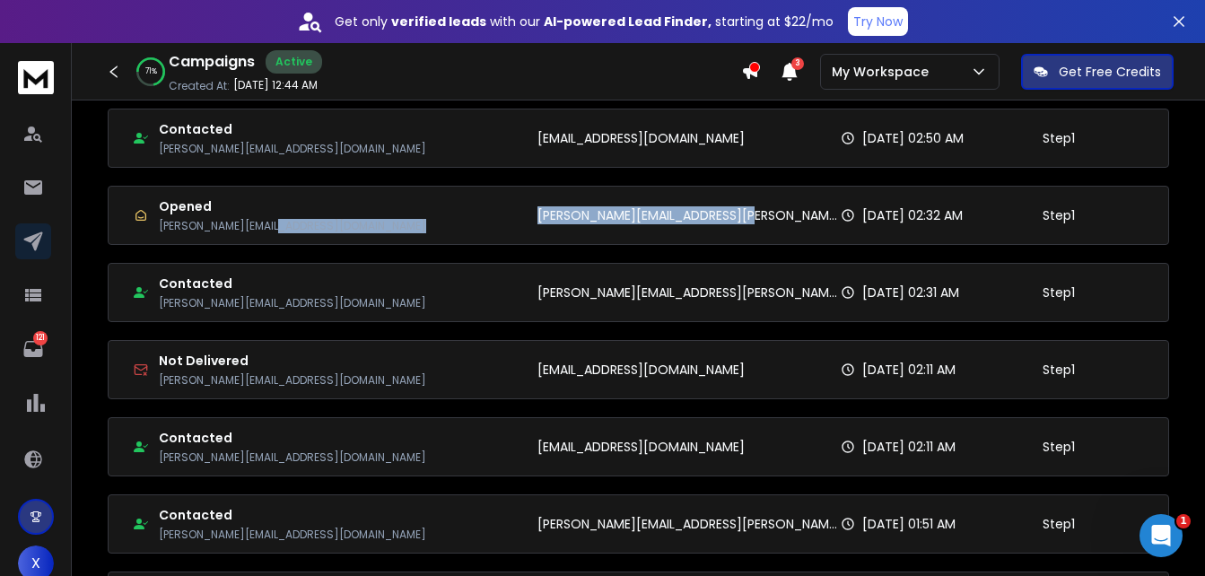
drag, startPoint x: 737, startPoint y: 213, endPoint x: 532, endPoint y: 227, distance: 205.0
click at [532, 227] on div "Opened joanna@xenspire.com elizabeth.peralta@taurusig.com Aug 14, 2025, 02:32 A…" at bounding box center [638, 215] width 1061 height 59
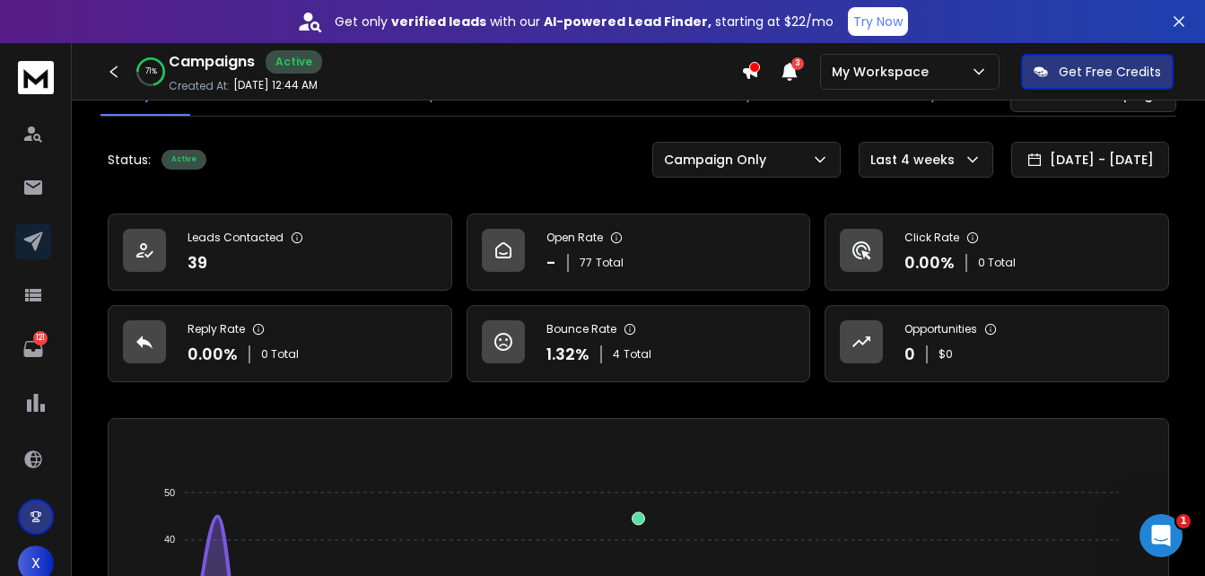
scroll to position [0, 0]
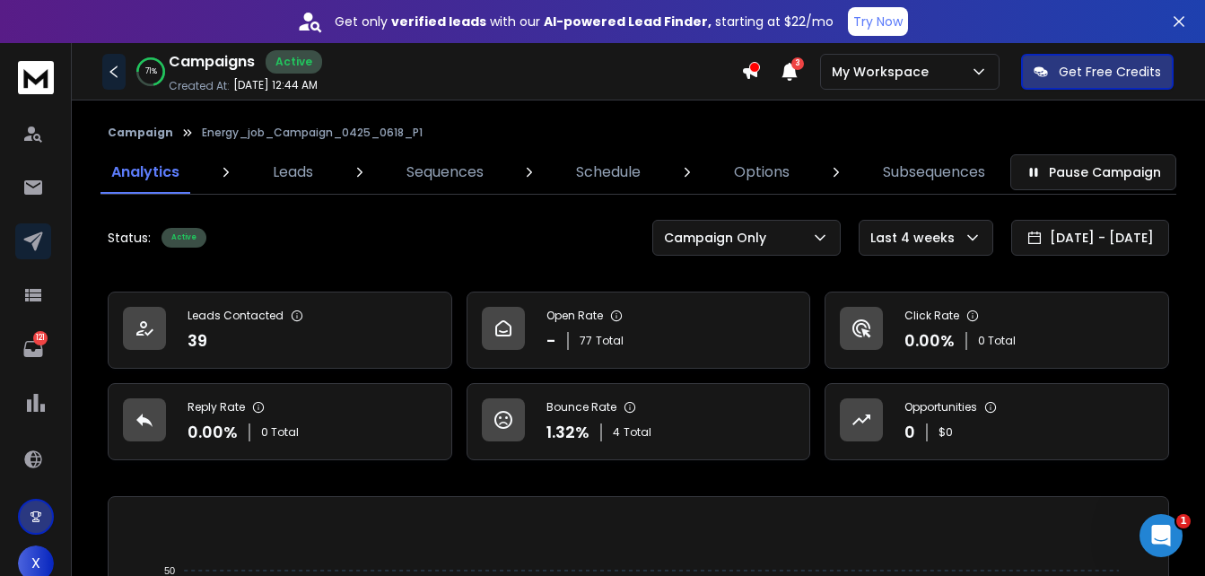
click at [106, 76] on icon at bounding box center [114, 72] width 16 height 16
